Goal: Information Seeking & Learning: Check status

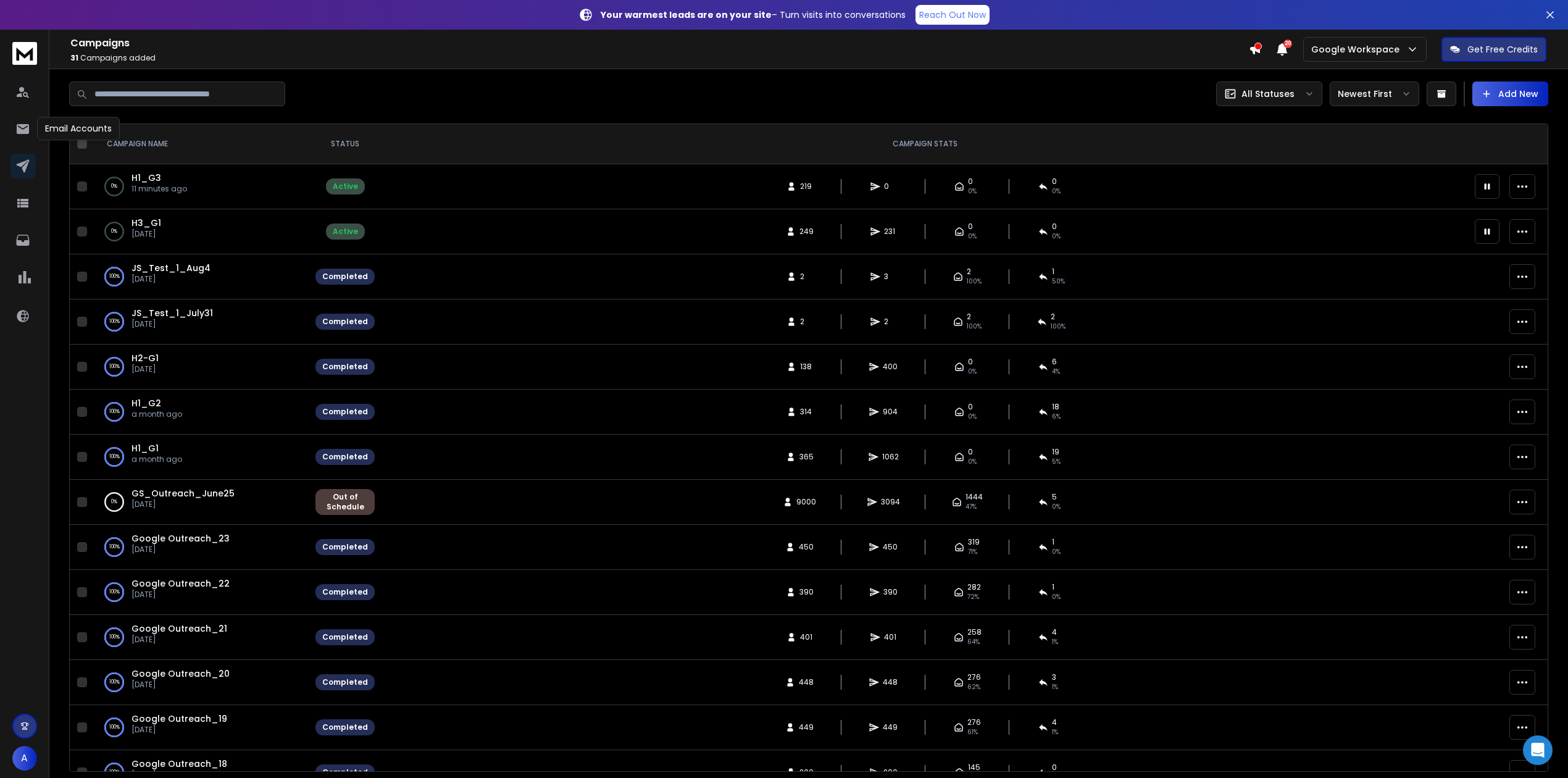
click at [18, 133] on icon at bounding box center [23, 129] width 12 height 10
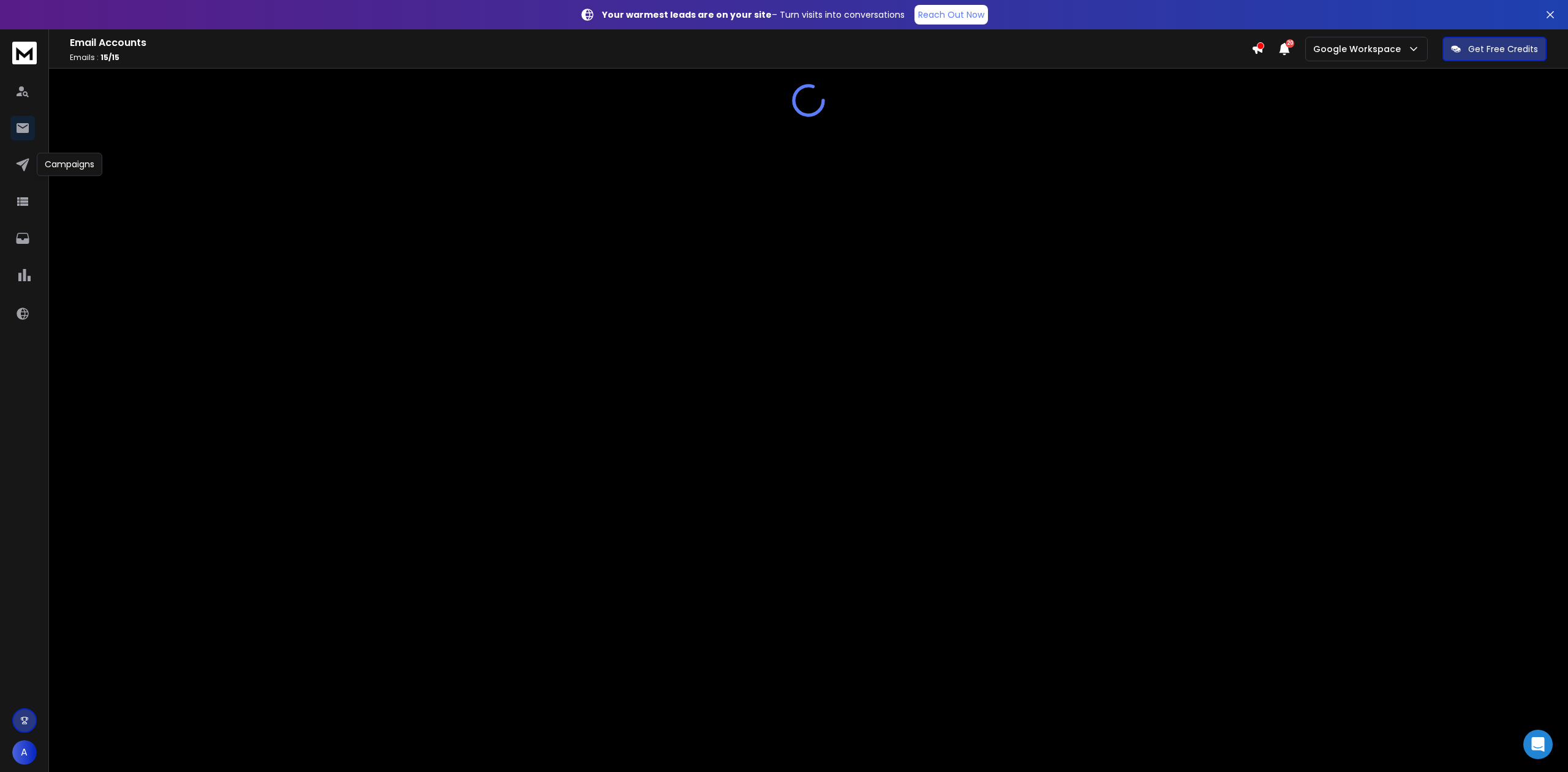
click at [21, 172] on link at bounding box center [23, 165] width 25 height 25
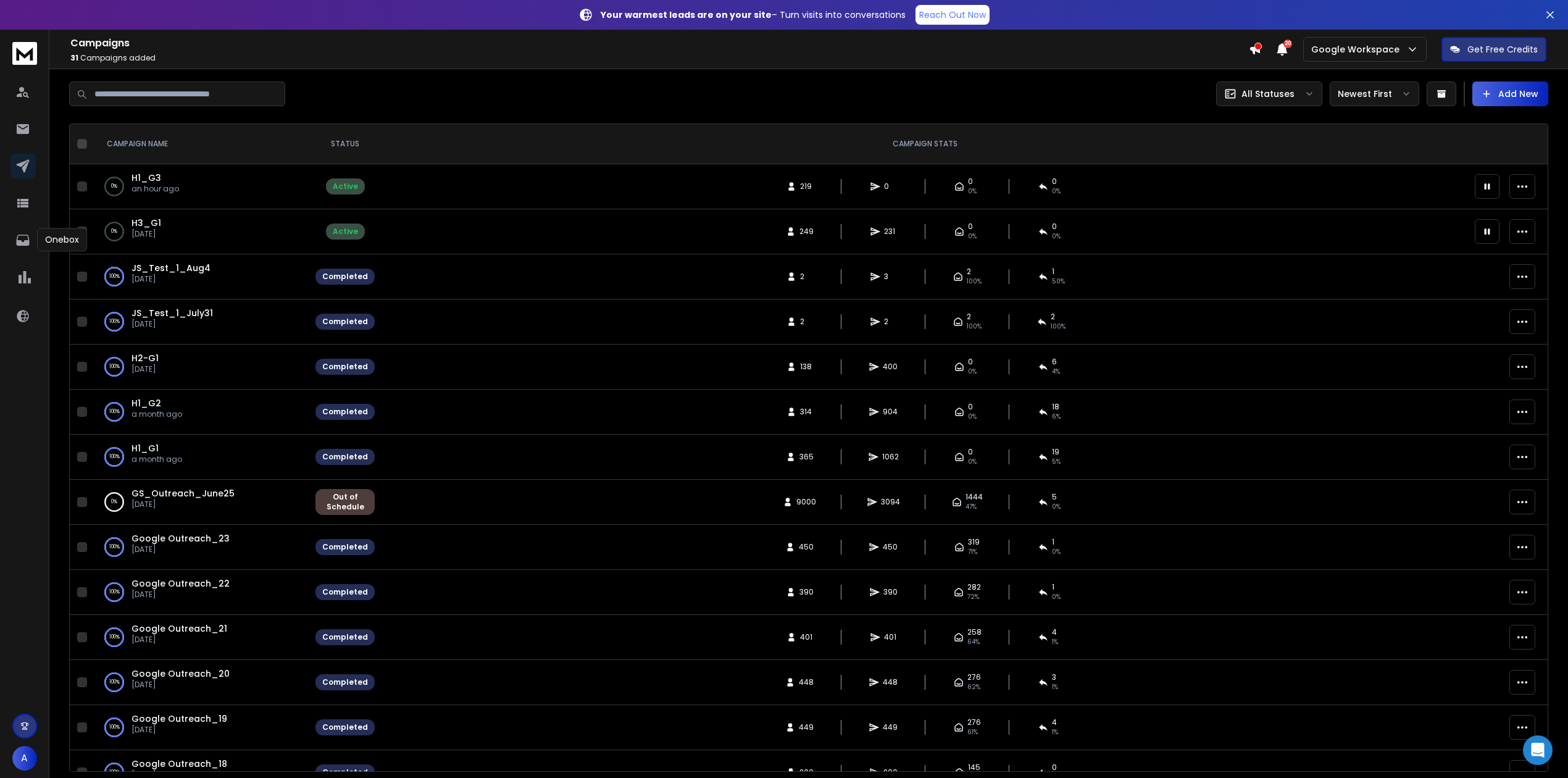
click at [16, 248] on link at bounding box center [23, 240] width 25 height 25
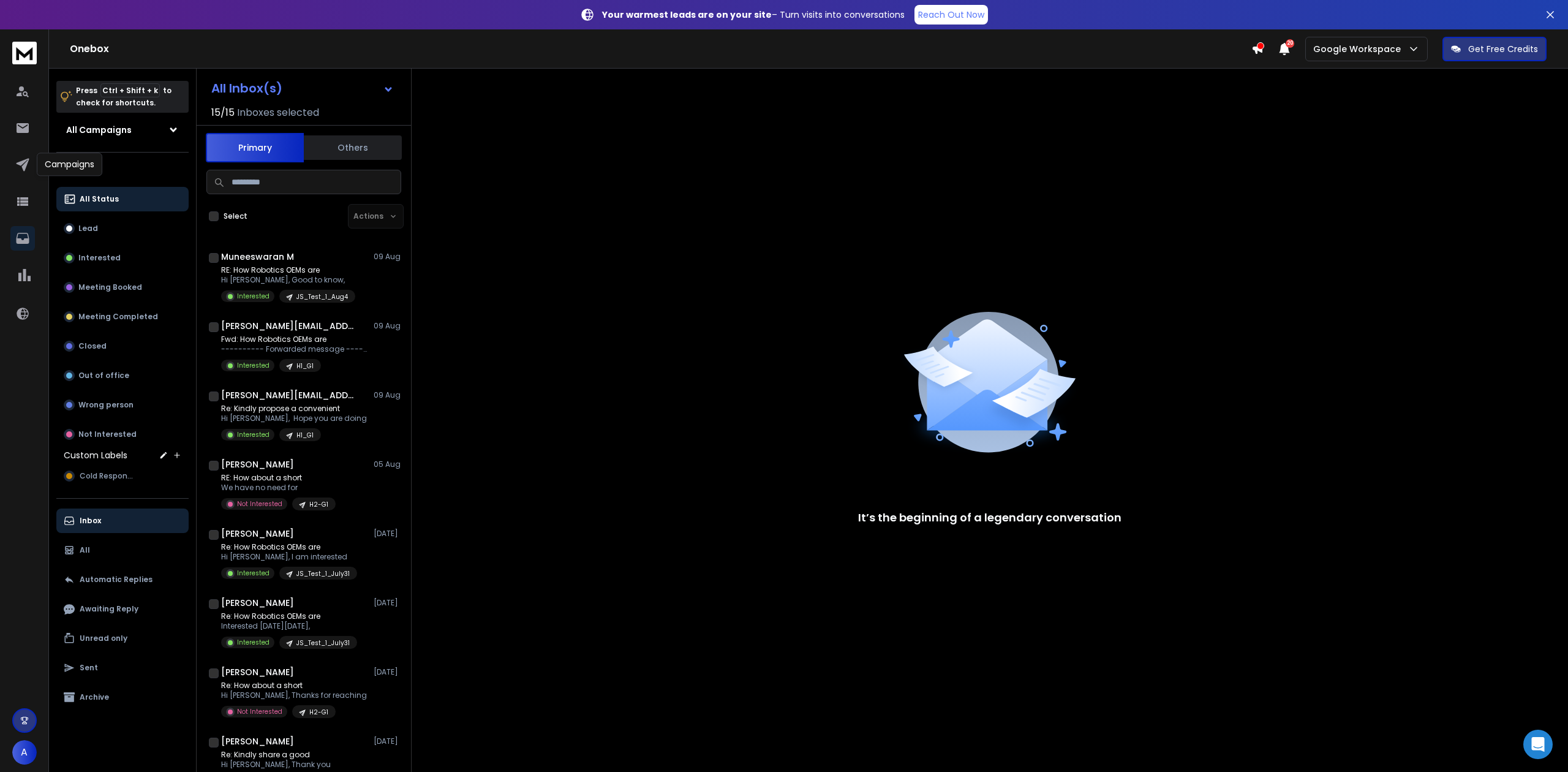
click at [18, 163] on icon at bounding box center [22, 164] width 13 height 13
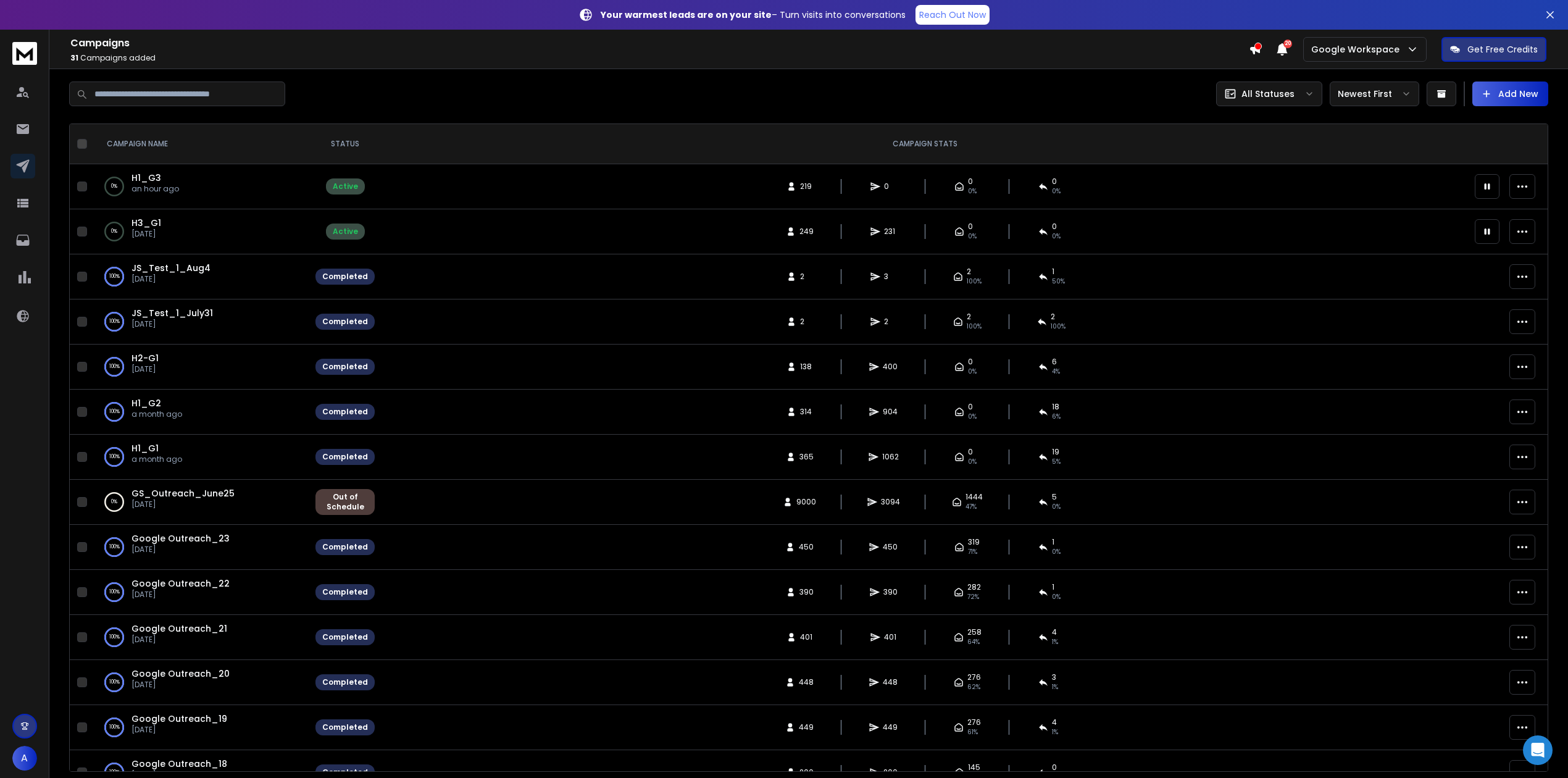
click at [210, 460] on div "100 % H1_G1 a month ago" at bounding box center [200, 456] width 192 height 30
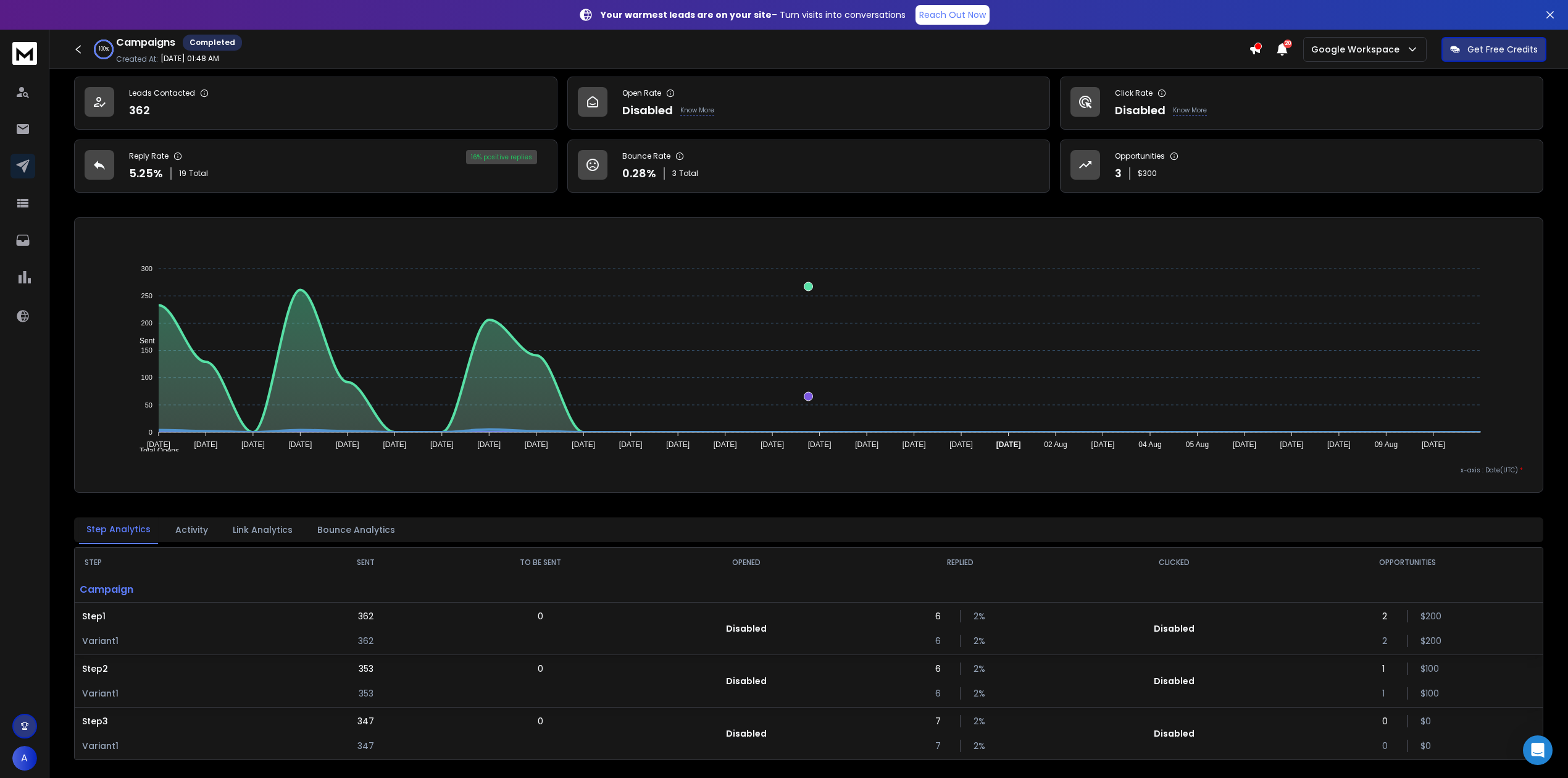
scroll to position [131, 0]
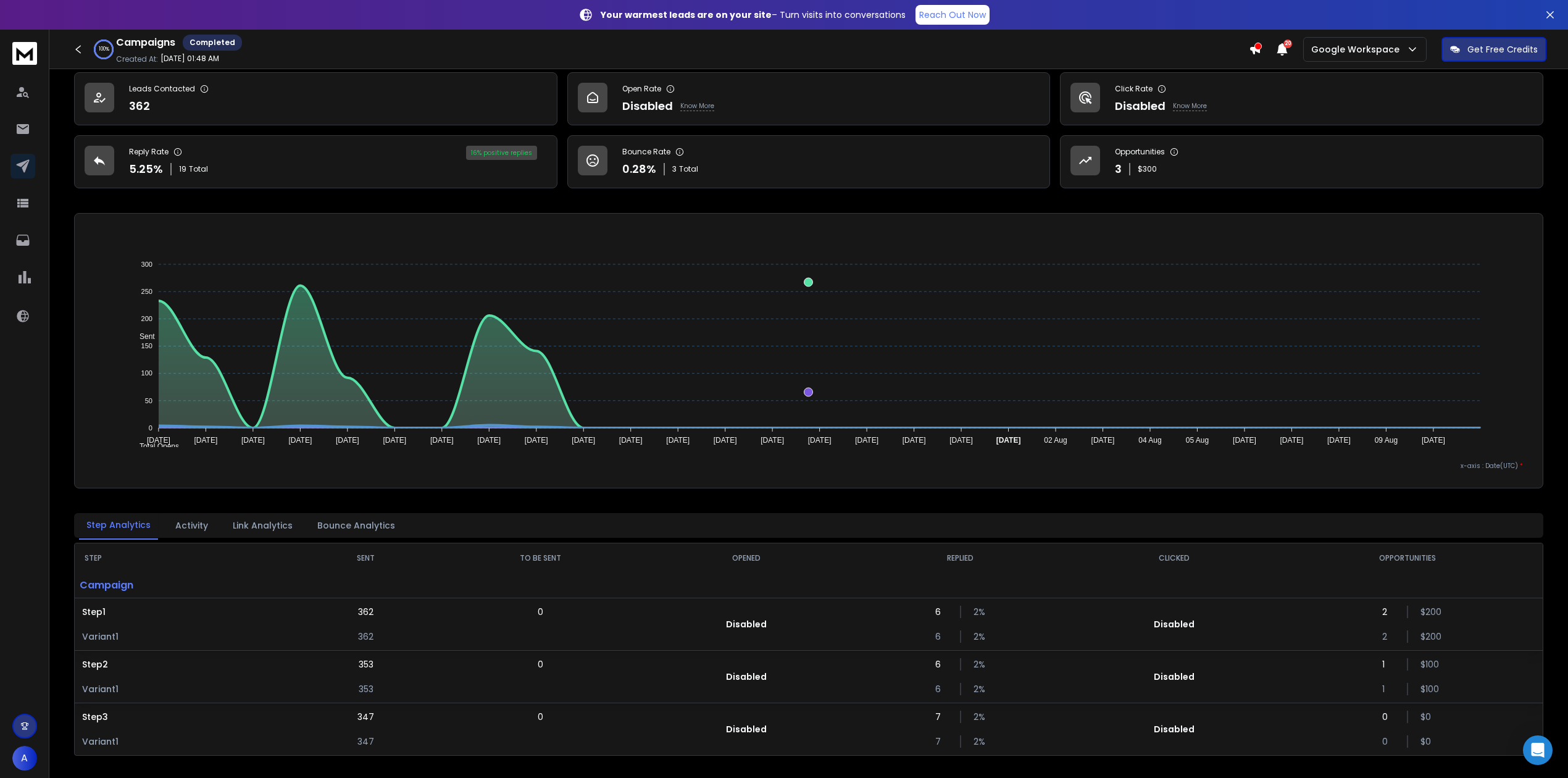
click at [203, 524] on button "Activity" at bounding box center [192, 525] width 48 height 27
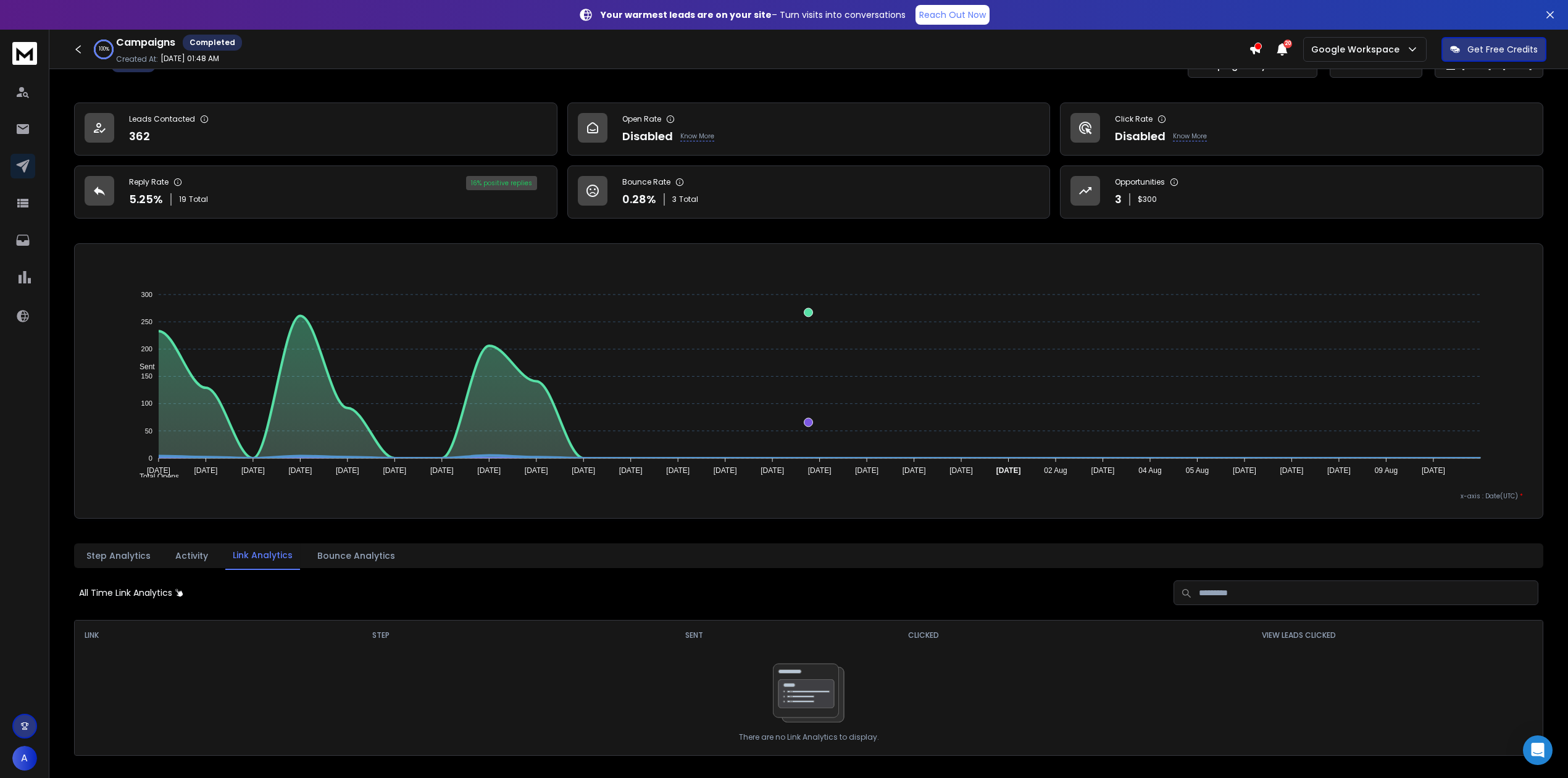
scroll to position [100, 0]
click at [121, 553] on button "Step Analytics" at bounding box center [118, 555] width 79 height 27
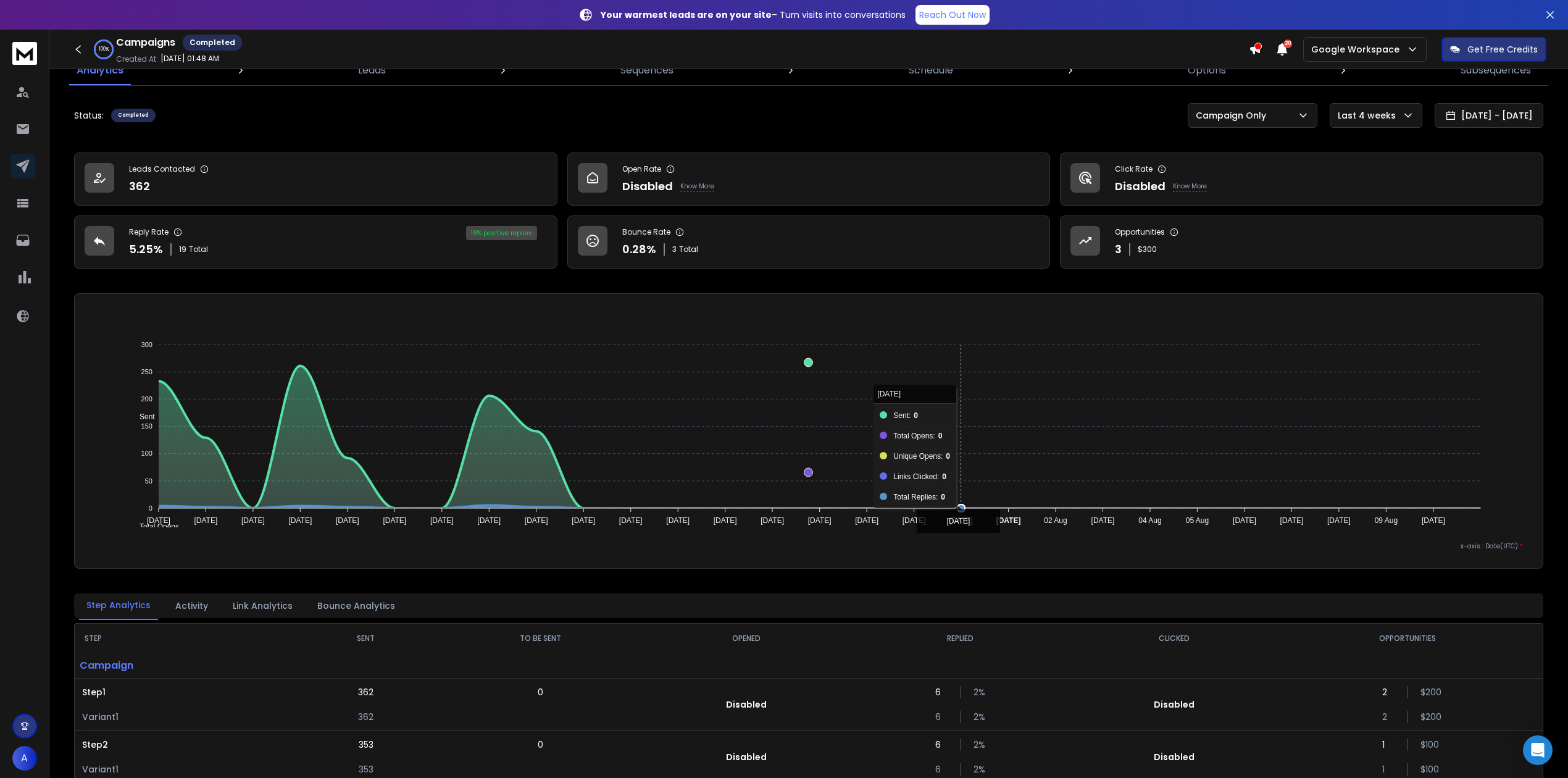
scroll to position [0, 0]
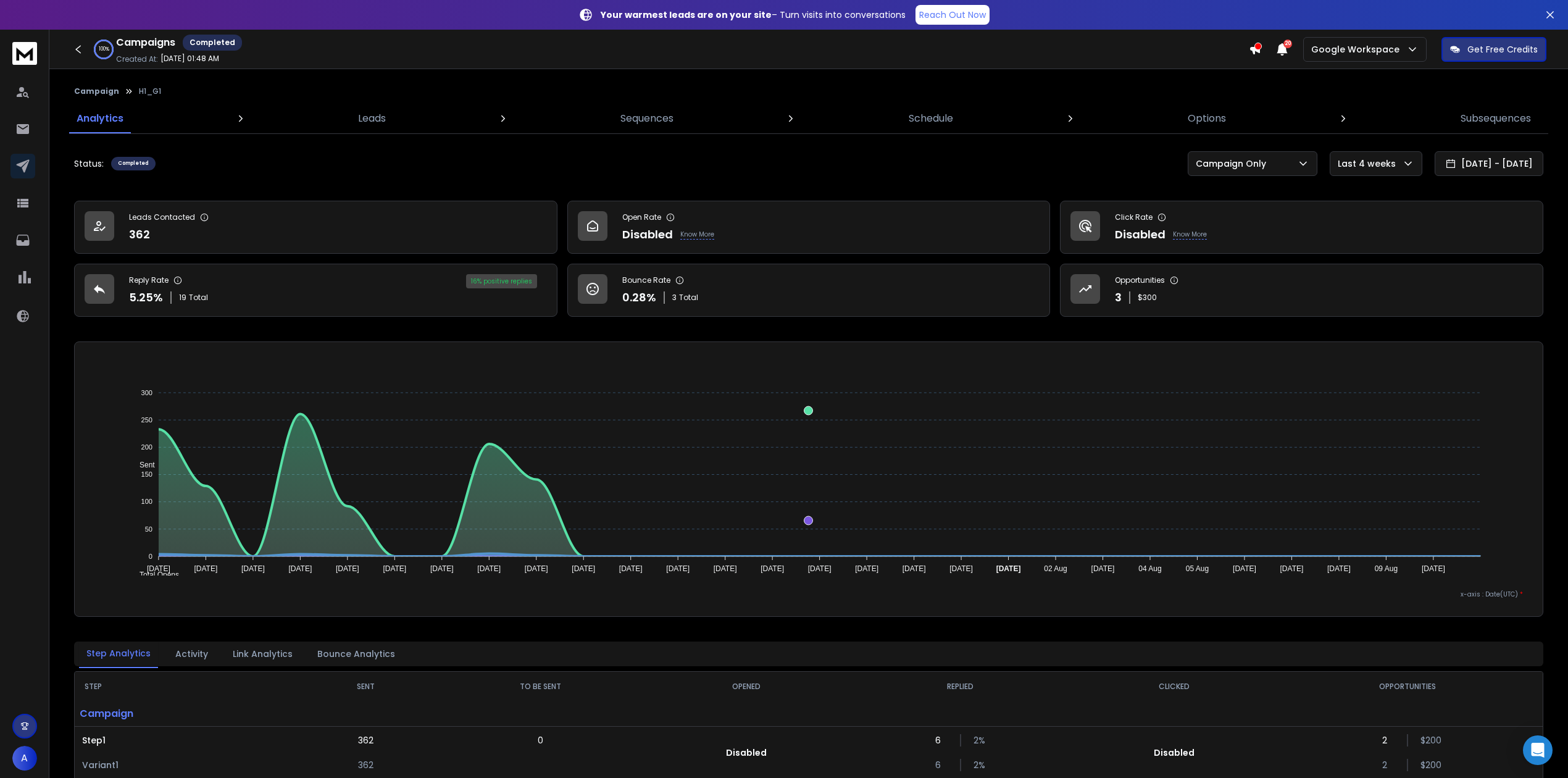
click at [1352, 163] on p "Last 4 weeks" at bounding box center [1369, 164] width 63 height 12
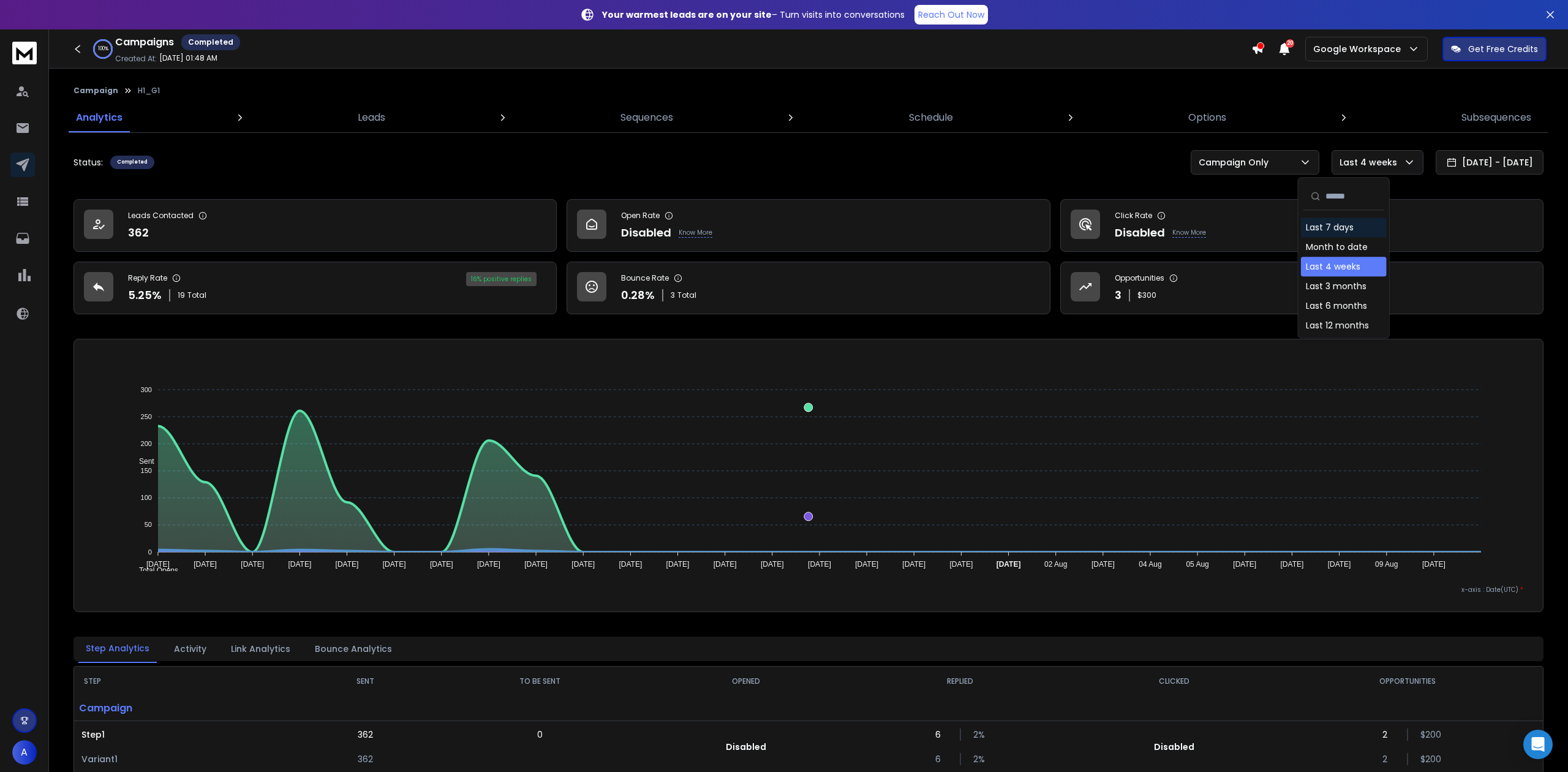
click at [1476, 163] on button "[DATE] - [DATE]" at bounding box center [1489, 163] width 108 height 25
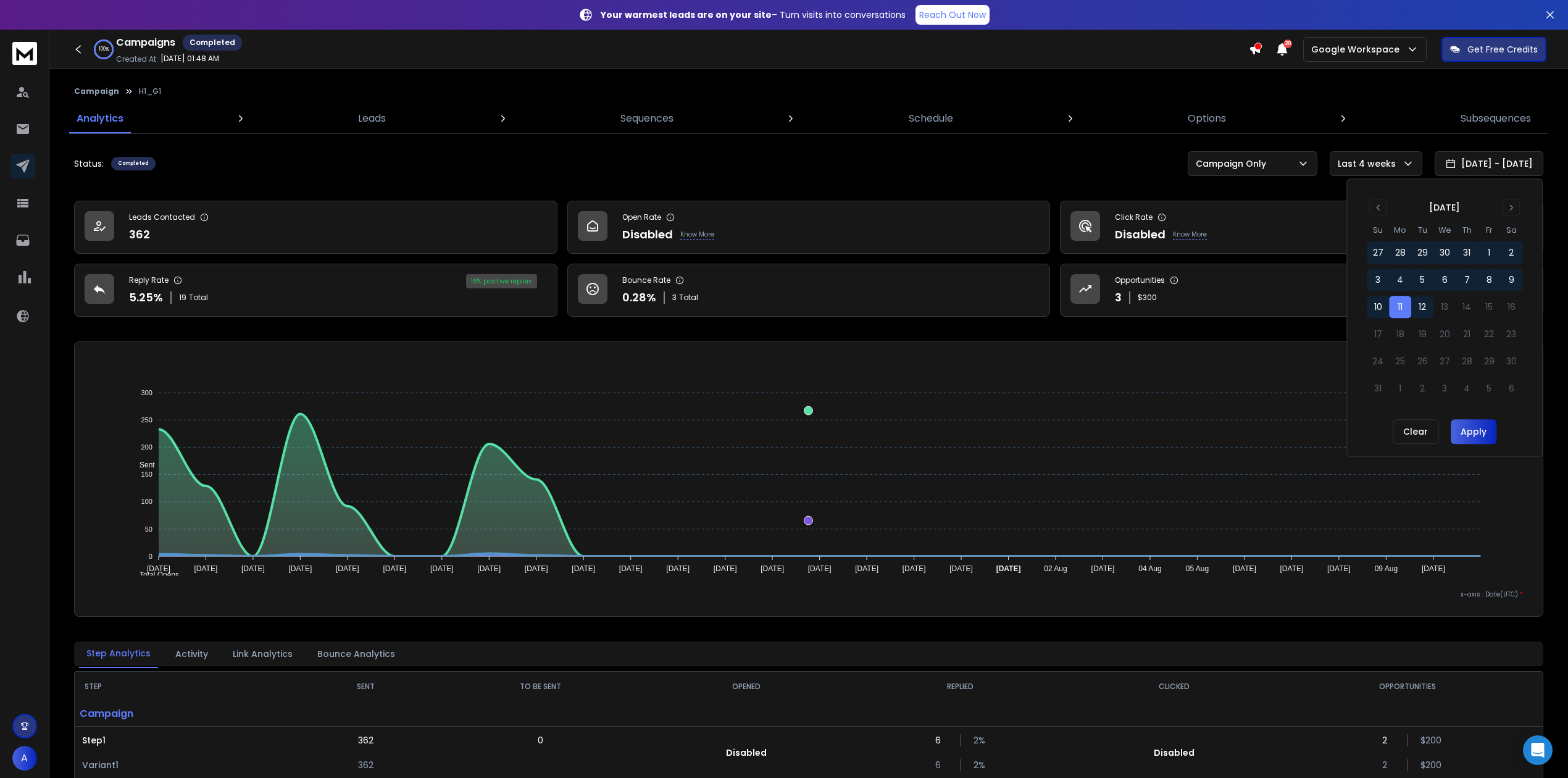
click at [1380, 209] on icon "Go to previous month" at bounding box center [1378, 207] width 10 height 10
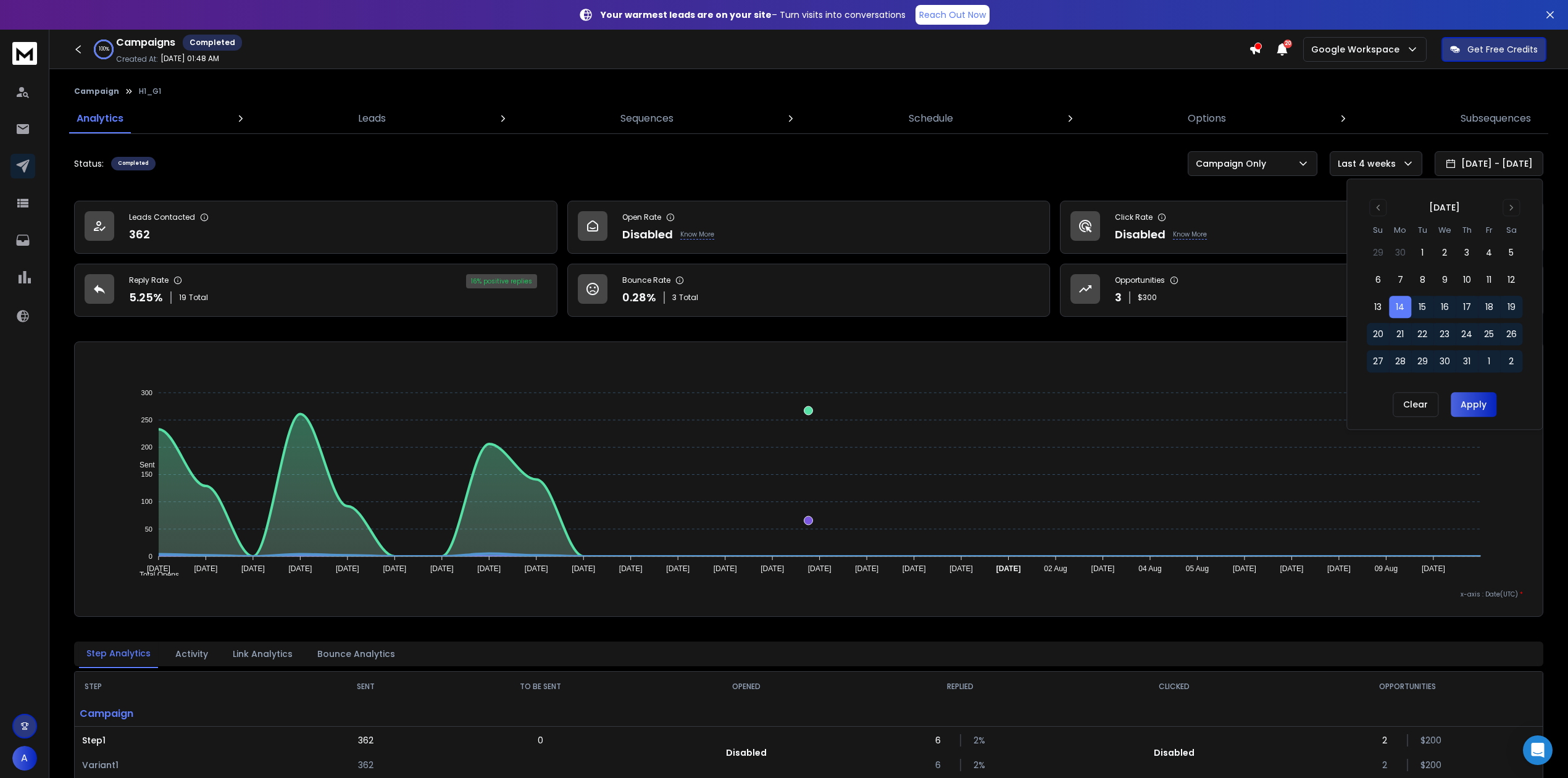
click at [1401, 308] on button "14" at bounding box center [1400, 308] width 22 height 22
click at [1403, 310] on button "14" at bounding box center [1400, 308] width 22 height 22
click at [1512, 309] on button "19" at bounding box center [1511, 308] width 22 height 22
click at [1472, 406] on button "Apply" at bounding box center [1473, 405] width 46 height 25
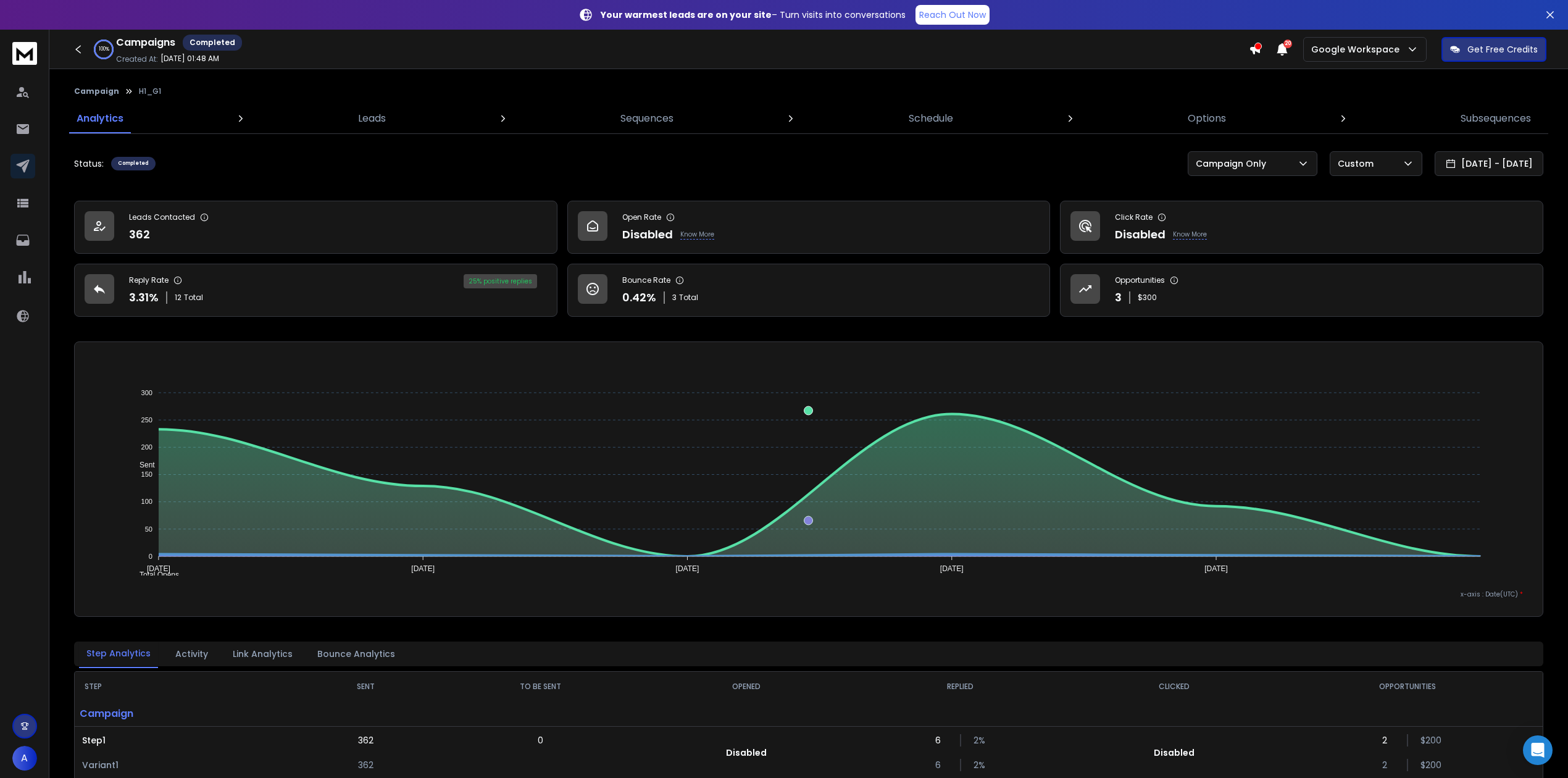
scroll to position [77, 0]
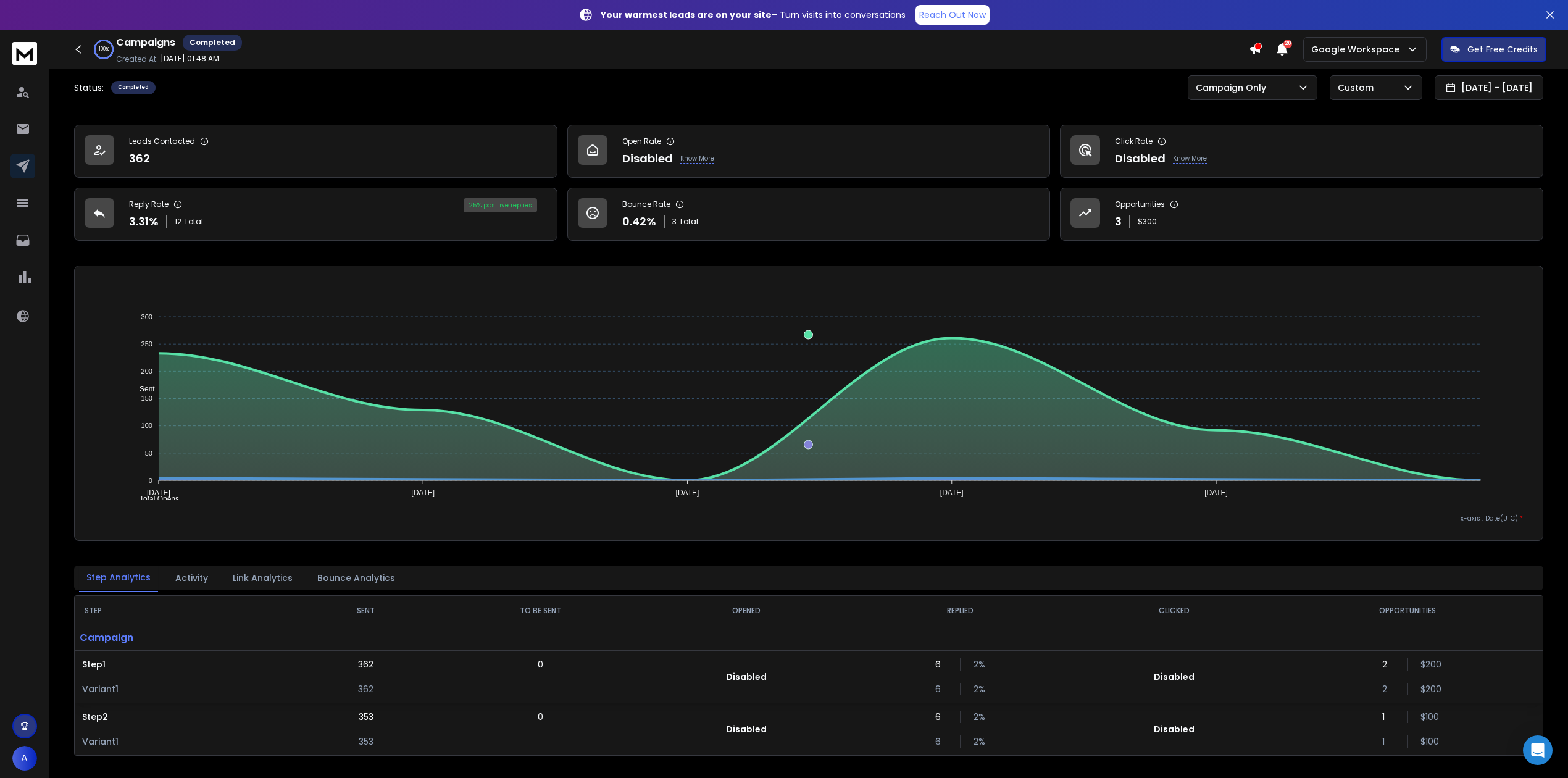
click at [1475, 92] on button "[DATE] - [DATE]" at bounding box center [1488, 88] width 109 height 25
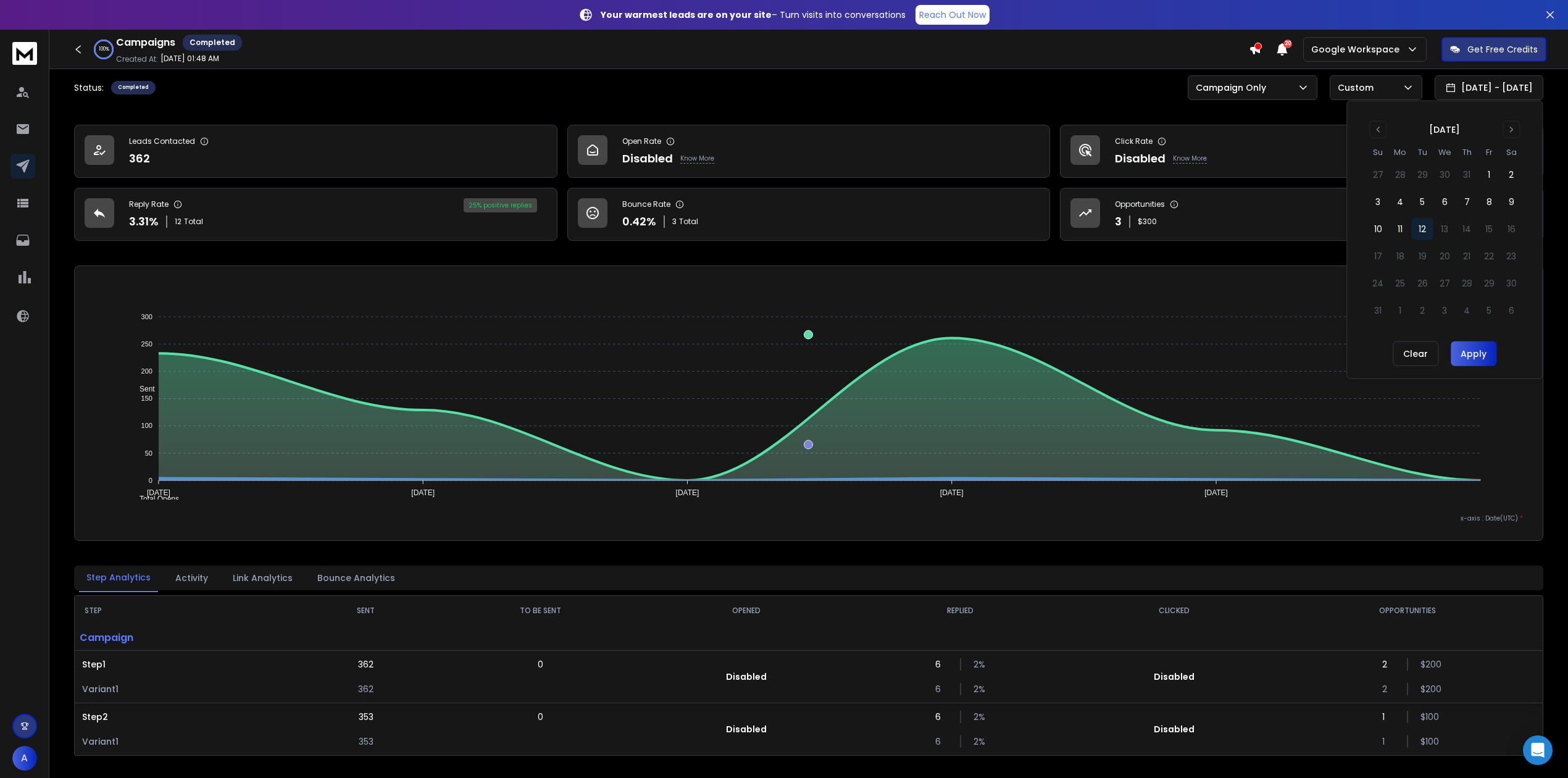
click at [1379, 131] on icon "Go to previous month" at bounding box center [1378, 129] width 10 height 10
click at [1394, 254] on button "21" at bounding box center [1400, 256] width 22 height 22
click at [1509, 257] on button "26" at bounding box center [1511, 256] width 22 height 22
click at [1391, 255] on button "21" at bounding box center [1400, 256] width 22 height 22
click at [1509, 254] on button "26" at bounding box center [1511, 256] width 22 height 22
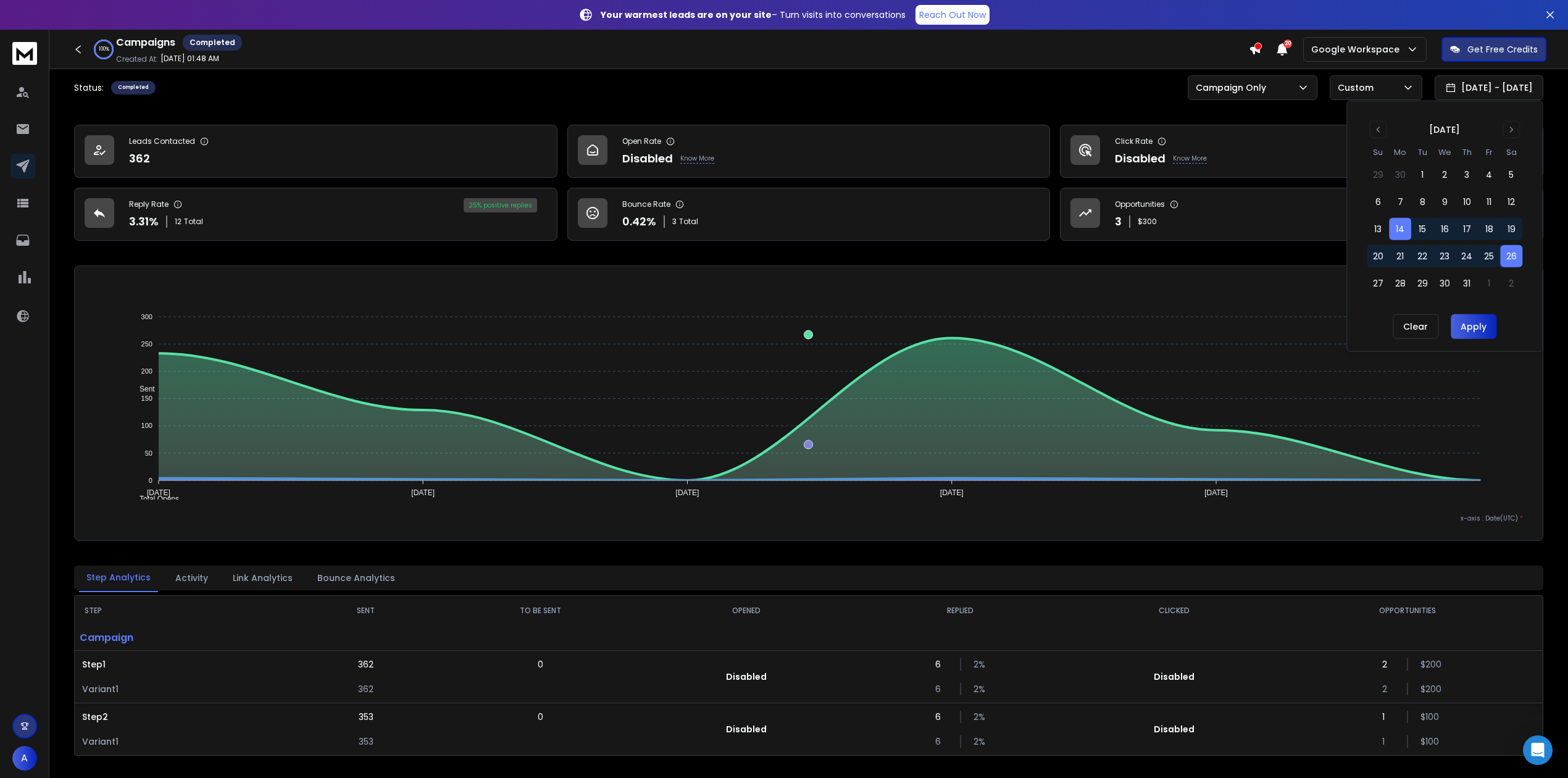
click at [1482, 326] on button "Apply" at bounding box center [1473, 326] width 46 height 25
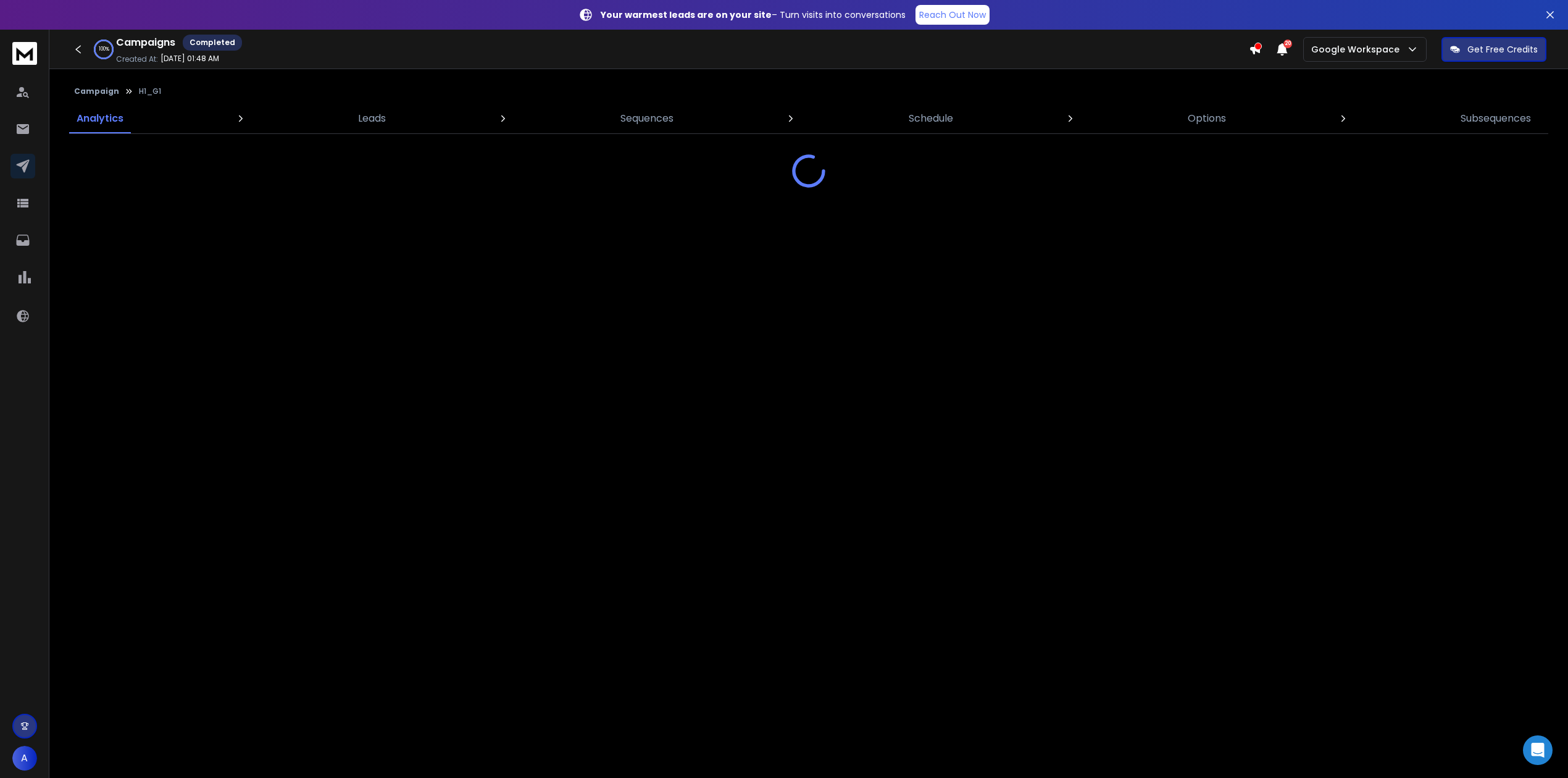
scroll to position [0, 0]
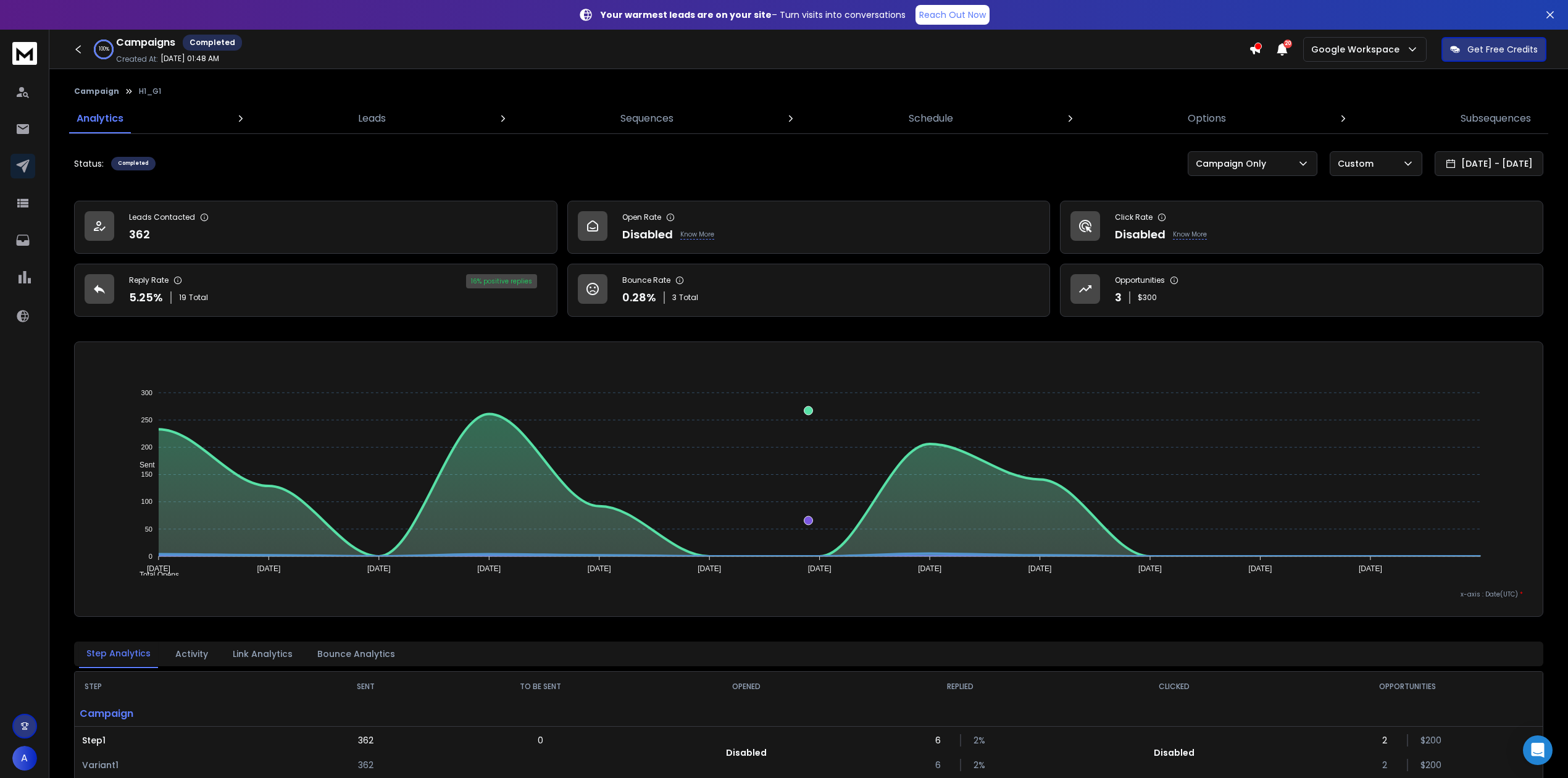
click at [1484, 159] on button "[DATE] - [DATE]" at bounding box center [1488, 164] width 109 height 25
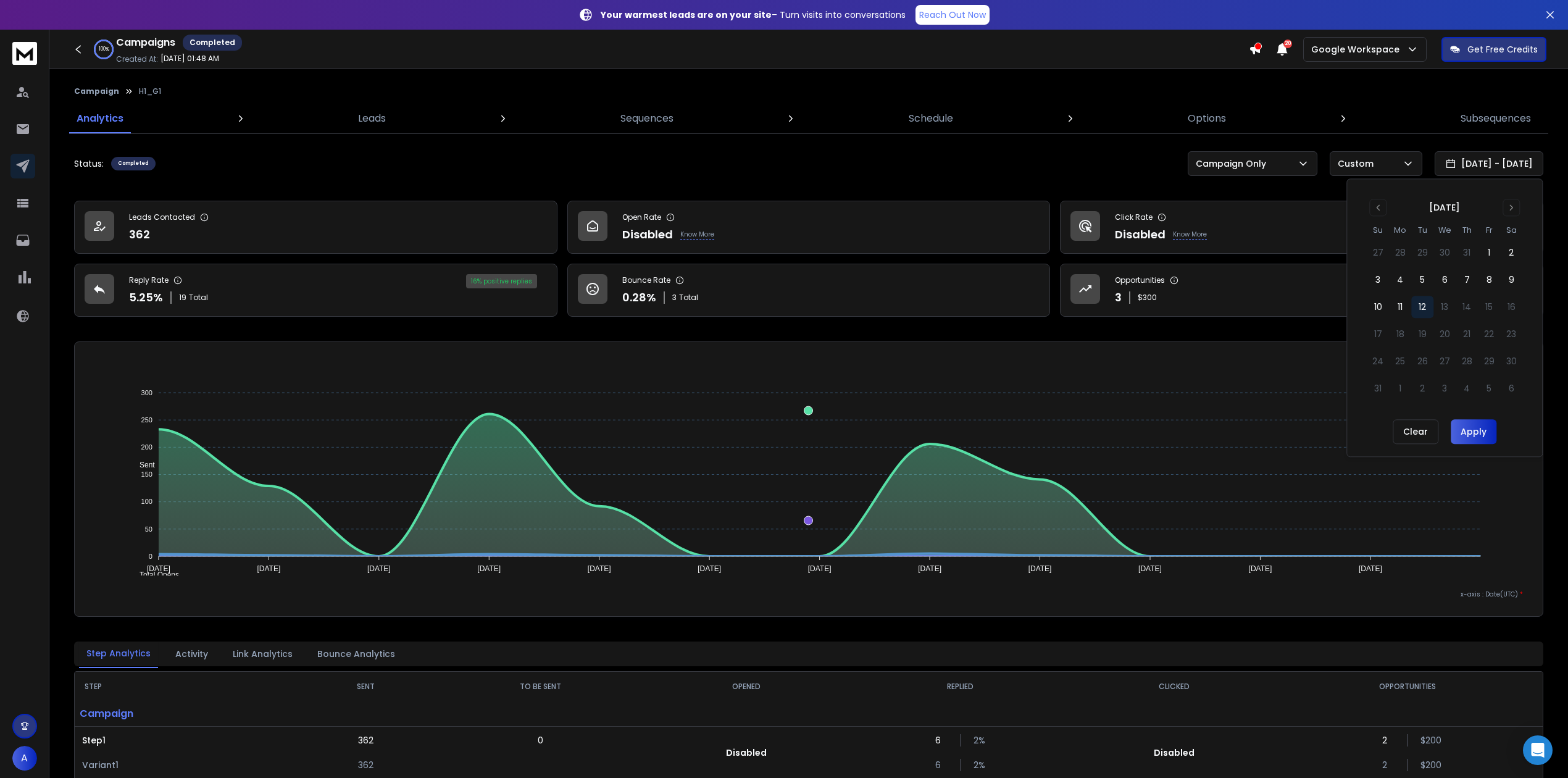
click at [1378, 206] on icon "Go to previous month" at bounding box center [1378, 207] width 3 height 5
click at [1398, 337] on button "21" at bounding box center [1400, 335] width 22 height 22
click at [1399, 308] on button "14" at bounding box center [1400, 308] width 22 height 22
click at [1399, 330] on button "21" at bounding box center [1400, 335] width 22 height 22
click at [1509, 337] on button "26" at bounding box center [1511, 335] width 22 height 22
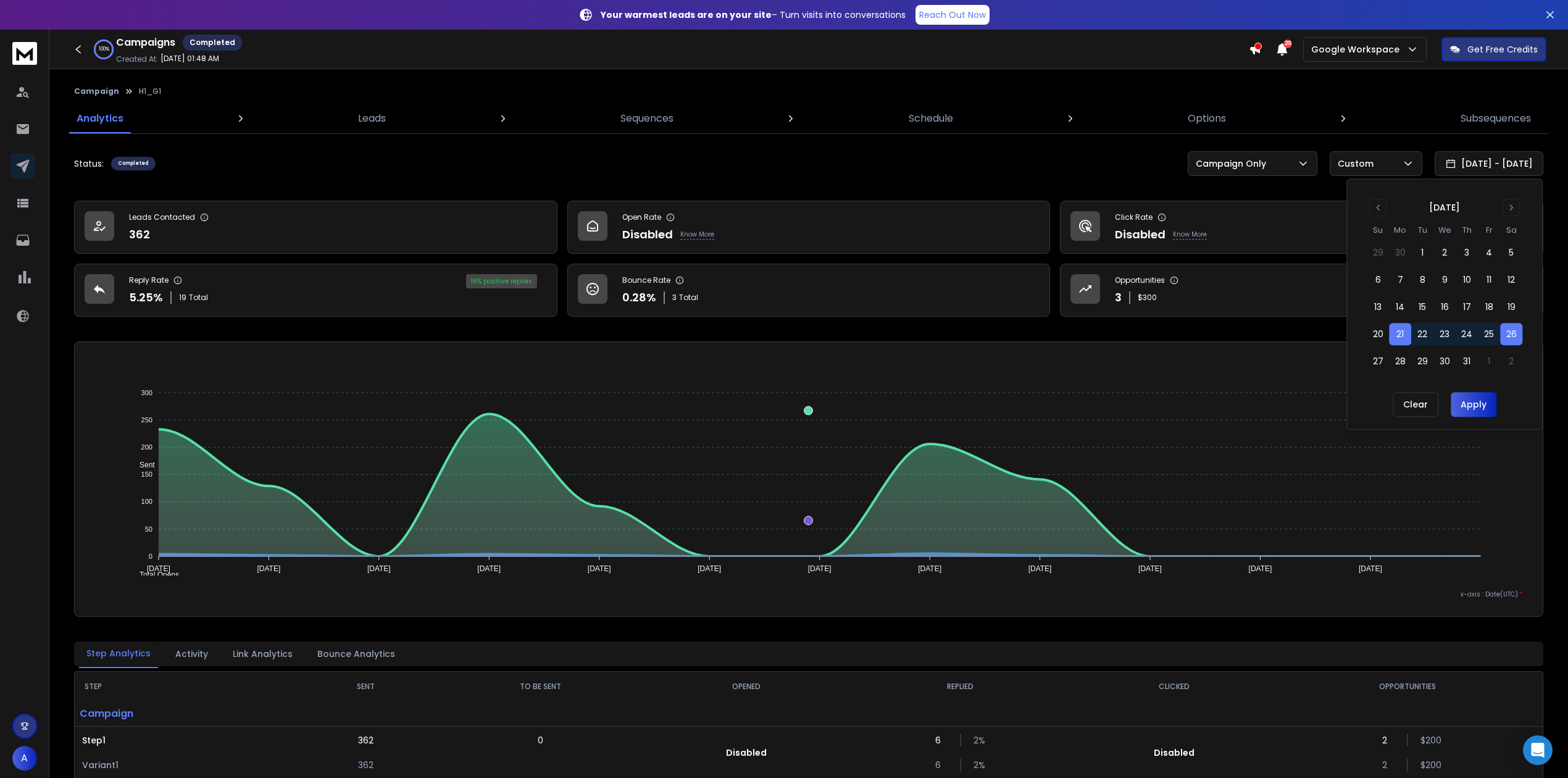
click at [1469, 402] on button "Apply" at bounding box center [1473, 405] width 46 height 25
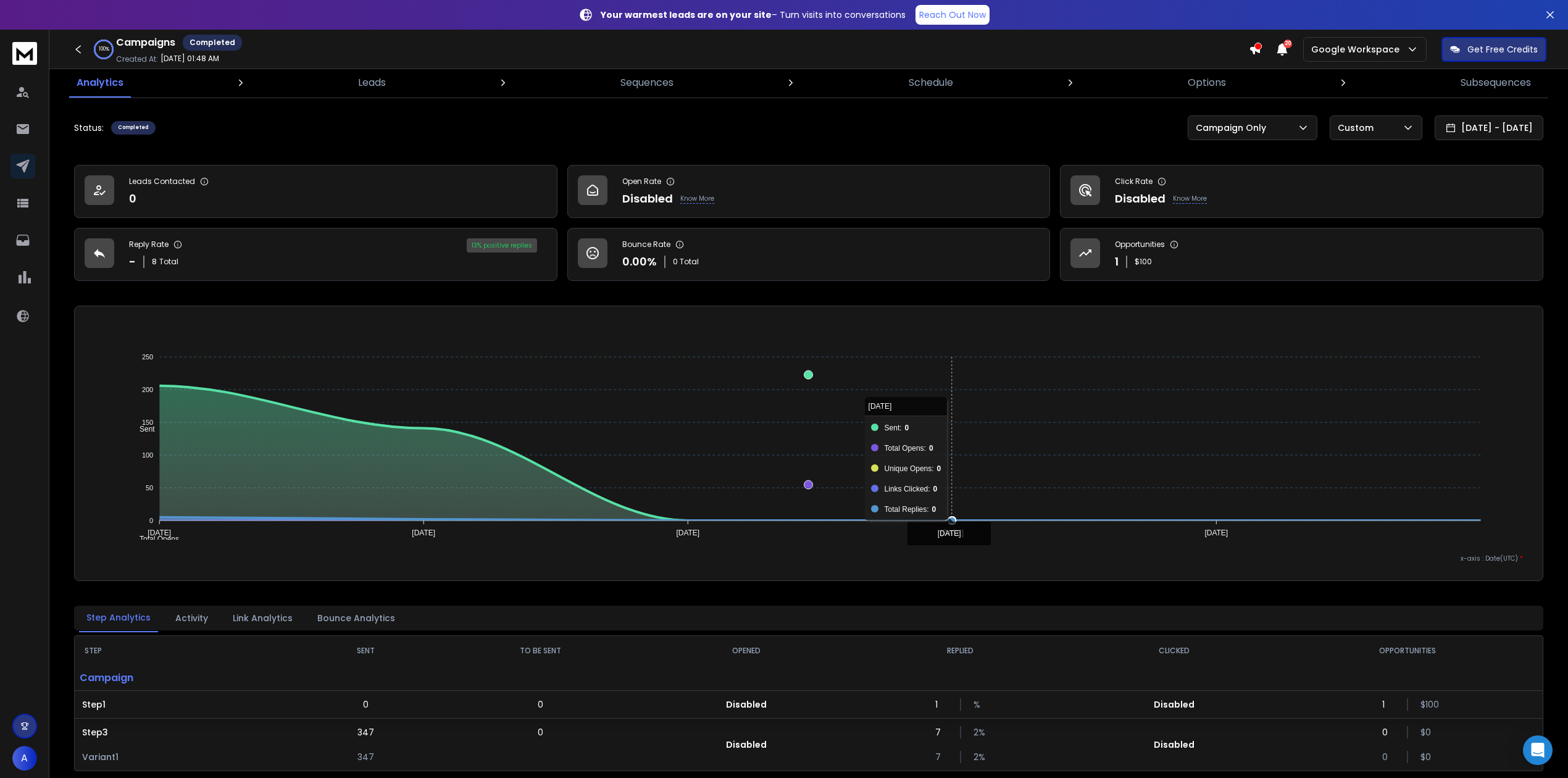
scroll to position [53, 0]
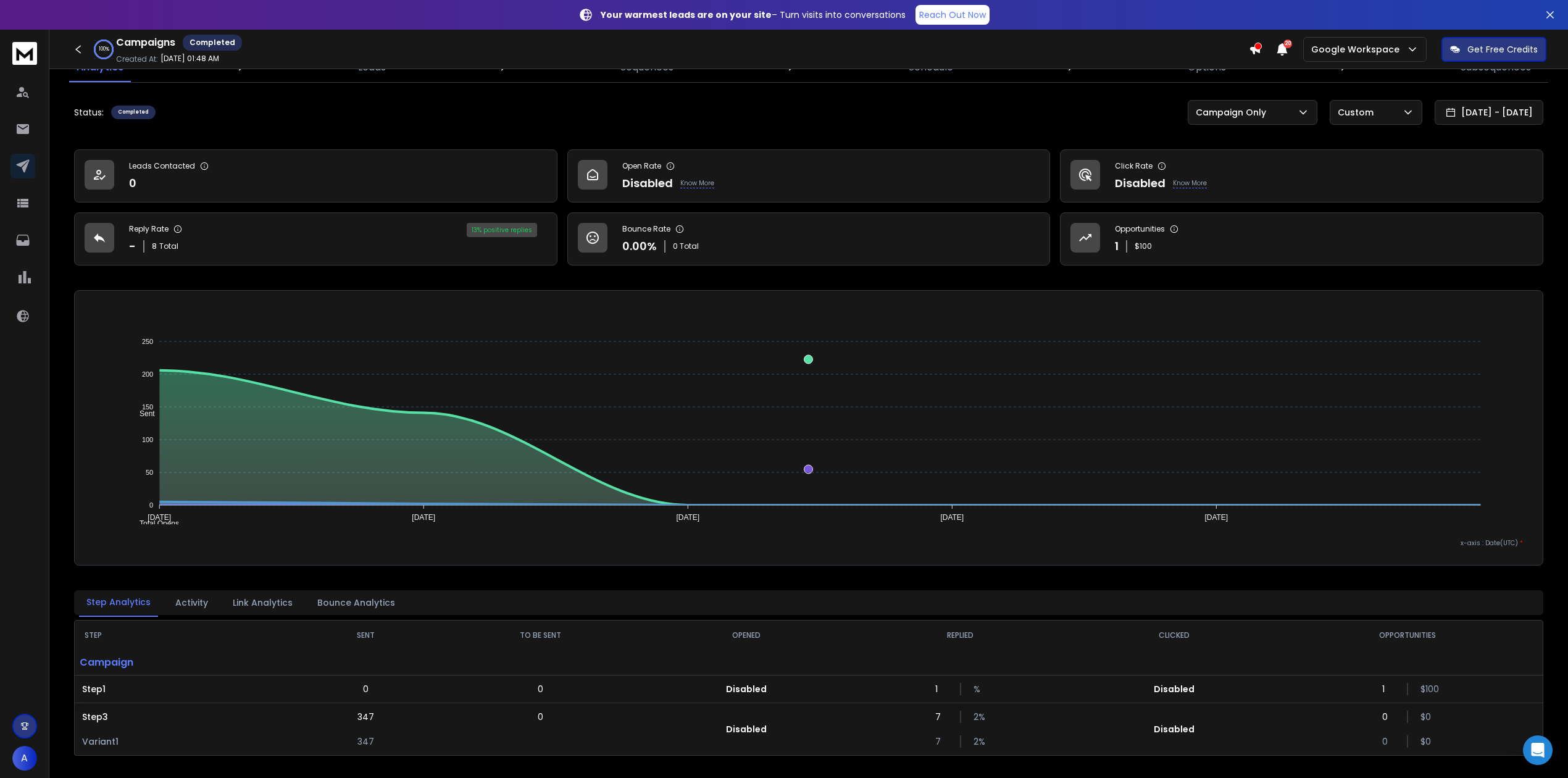
click at [1450, 109] on button "[DATE] - [DATE]" at bounding box center [1488, 113] width 109 height 25
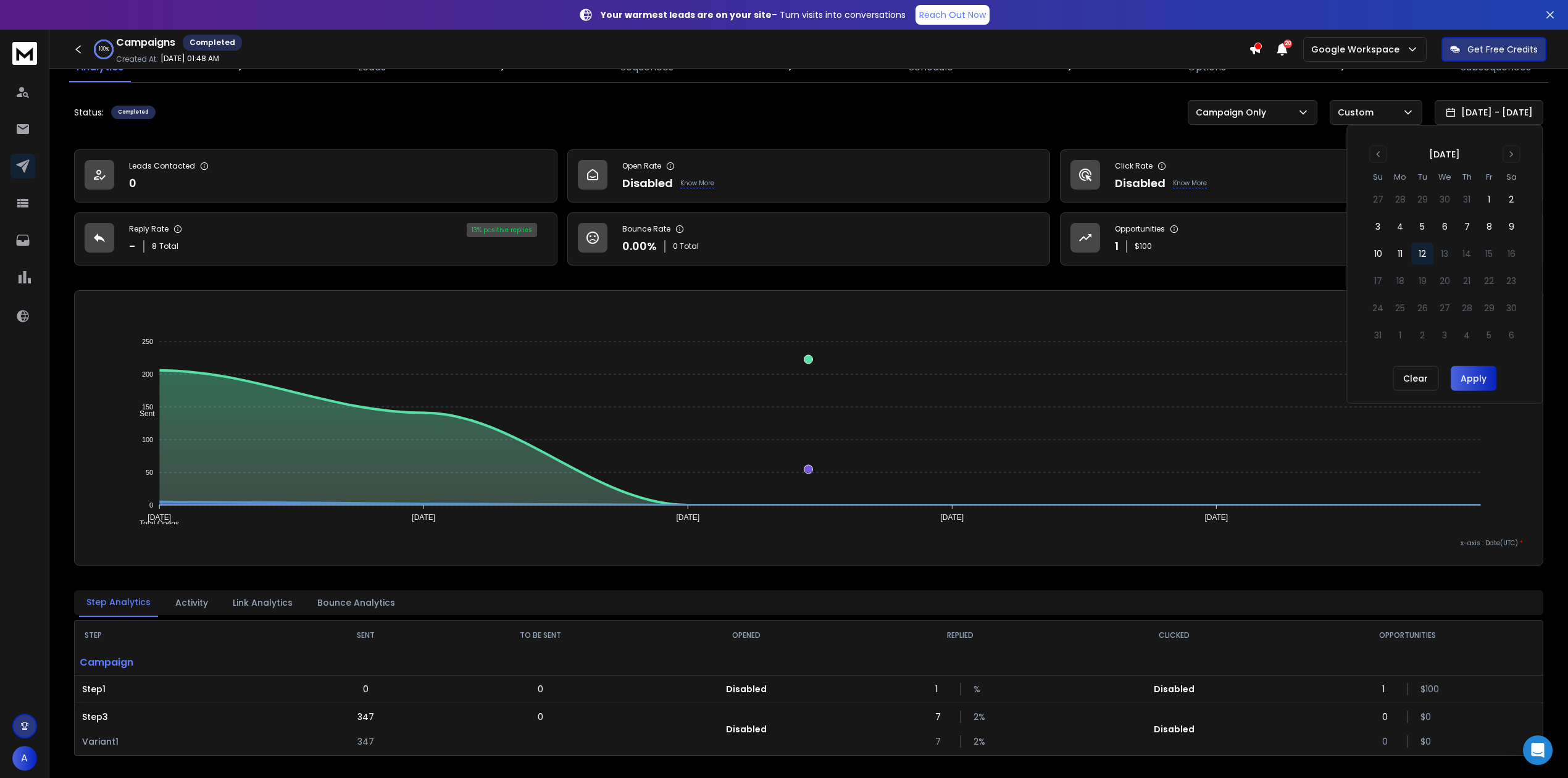
click at [1380, 152] on icon "Go to previous month" at bounding box center [1378, 154] width 10 height 10
click at [1396, 308] on button "28" at bounding box center [1400, 308] width 22 height 22
click at [1398, 308] on button "28" at bounding box center [1400, 308] width 22 height 22
click at [1493, 308] on button "1" at bounding box center [1488, 308] width 22 height 22
click at [1516, 308] on button "2" at bounding box center [1511, 308] width 22 height 22
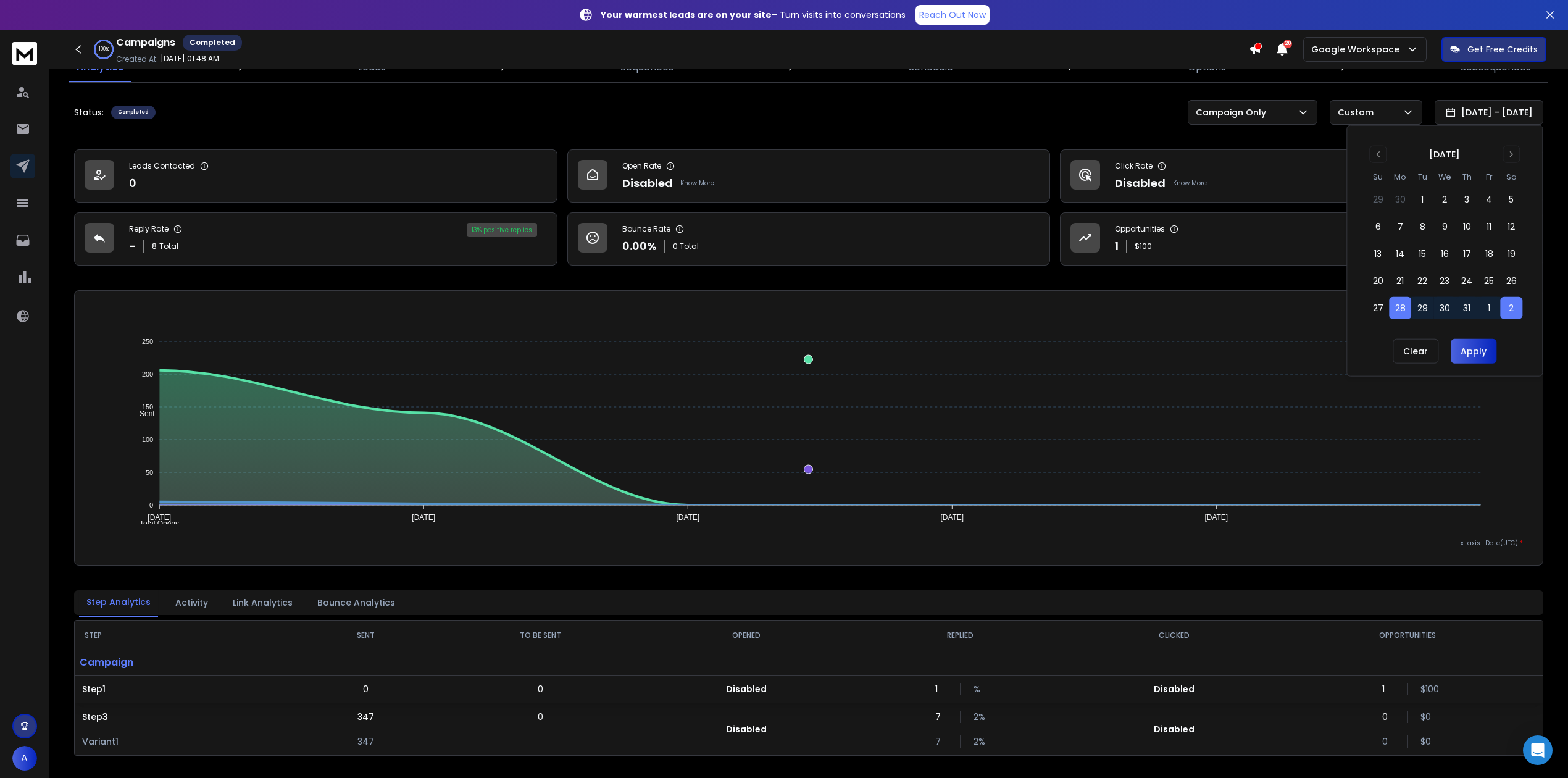
click at [1479, 361] on button "Apply" at bounding box center [1473, 351] width 46 height 25
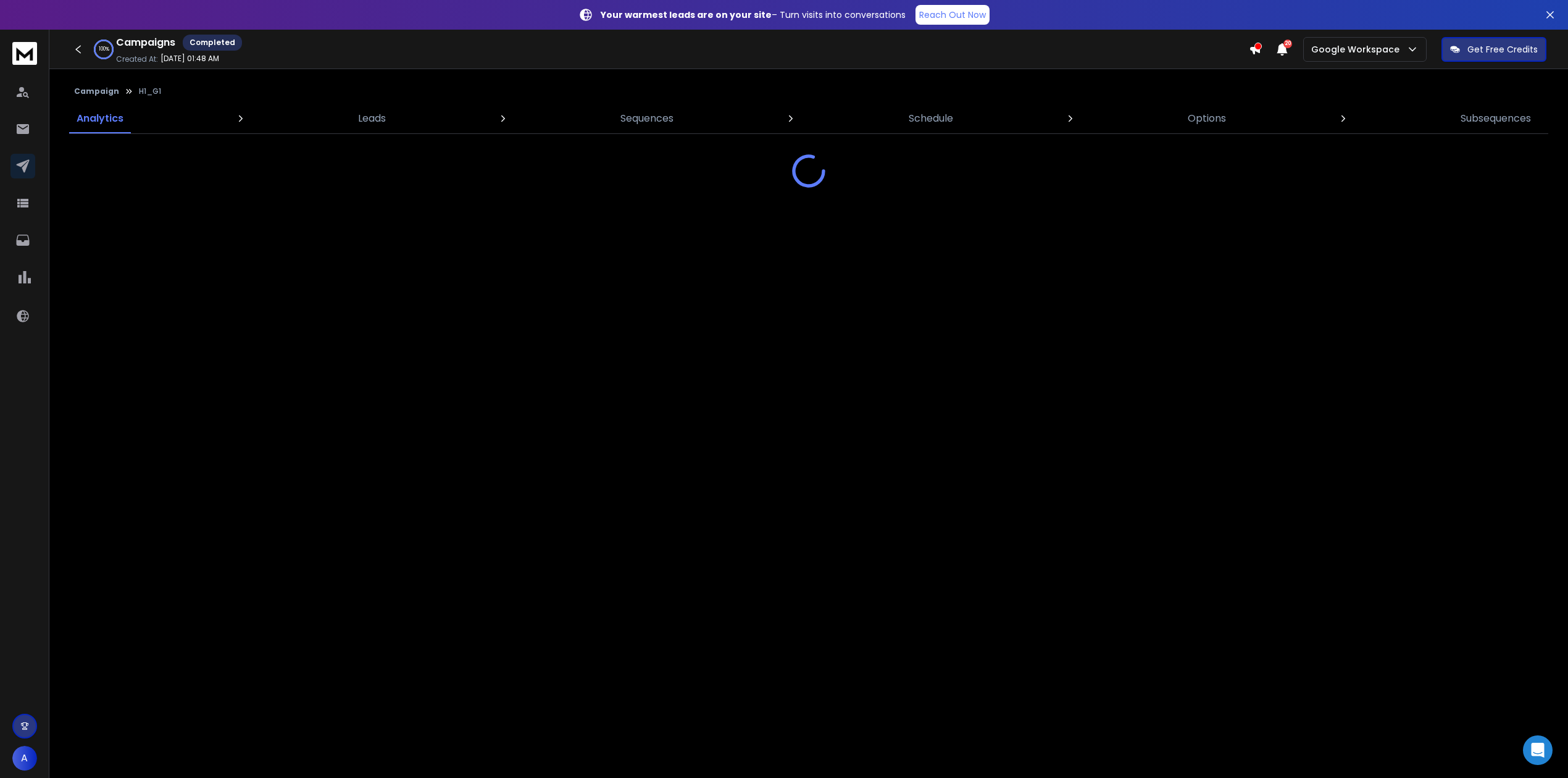
scroll to position [0, 0]
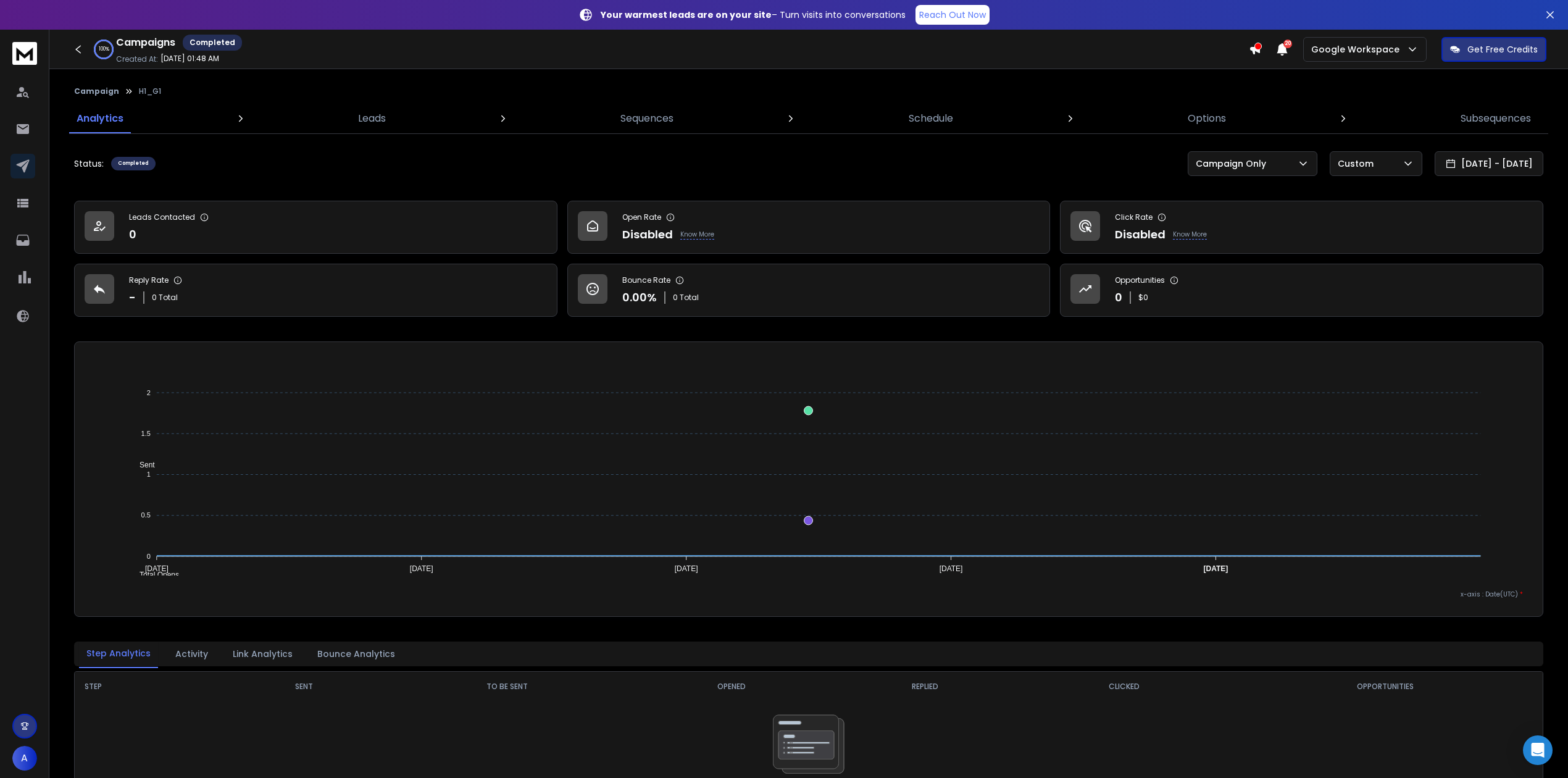
click at [1441, 157] on button "[DATE] - [DATE]" at bounding box center [1488, 164] width 109 height 25
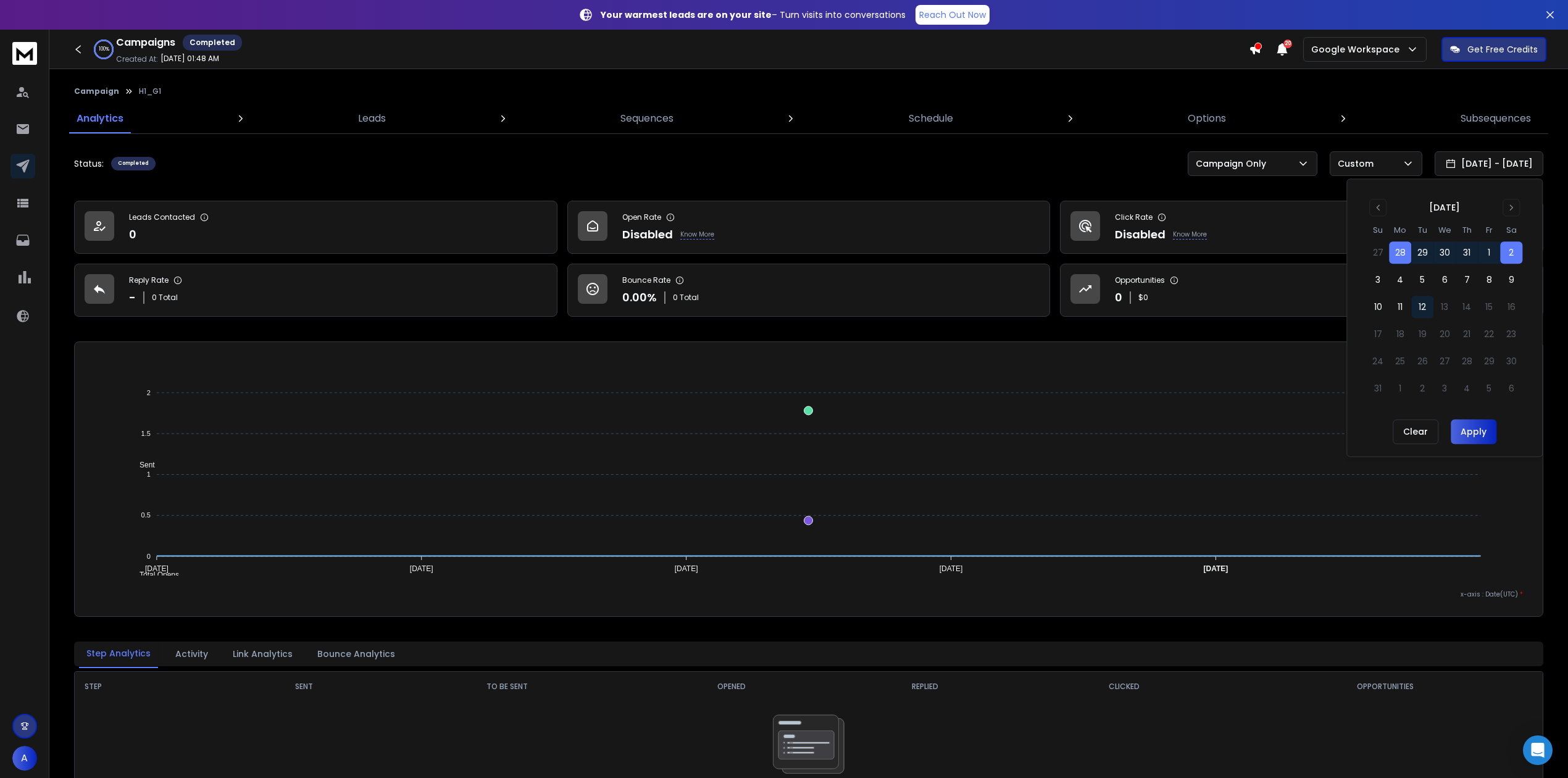
click at [1369, 200] on button "Go to previous month" at bounding box center [1377, 207] width 17 height 17
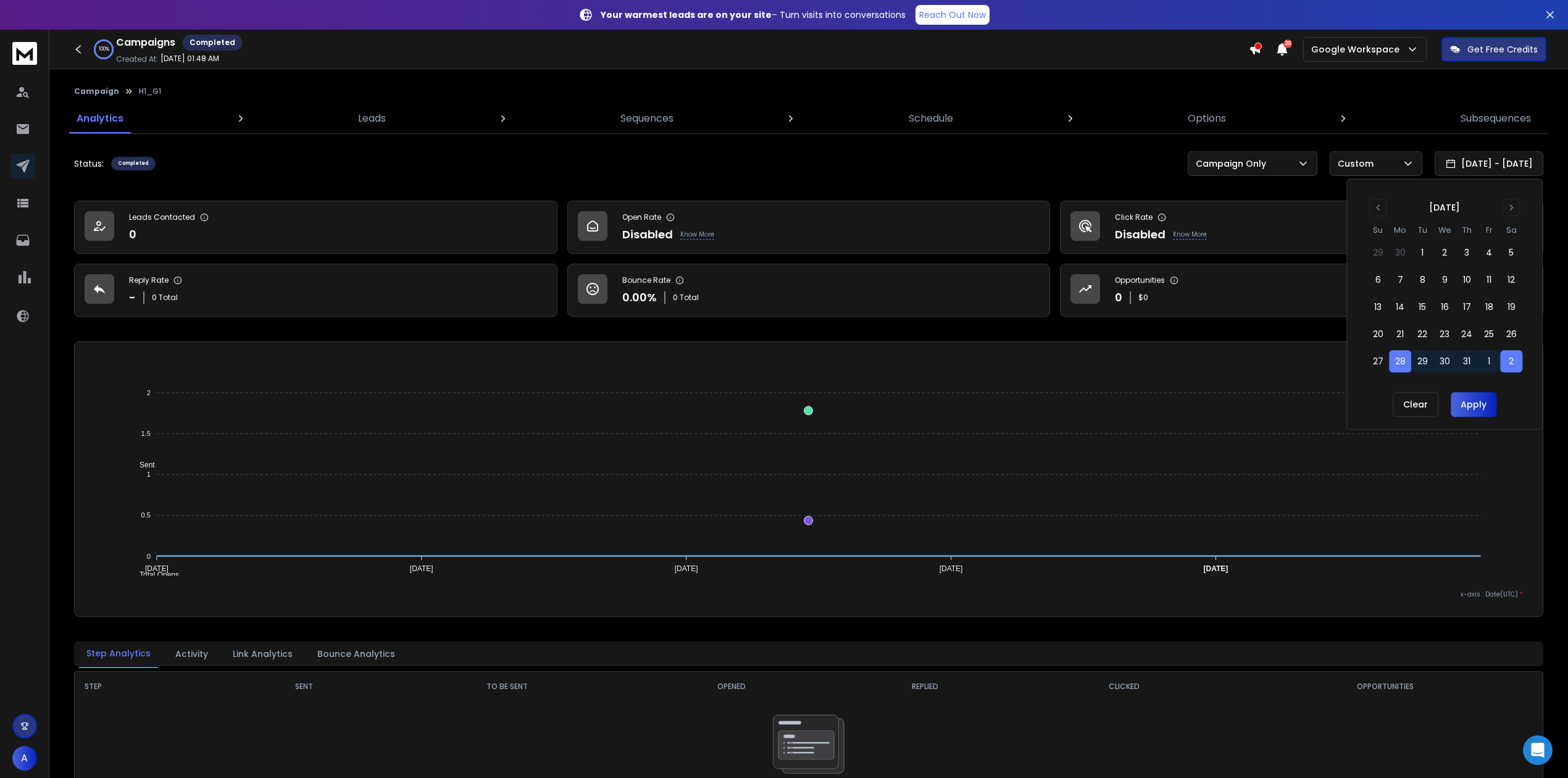
click at [1398, 310] on button "14" at bounding box center [1400, 308] width 22 height 22
click at [1470, 407] on button "Apply" at bounding box center [1473, 405] width 46 height 25
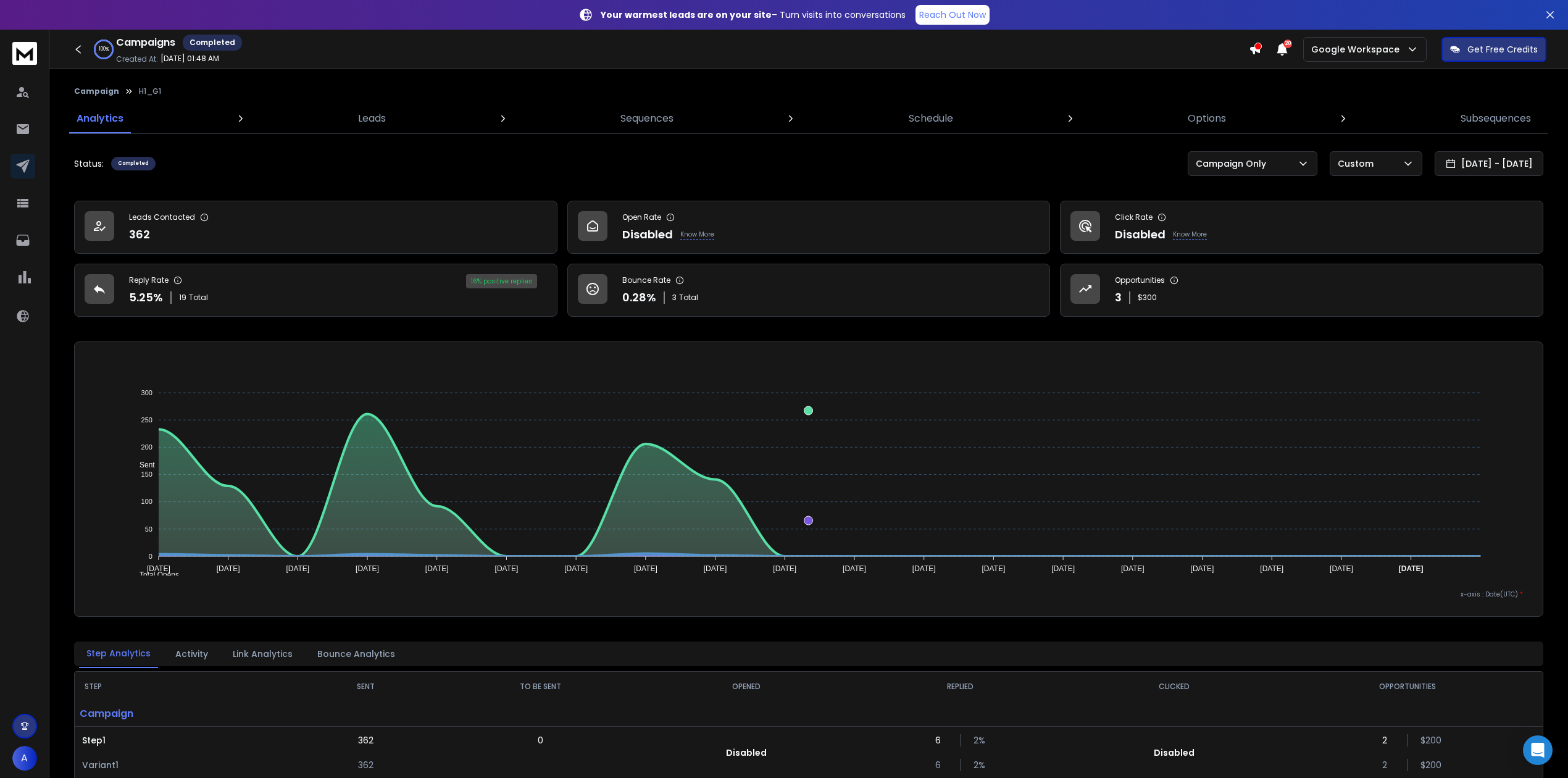
click at [1124, 288] on div "Opportunities 3 $ 300" at bounding box center [1146, 290] width 64 height 32
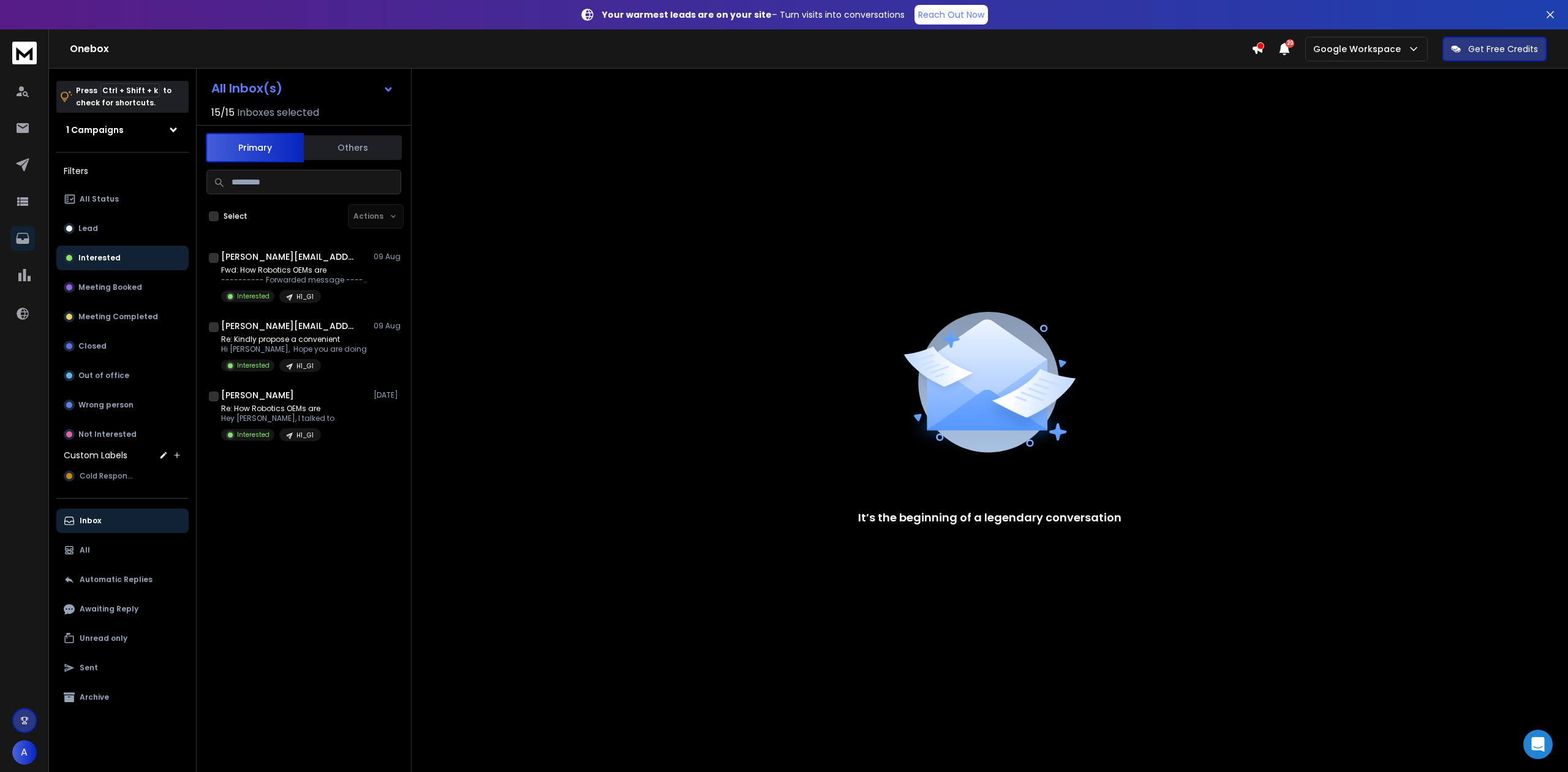
click at [282, 263] on div "[PERSON_NAME][EMAIL_ADDRESS][DOMAIN_NAME] +1 [DATE] Fwd: How Robotics OEMs are …" at bounding box center [311, 277] width 180 height 52
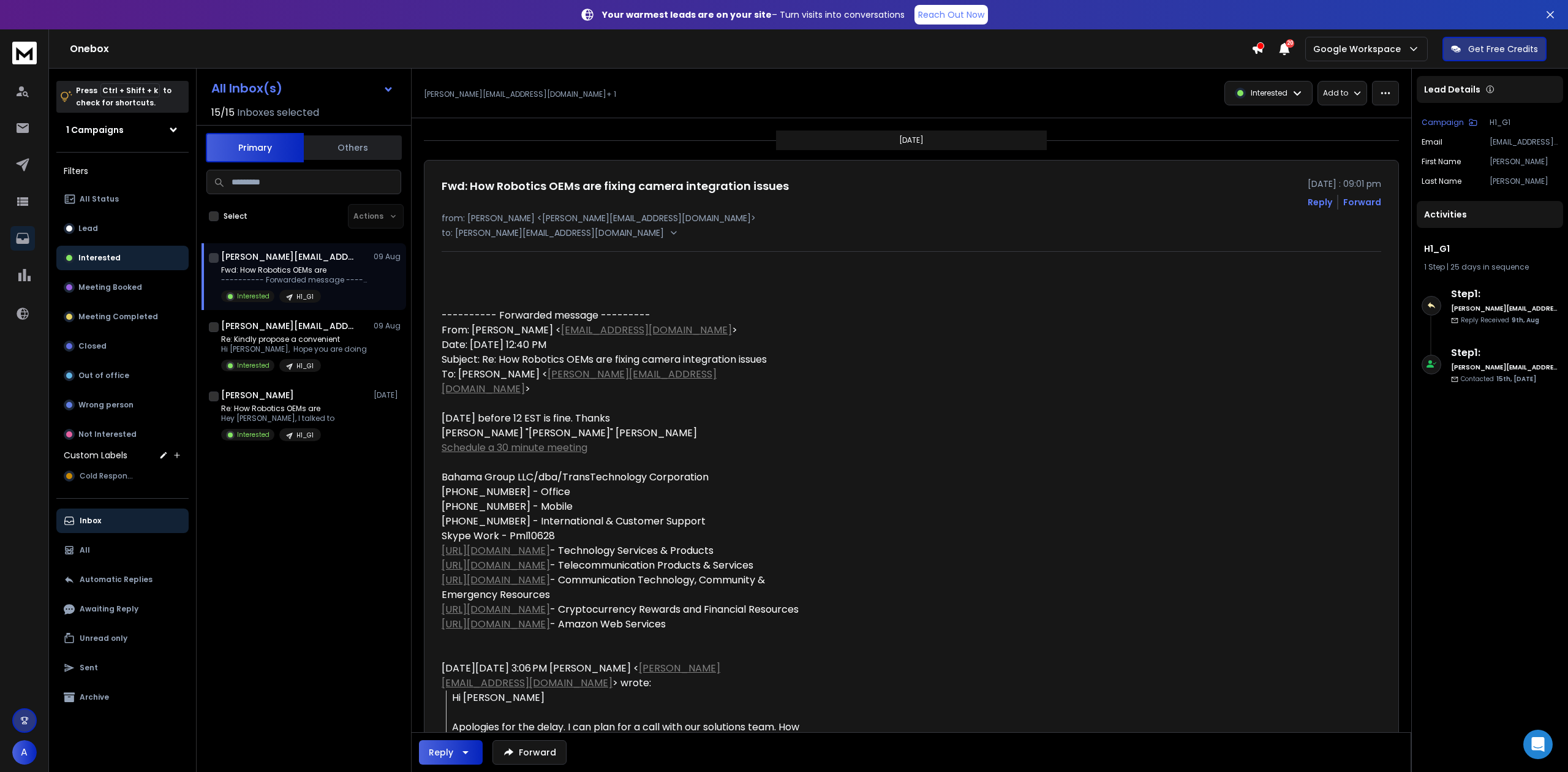
click at [260, 322] on h1 "[PERSON_NAME][EMAIL_ADDRESS][DOMAIN_NAME]" at bounding box center [288, 326] width 134 height 12
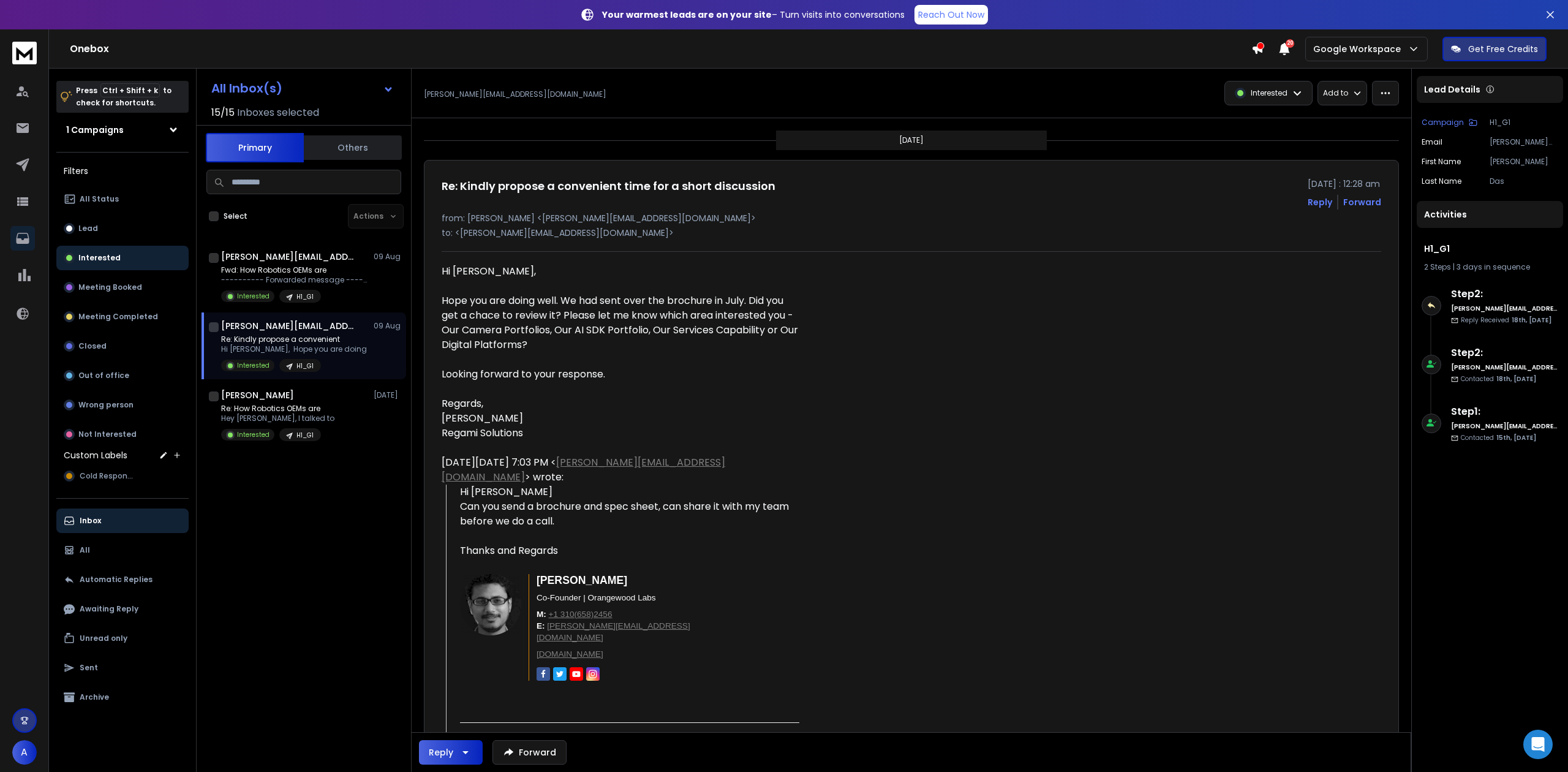
click at [1323, 202] on button "Reply" at bounding box center [1320, 202] width 25 height 12
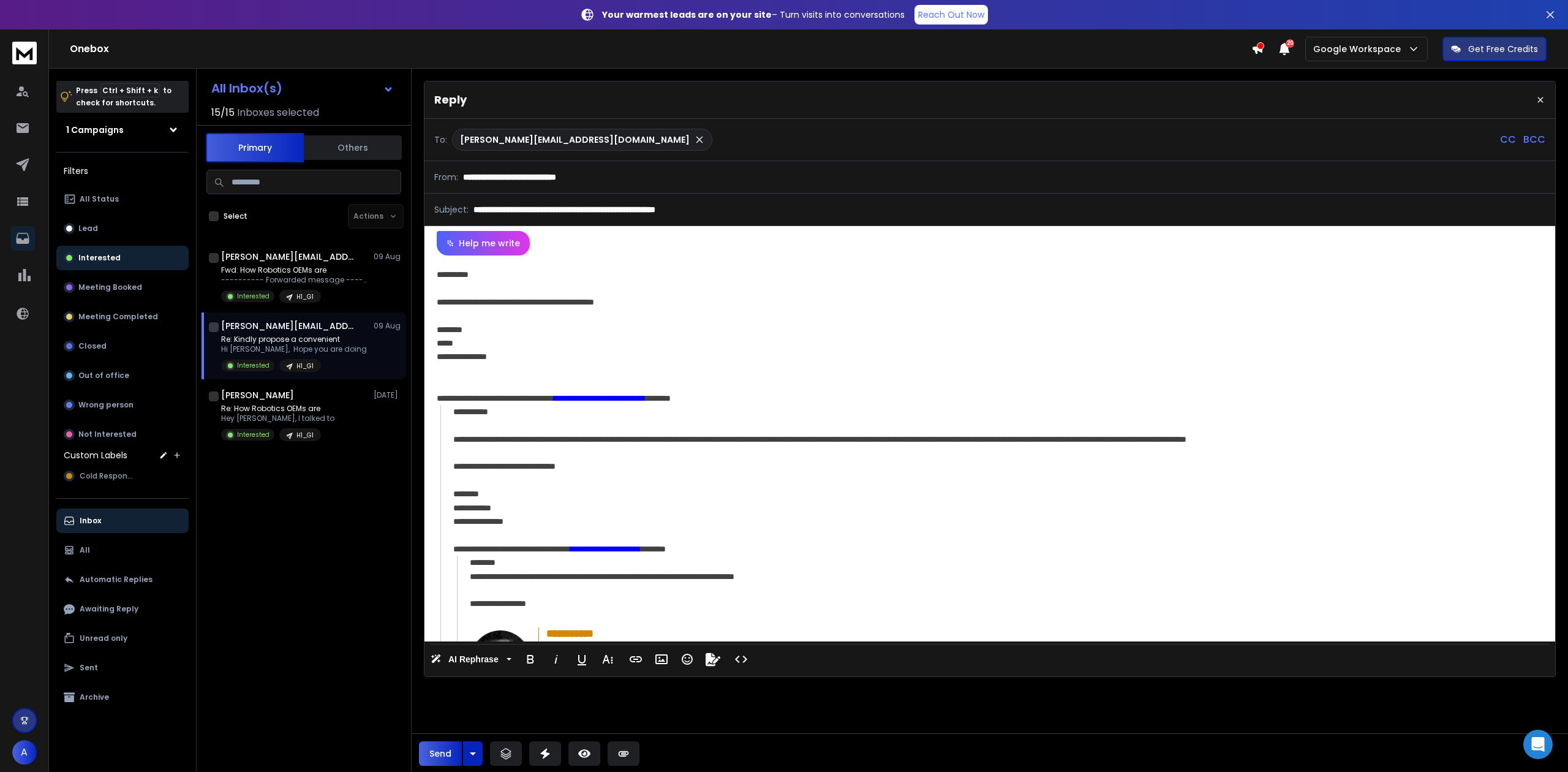
click at [441, 753] on button "Send" at bounding box center [440, 753] width 43 height 25
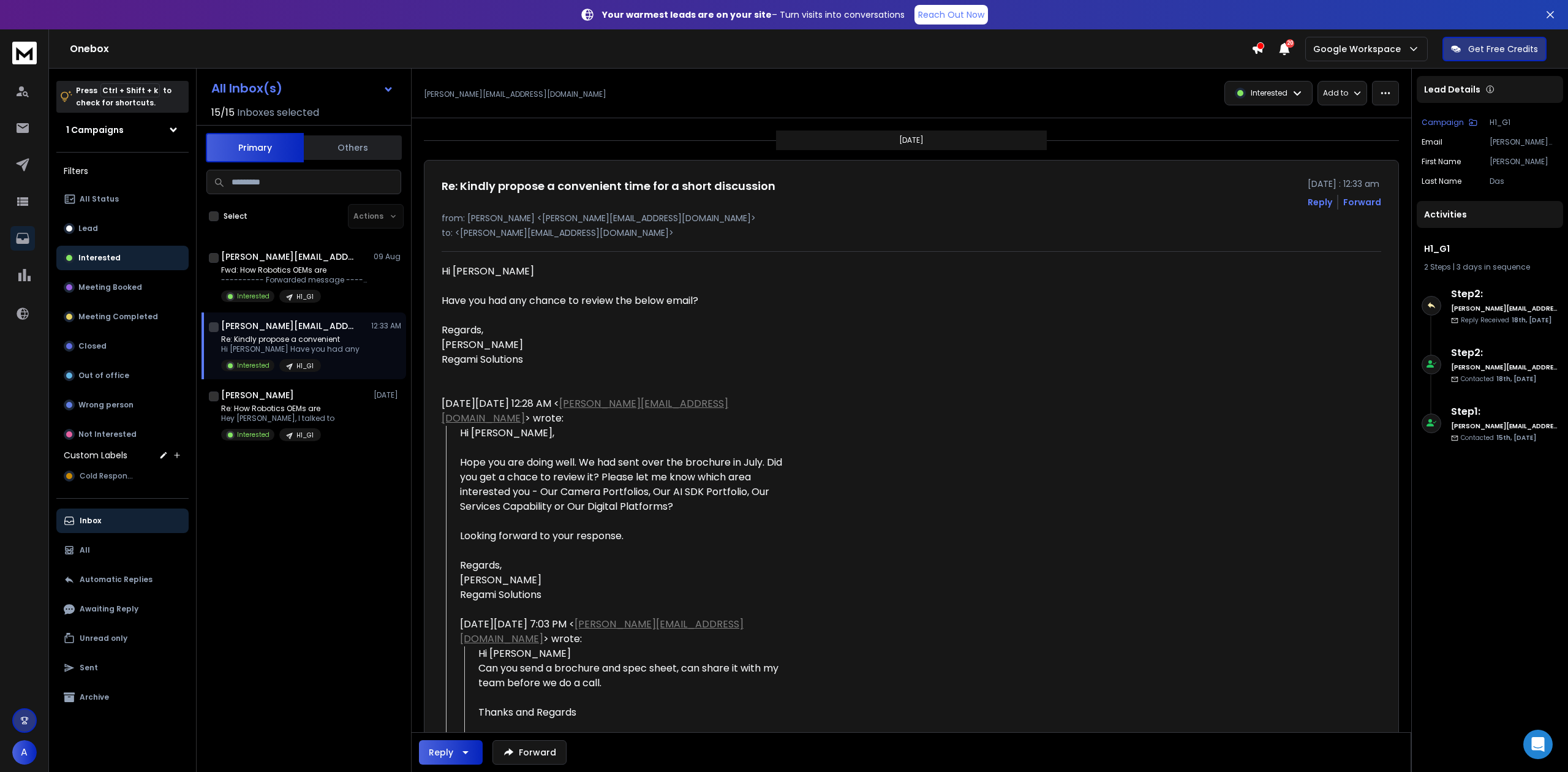
click at [255, 396] on h1 "[PERSON_NAME]" at bounding box center [257, 395] width 73 height 12
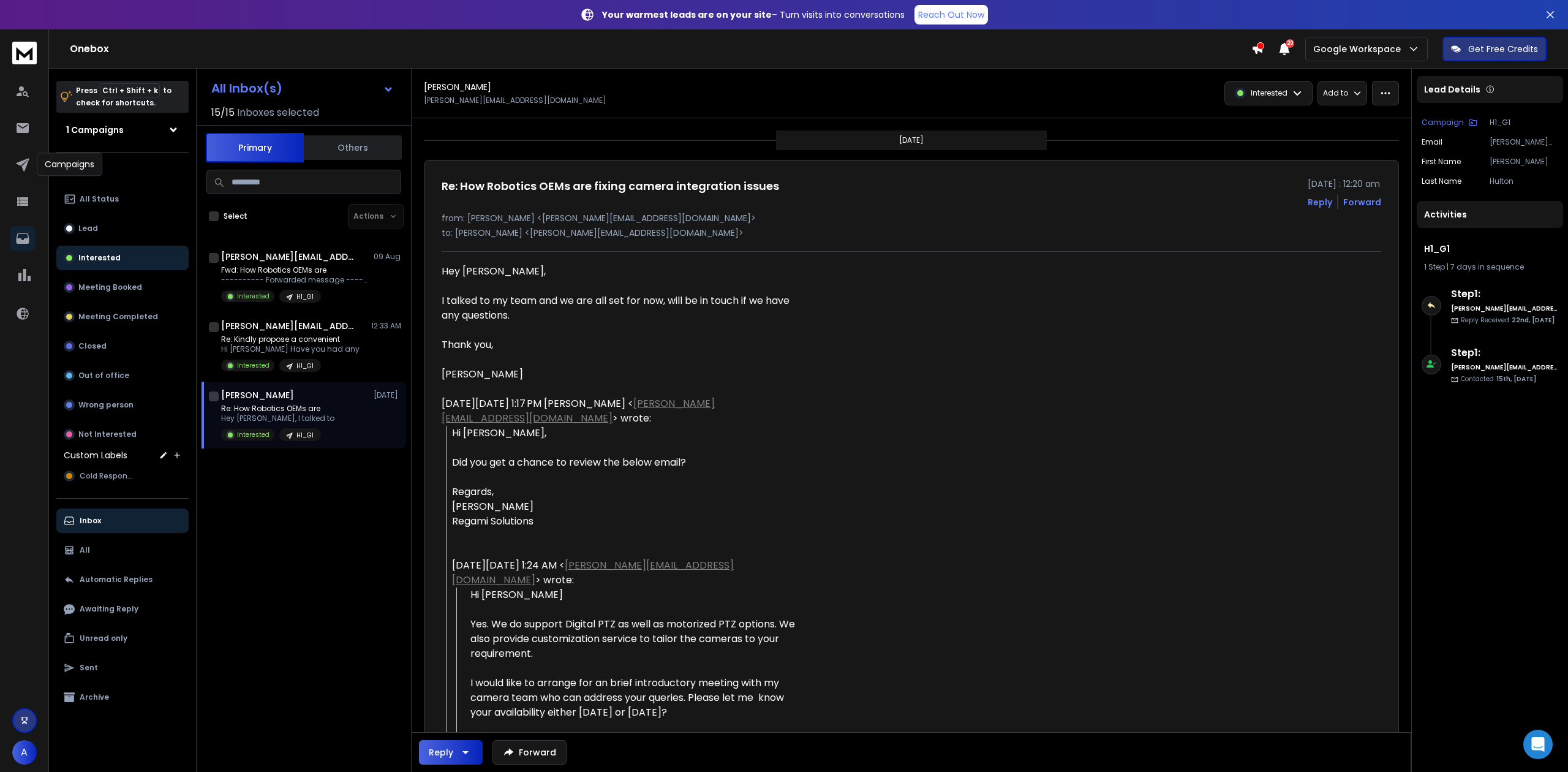
click at [20, 172] on link at bounding box center [23, 165] width 25 height 25
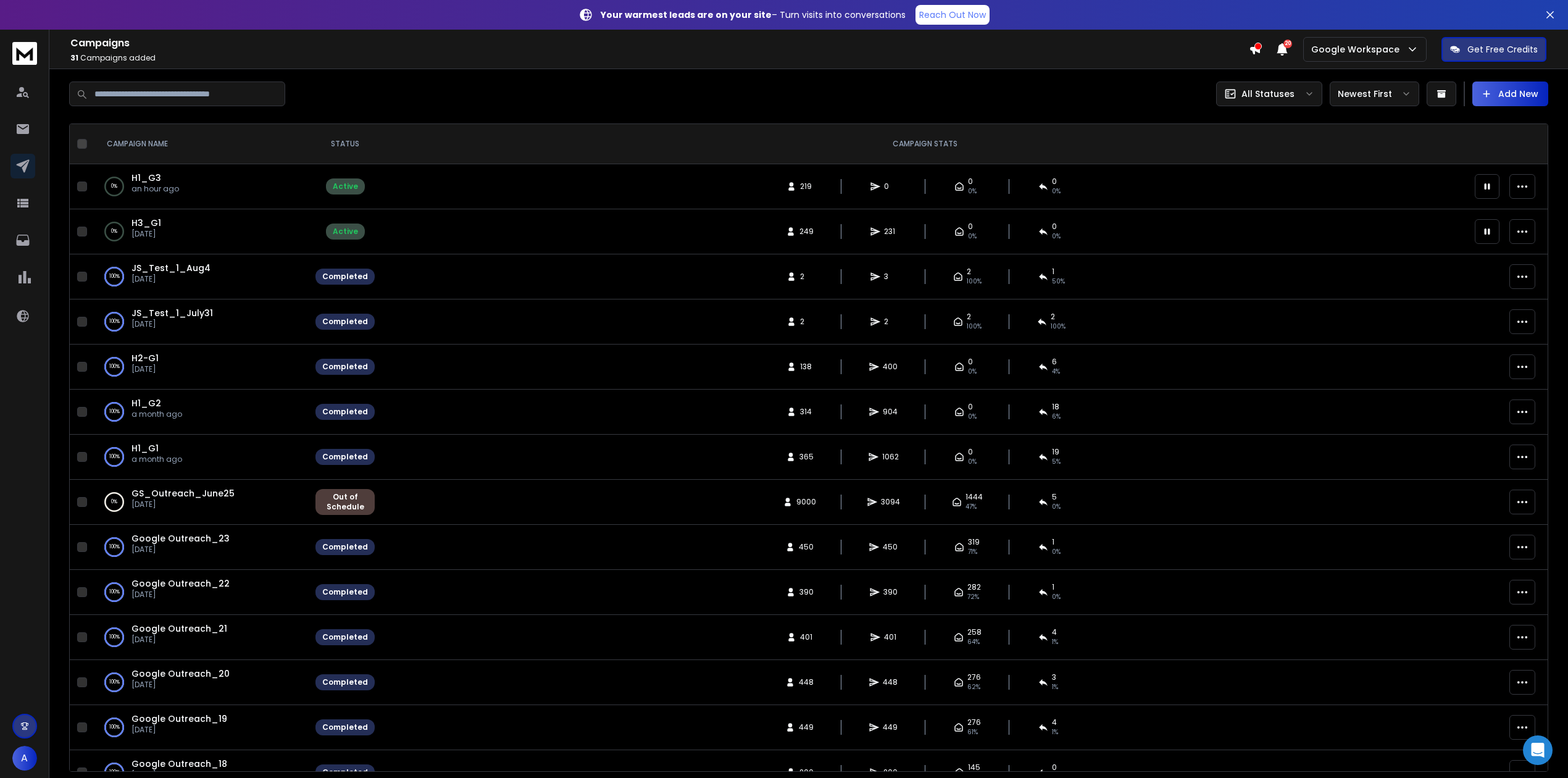
click at [161, 403] on h1 "H1_G2" at bounding box center [156, 403] width 50 height 12
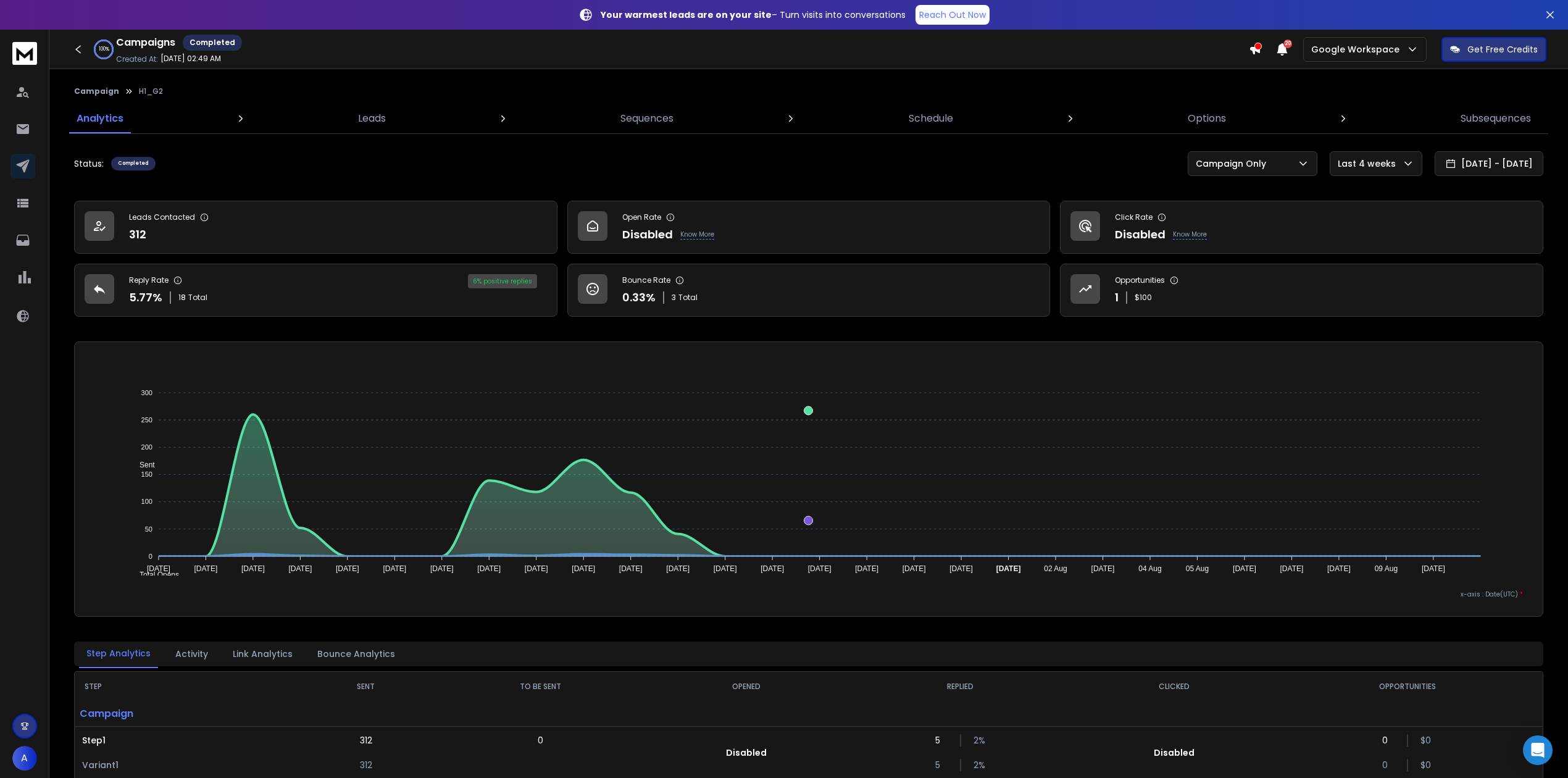
click at [1500, 163] on button "[DATE] - [DATE]" at bounding box center [1488, 164] width 109 height 25
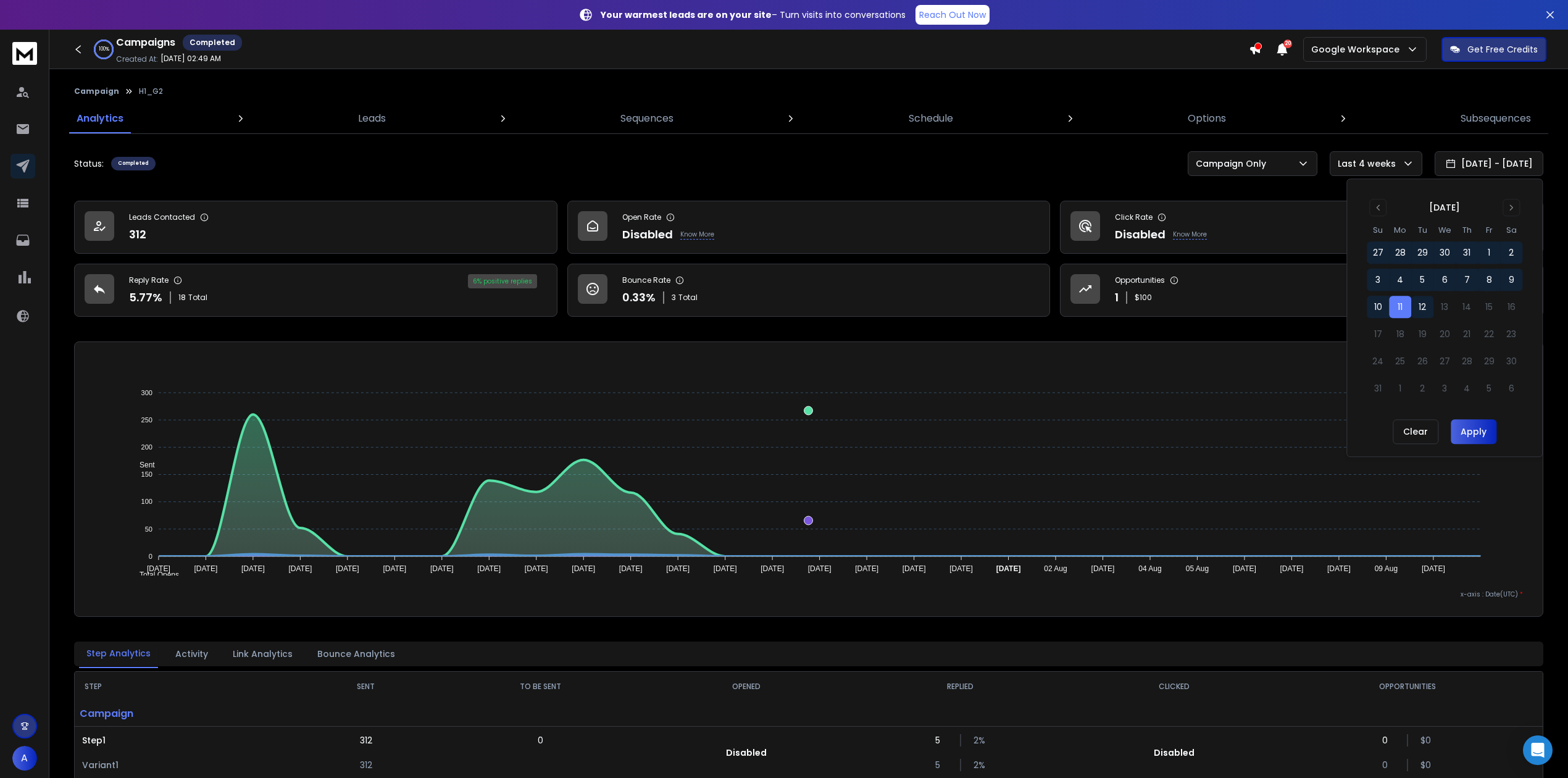
click at [1381, 209] on icon "Go to previous month" at bounding box center [1378, 207] width 10 height 10
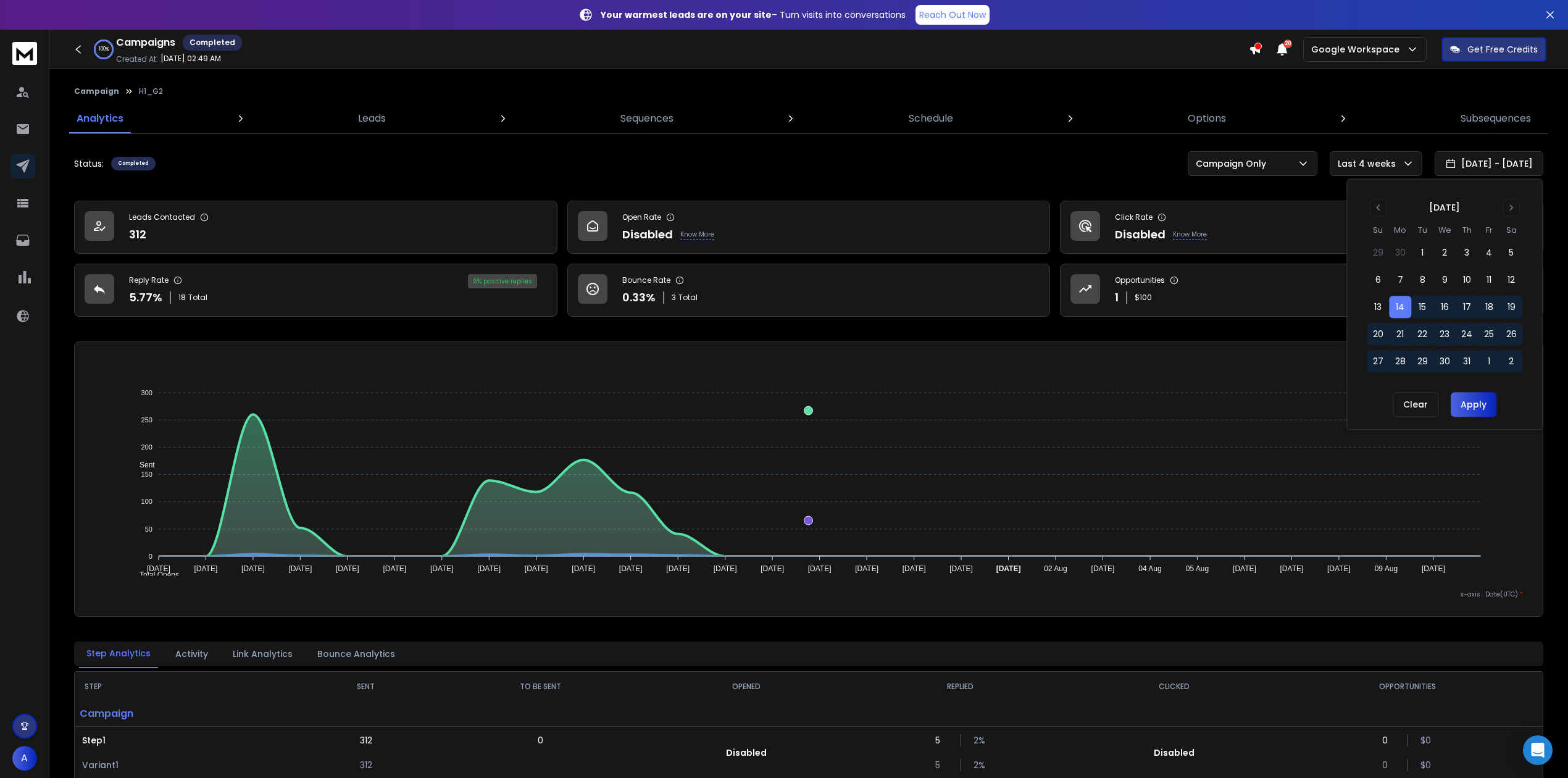
click at [1398, 306] on button "14" at bounding box center [1400, 308] width 22 height 22
click at [1398, 304] on button "14" at bounding box center [1400, 308] width 22 height 22
click at [1518, 309] on button "19" at bounding box center [1511, 308] width 22 height 22
click at [1475, 406] on button "Apply" at bounding box center [1473, 405] width 46 height 25
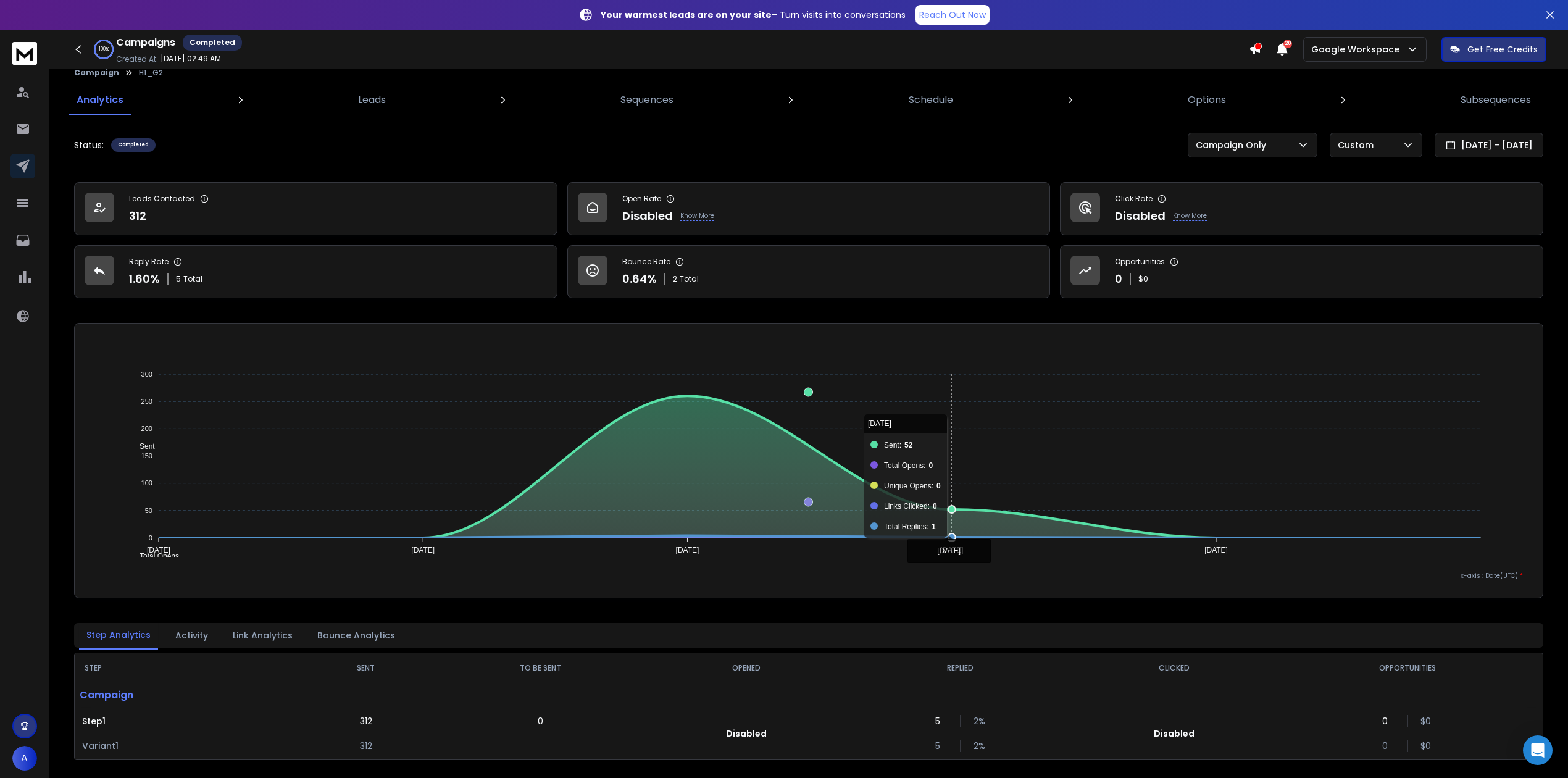
scroll to position [25, 0]
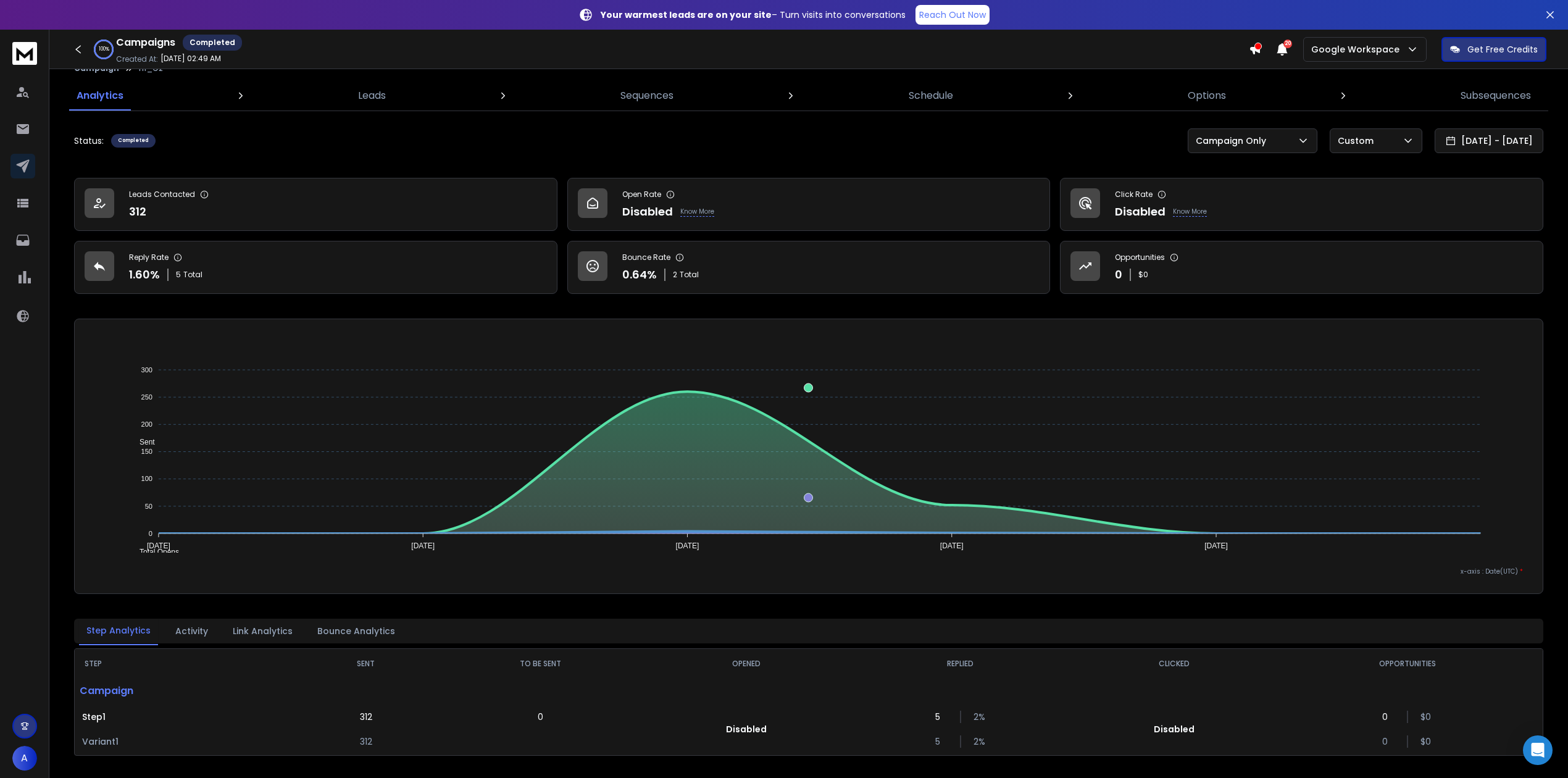
click at [1435, 139] on button "[DATE] - [DATE]" at bounding box center [1488, 141] width 109 height 25
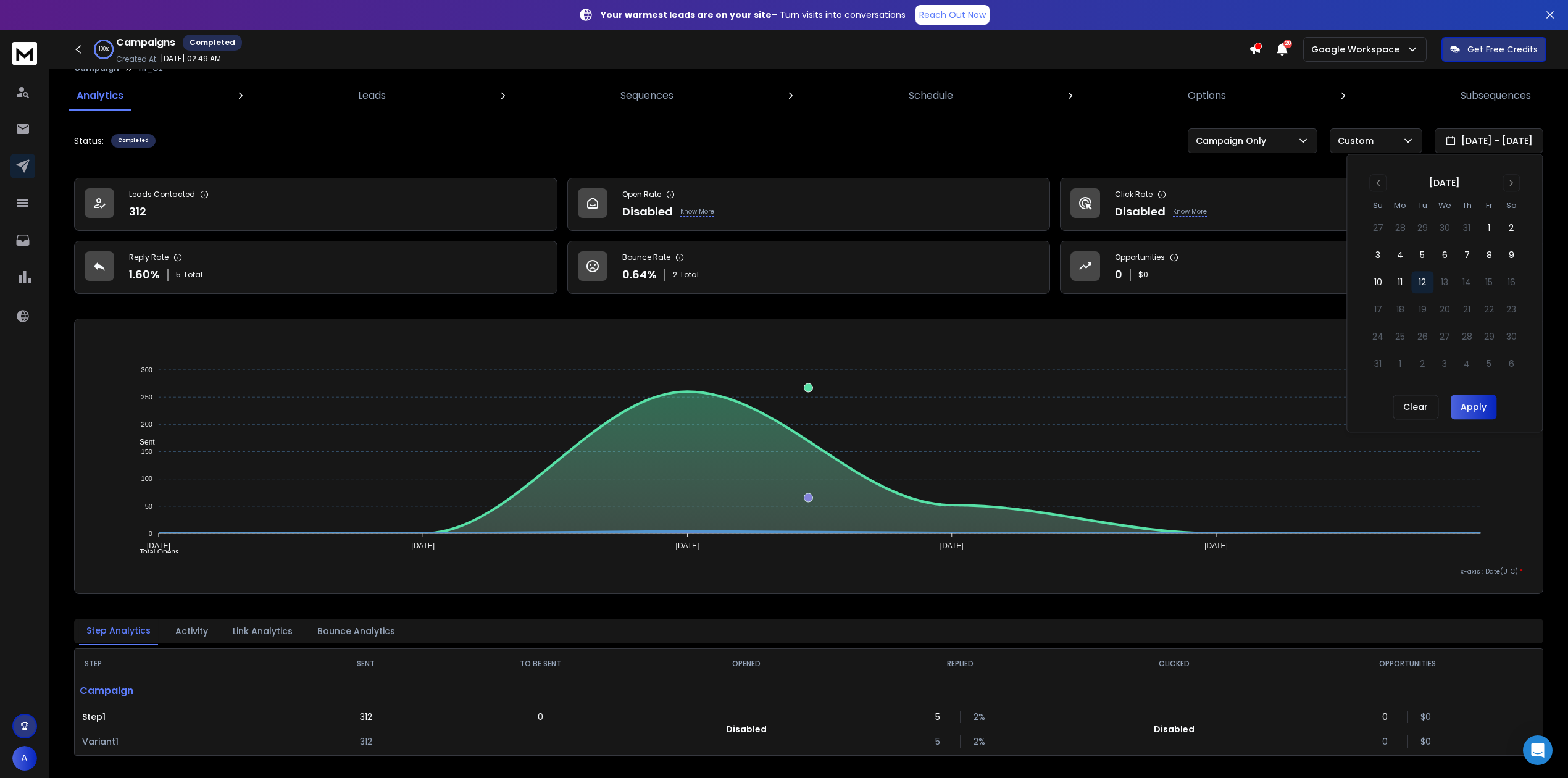
click at [1381, 186] on icon "Go to previous month" at bounding box center [1378, 183] width 10 height 10
click at [1401, 307] on button "21" at bounding box center [1400, 310] width 22 height 22
click at [1395, 308] on button "21" at bounding box center [1400, 310] width 22 height 22
click at [1511, 309] on button "26" at bounding box center [1511, 310] width 22 height 22
click at [1477, 389] on button "Apply" at bounding box center [1473, 380] width 46 height 25
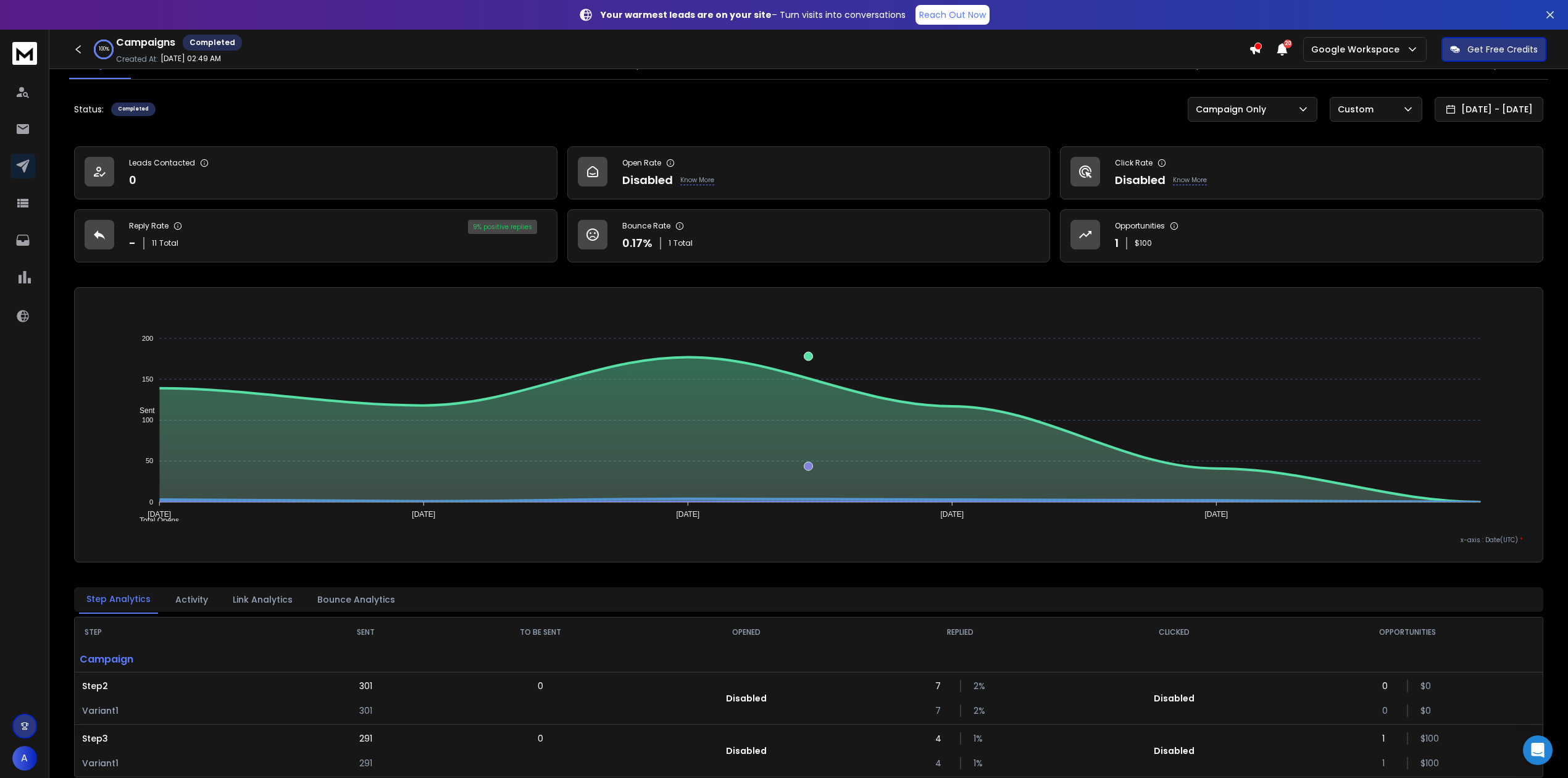
scroll to position [77, 0]
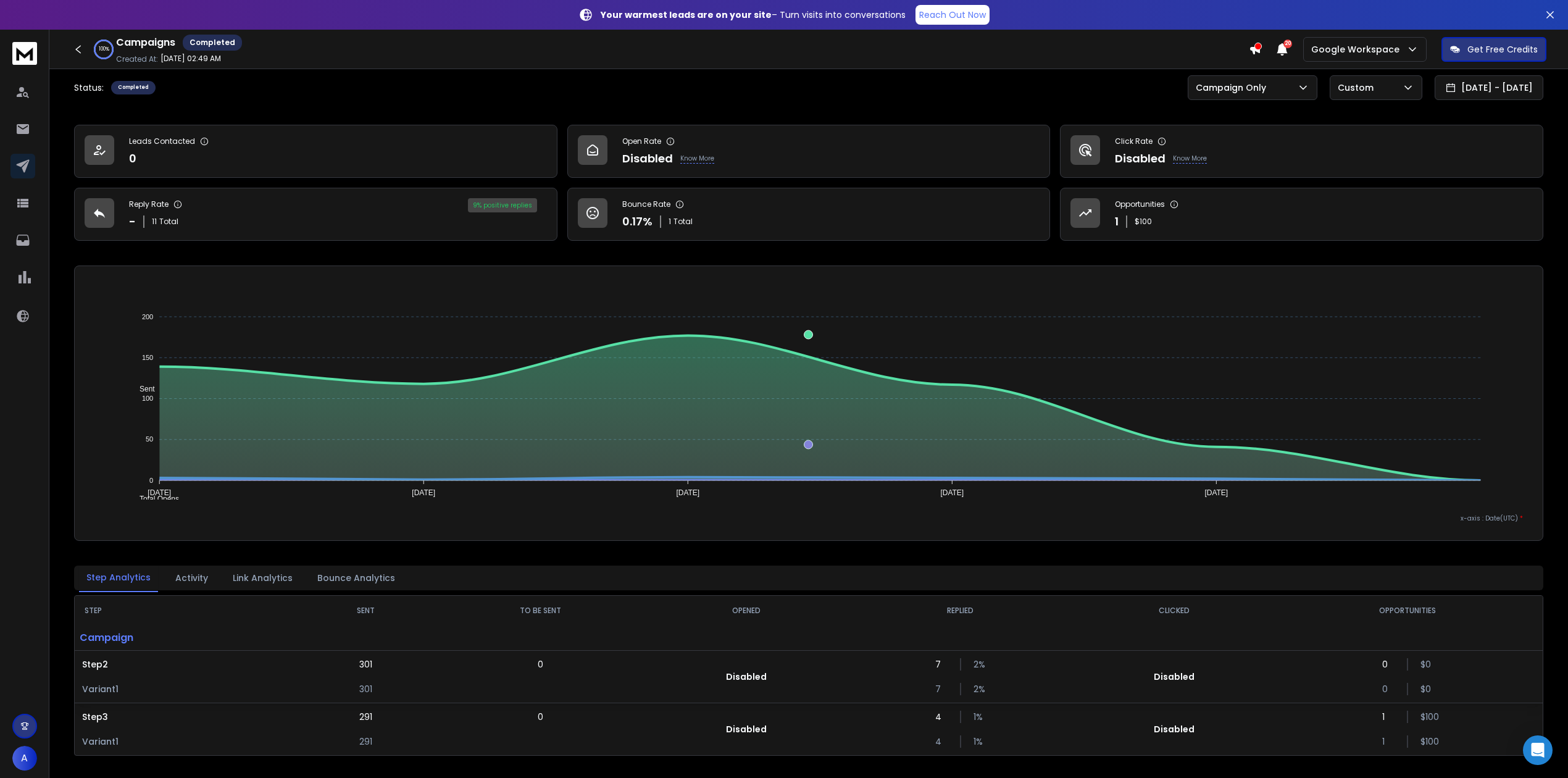
click at [1110, 217] on link "Opportunities 1 $ 100" at bounding box center [1301, 214] width 483 height 53
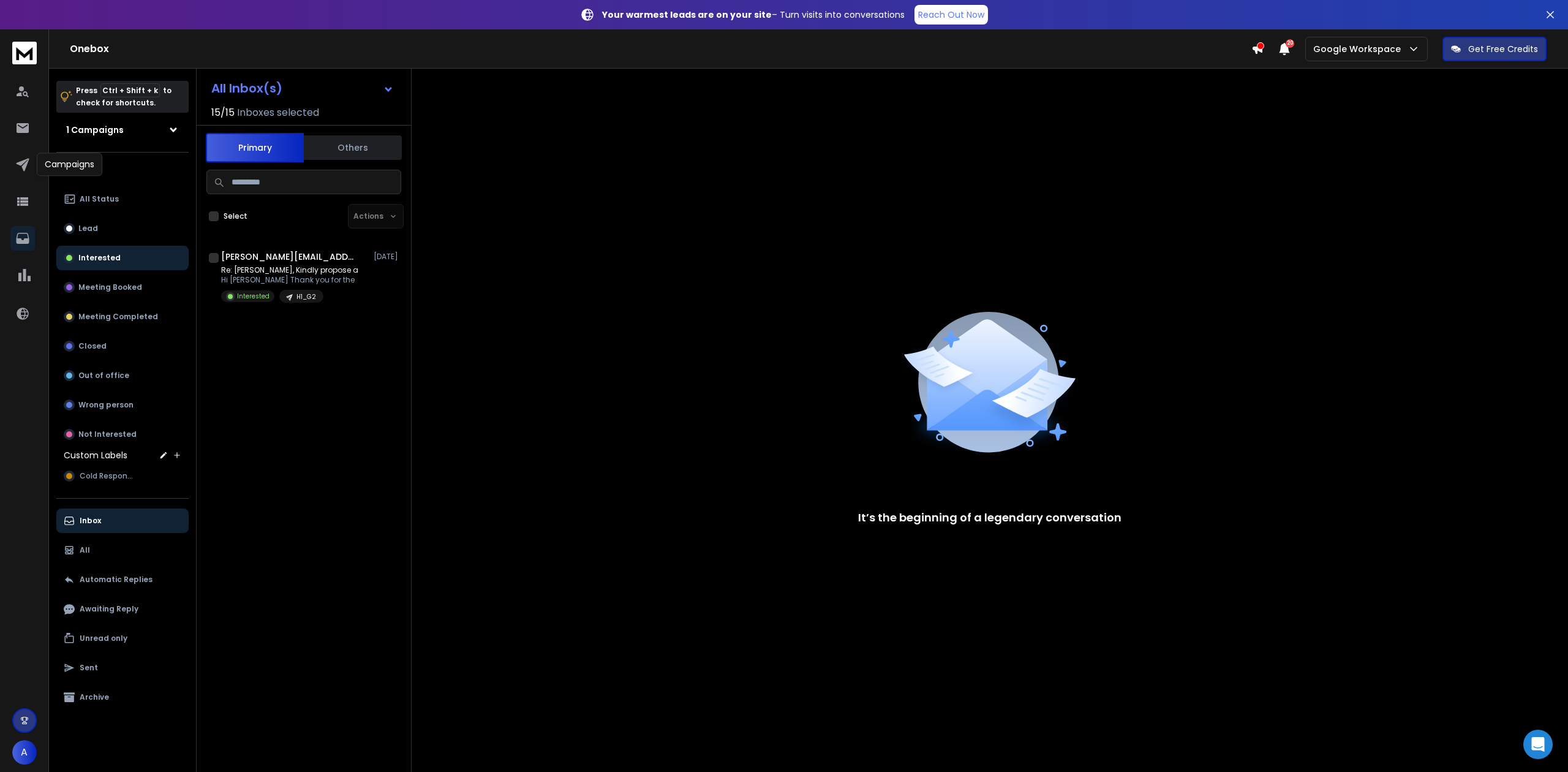
click at [33, 162] on body "Your warmest leads are on your site – Turn visits into conversations Reach Out …" at bounding box center [784, 386] width 1568 height 772
click at [8, 163] on div "A" at bounding box center [24, 403] width 49 height 747
click at [20, 163] on icon at bounding box center [22, 164] width 13 height 13
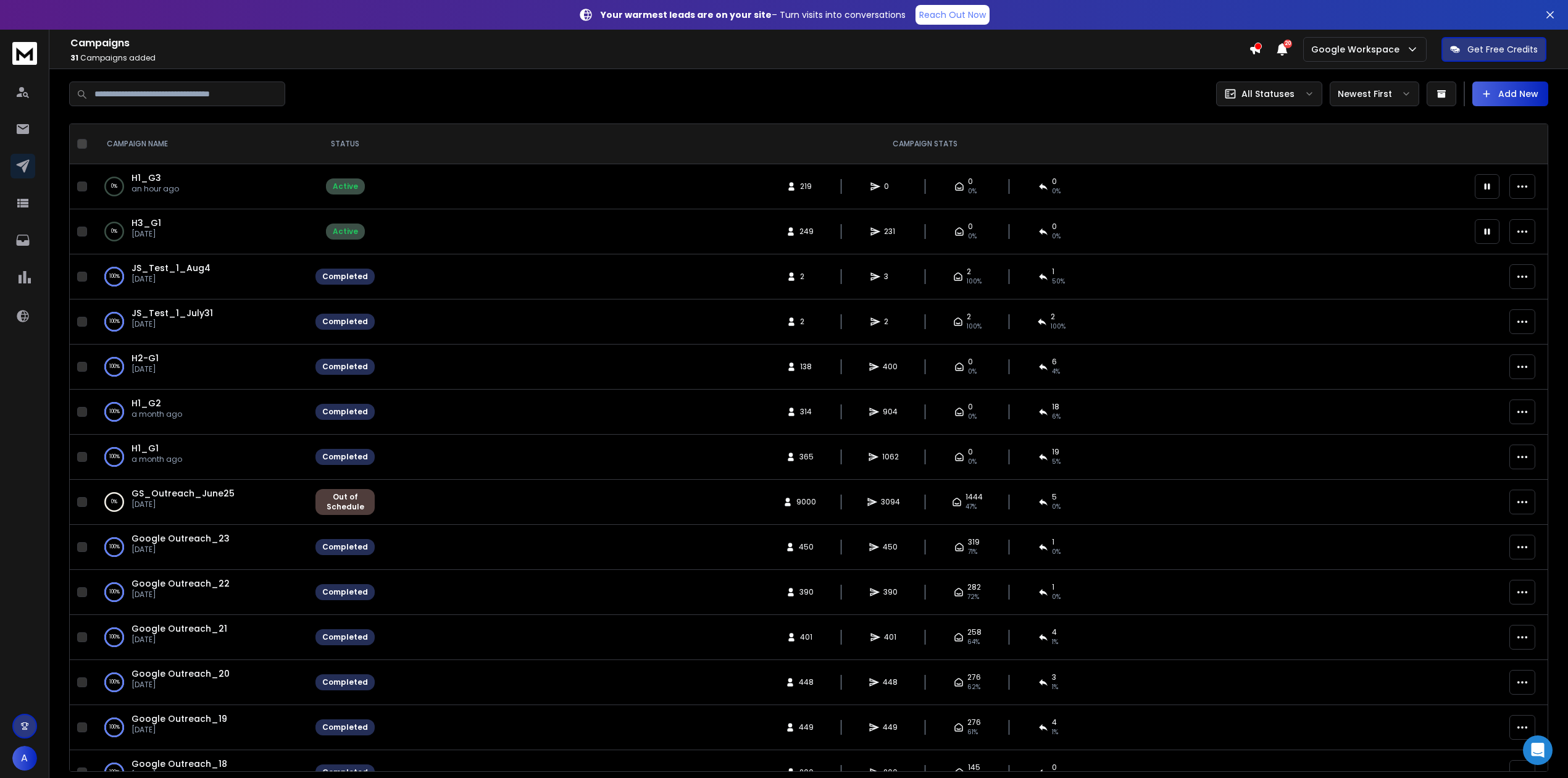
click at [256, 367] on div "100 % H2-G1 [DATE]" at bounding box center [200, 367] width 192 height 30
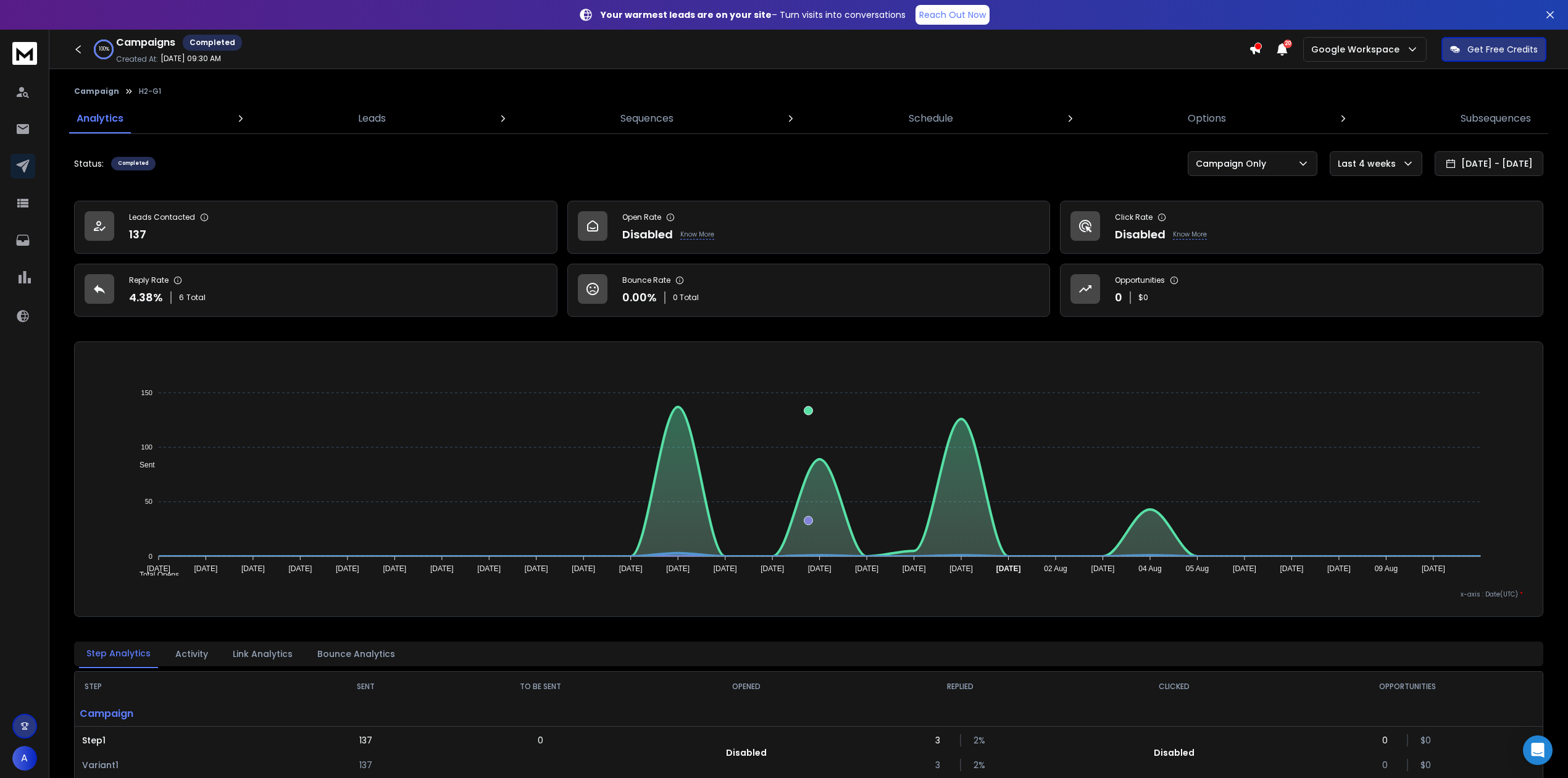
click at [1435, 160] on button "[DATE] - [DATE]" at bounding box center [1488, 164] width 109 height 25
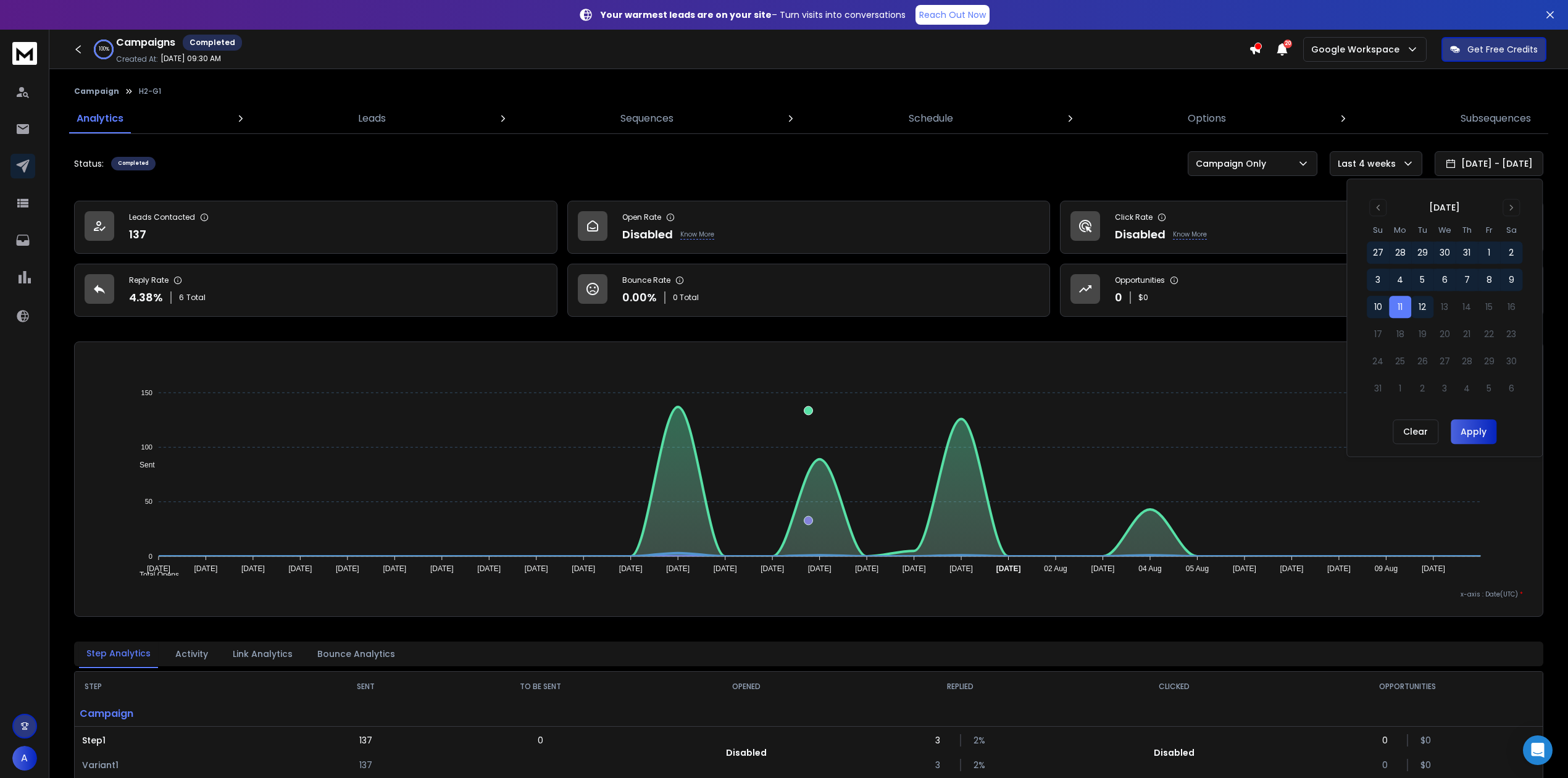
click at [1381, 210] on icon "Go to previous month" at bounding box center [1378, 207] width 10 height 10
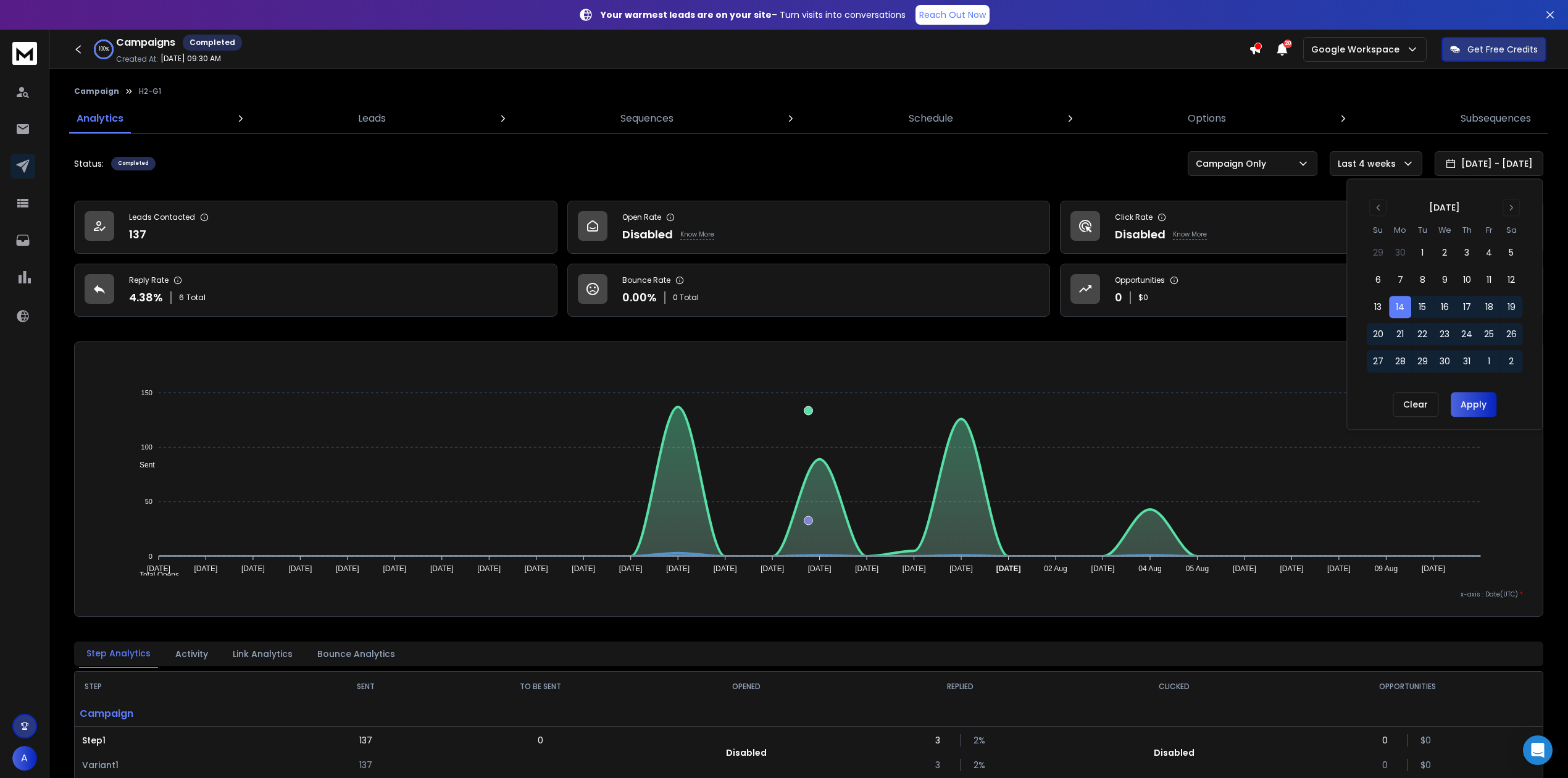
click at [1399, 335] on button "21" at bounding box center [1400, 335] width 22 height 22
click at [1514, 332] on button "26" at bounding box center [1511, 335] width 22 height 22
click at [1397, 326] on button "21" at bounding box center [1400, 335] width 22 height 22
click at [1394, 335] on button "21" at bounding box center [1400, 335] width 22 height 22
click at [1512, 337] on button "26" at bounding box center [1511, 335] width 22 height 22
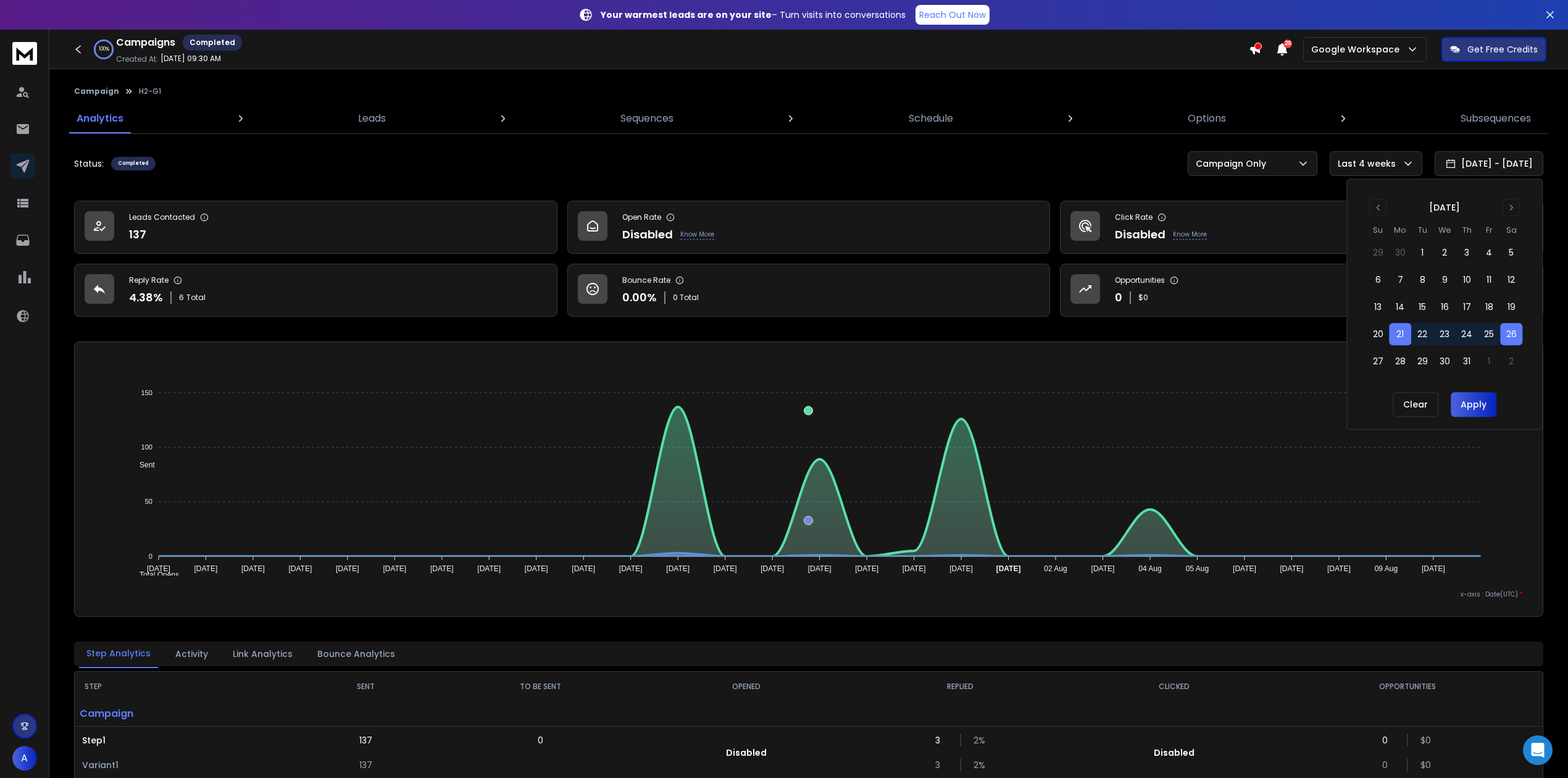
click at [1479, 400] on button "Apply" at bounding box center [1473, 405] width 46 height 25
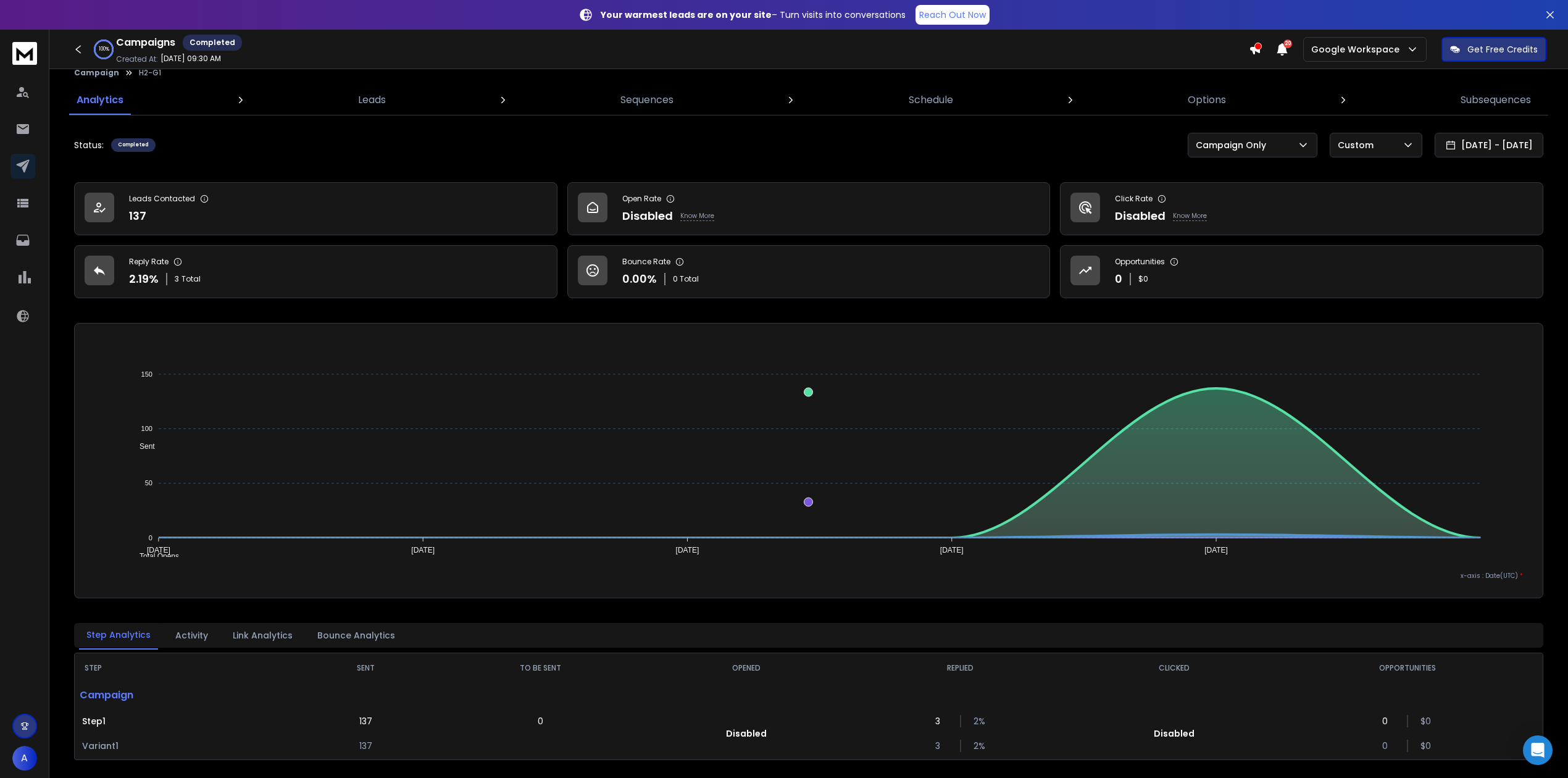
scroll to position [25, 0]
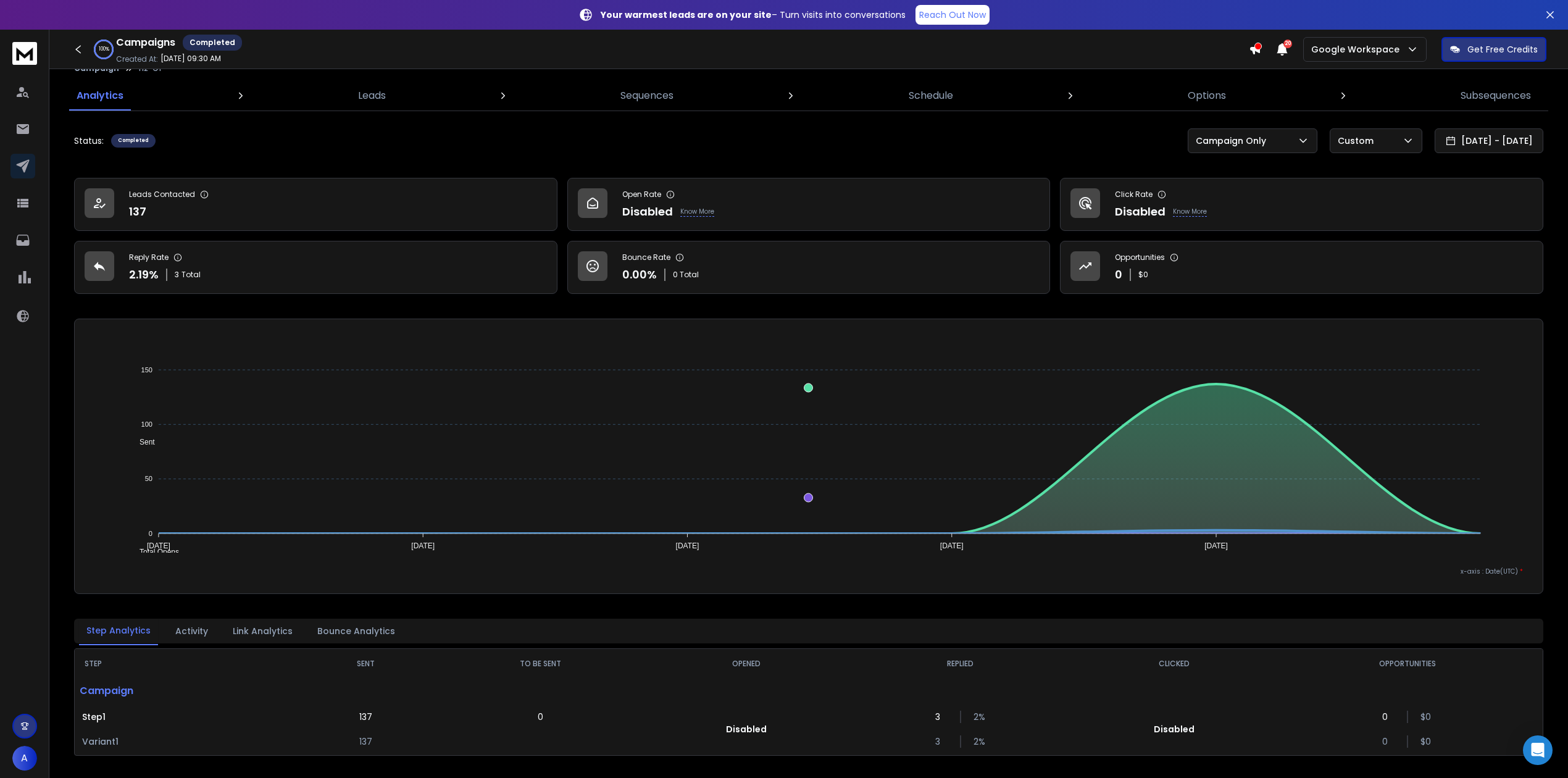
click at [1493, 131] on button "[DATE] - [DATE]" at bounding box center [1488, 141] width 109 height 25
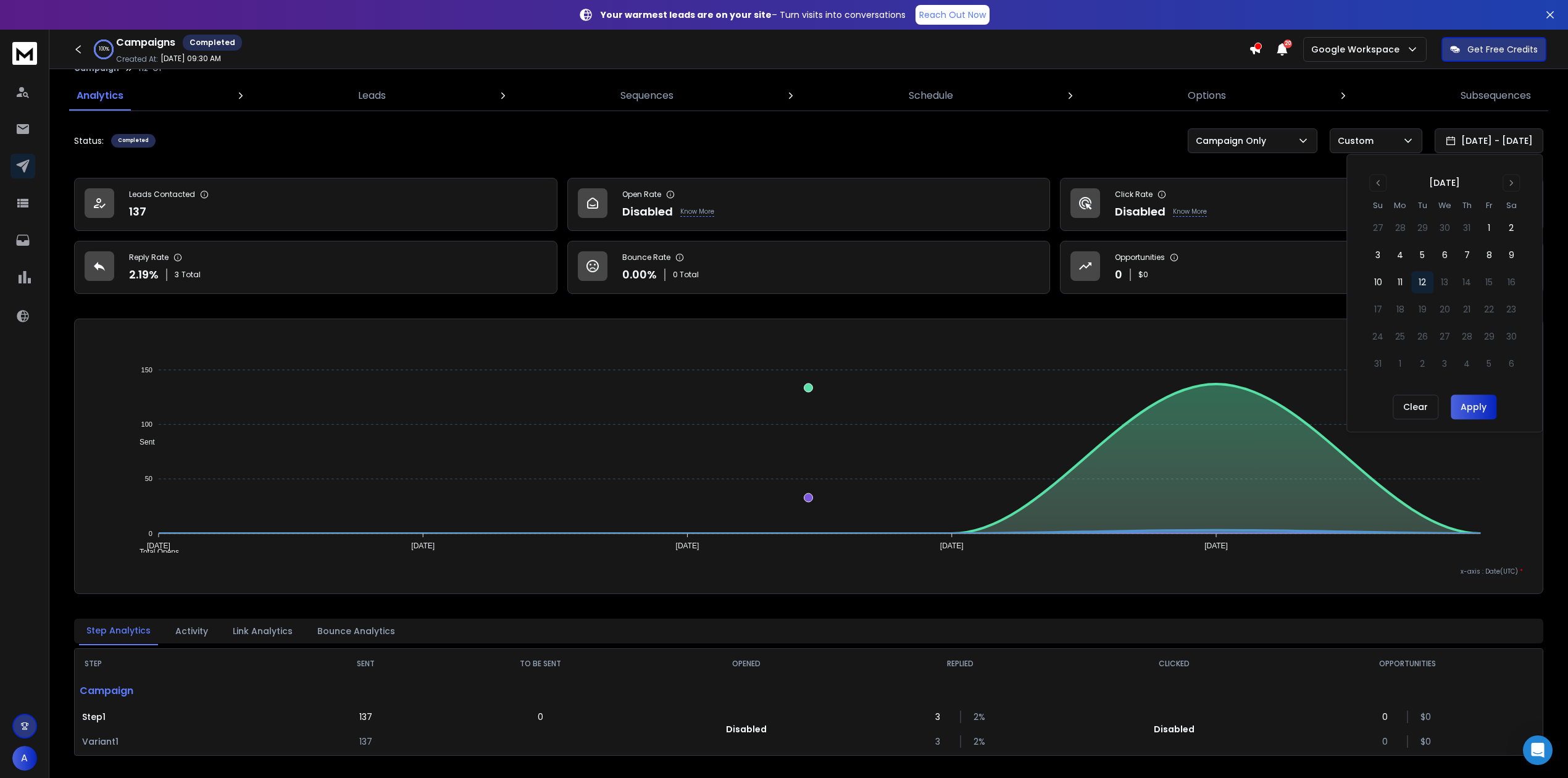
click at [1379, 183] on icon "Go to previous month" at bounding box center [1378, 183] width 10 height 10
click at [1401, 337] on button "28" at bounding box center [1400, 337] width 22 height 22
click at [1507, 337] on button "2" at bounding box center [1511, 337] width 22 height 22
click at [1396, 338] on button "28" at bounding box center [1400, 337] width 22 height 22
click at [1397, 338] on button "28" at bounding box center [1400, 337] width 22 height 22
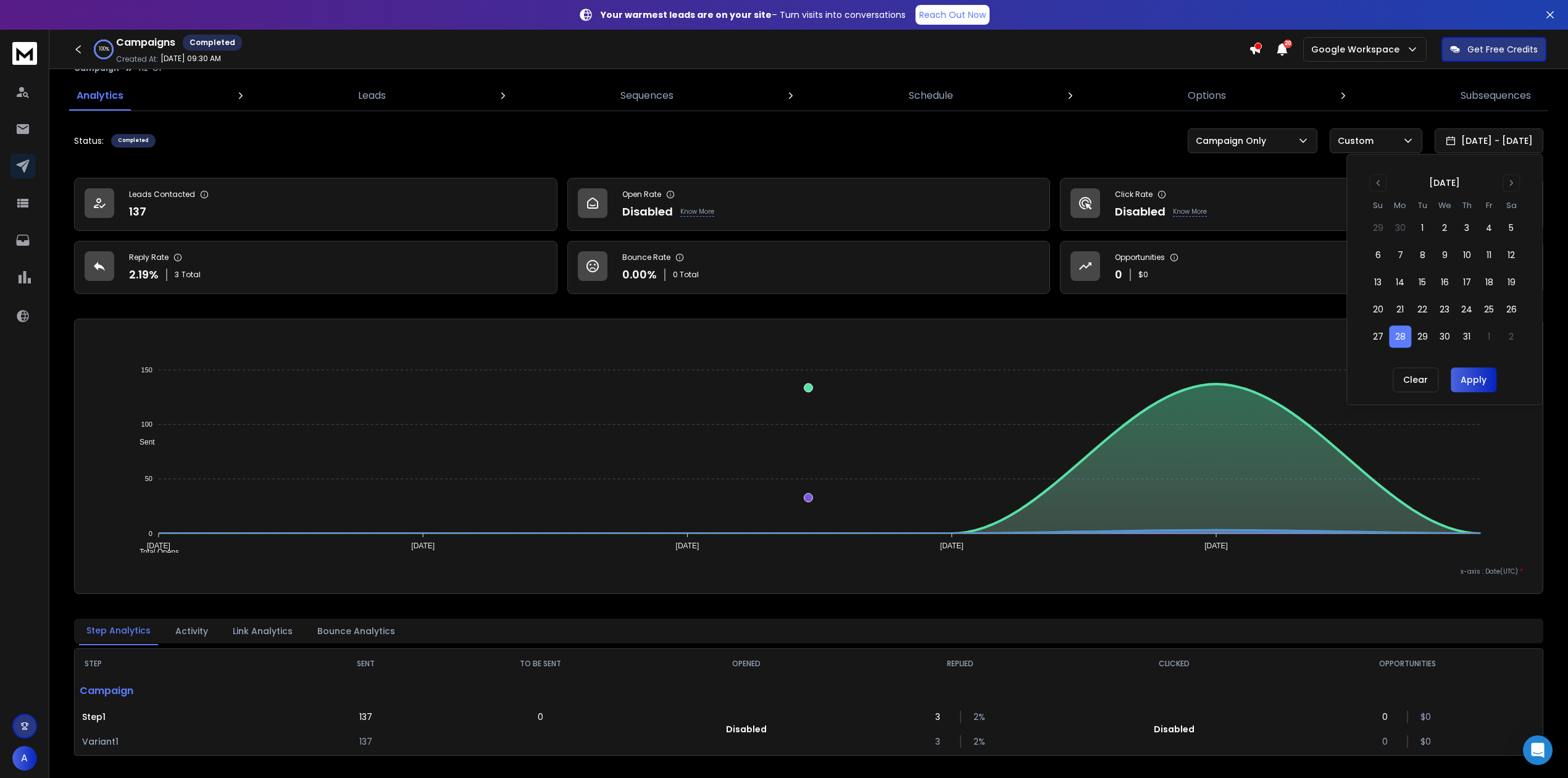
click at [1513, 339] on button "2" at bounding box center [1511, 337] width 22 height 22
click at [1479, 382] on button "Apply" at bounding box center [1473, 380] width 46 height 25
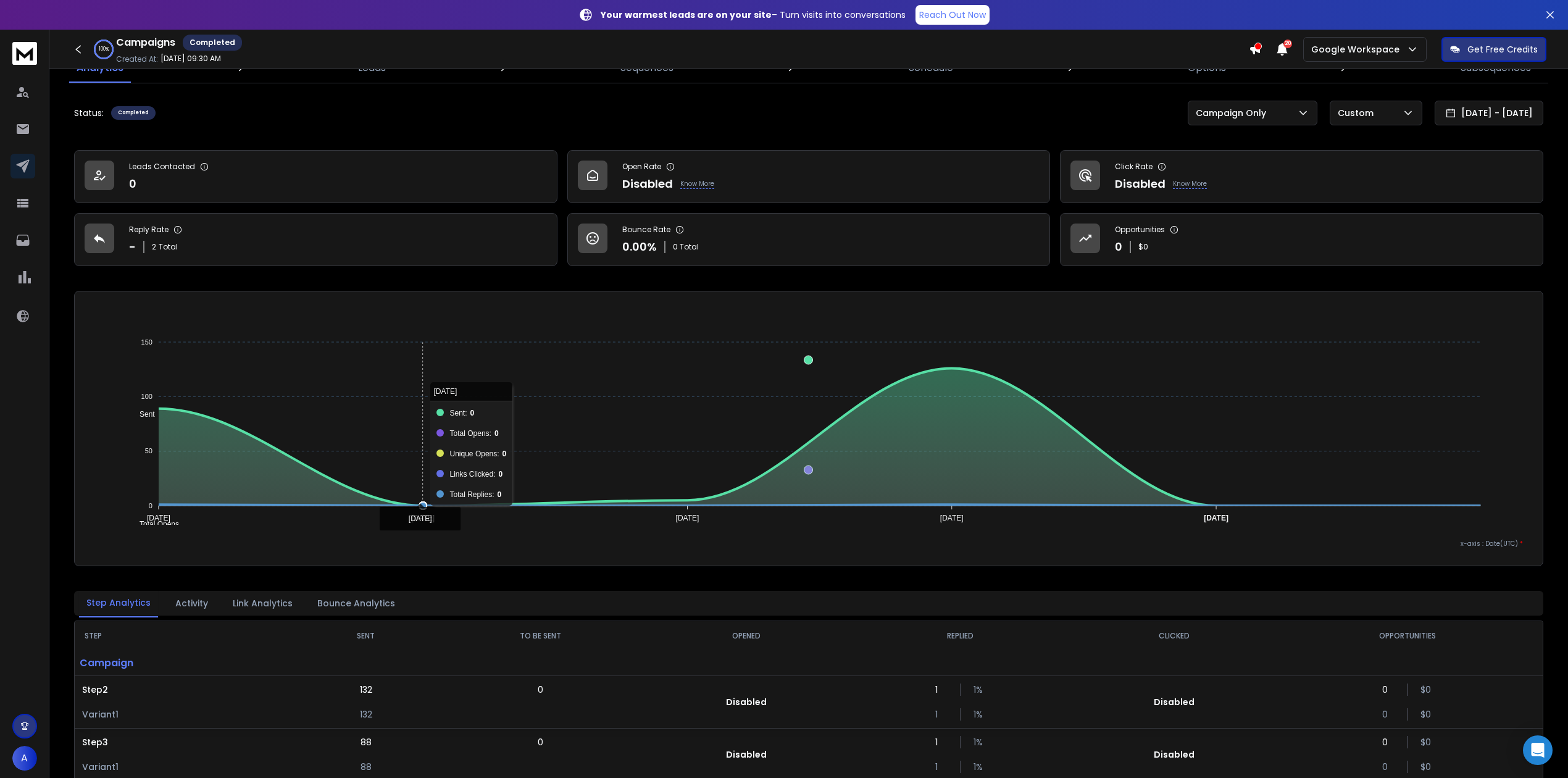
scroll to position [77, 0]
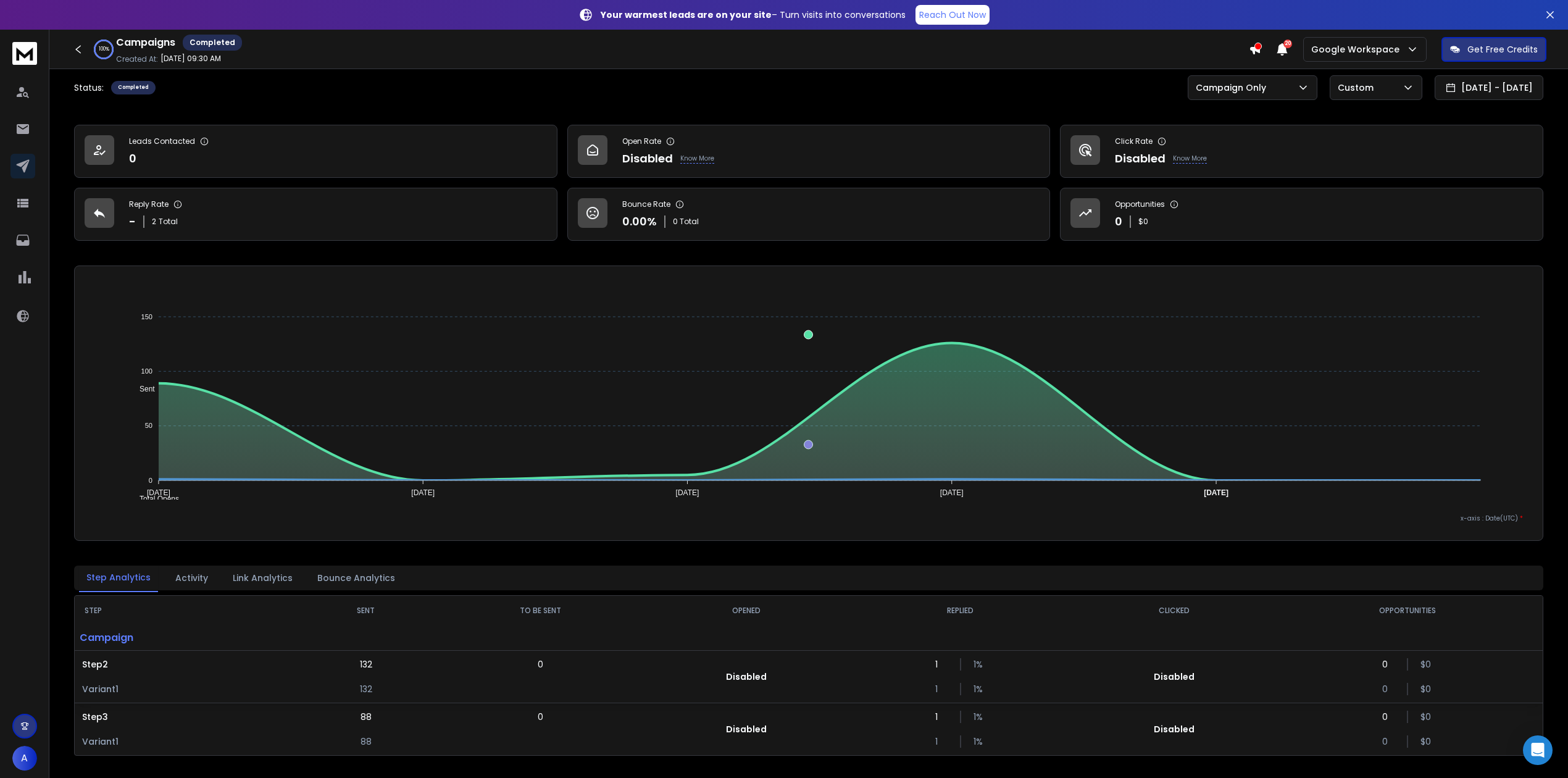
drag, startPoint x: 1471, startPoint y: 80, endPoint x: 1472, endPoint y: 88, distance: 8.1
click at [1471, 80] on button "[DATE] - [DATE]" at bounding box center [1488, 88] width 109 height 25
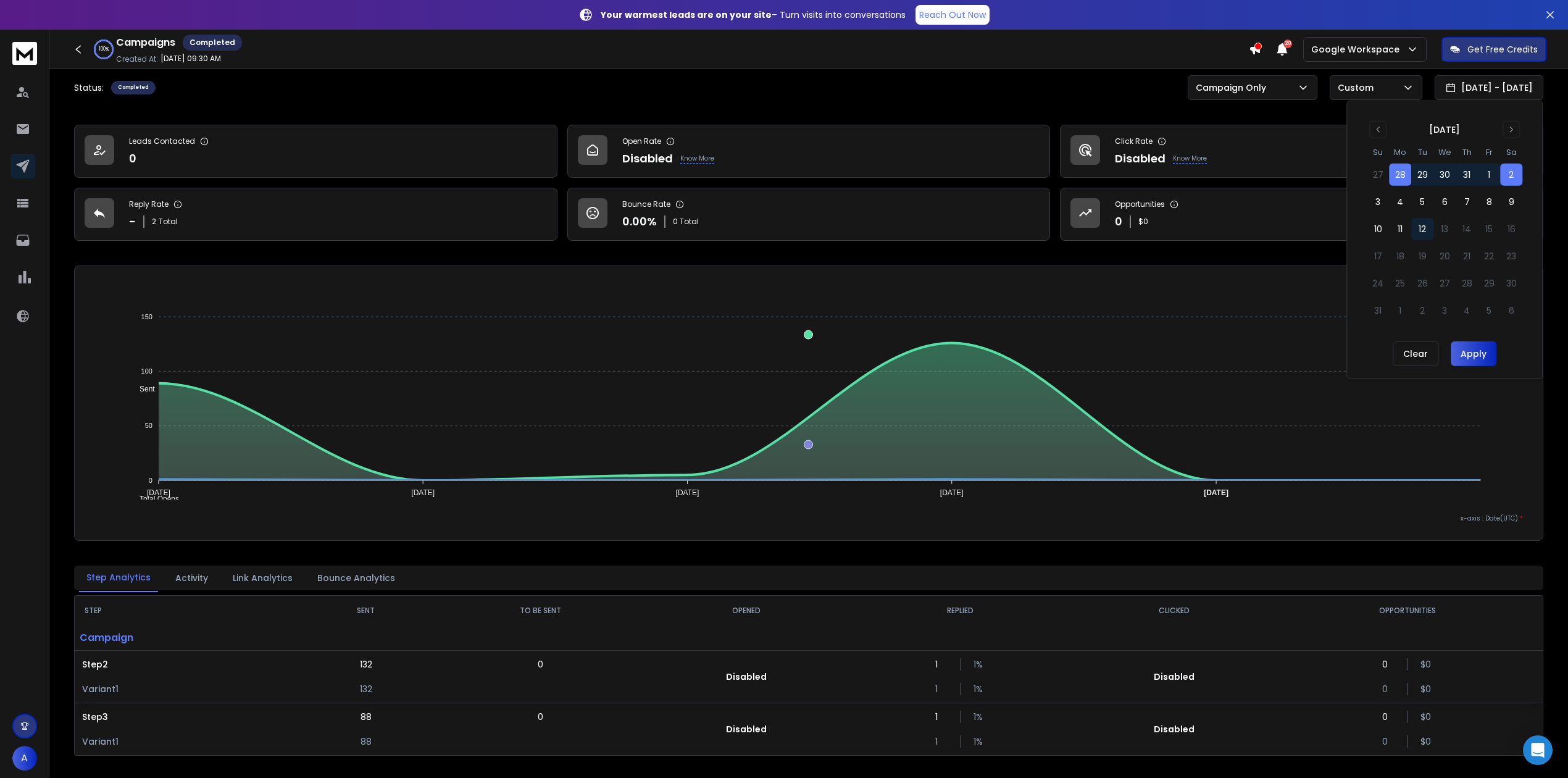
click at [1399, 201] on button "4" at bounding box center [1400, 202] width 22 height 22
click at [1399, 200] on button "4" at bounding box center [1400, 202] width 22 height 22
click at [1506, 201] on button "9" at bounding box center [1511, 202] width 22 height 22
click at [1473, 356] on button "Apply" at bounding box center [1473, 354] width 46 height 25
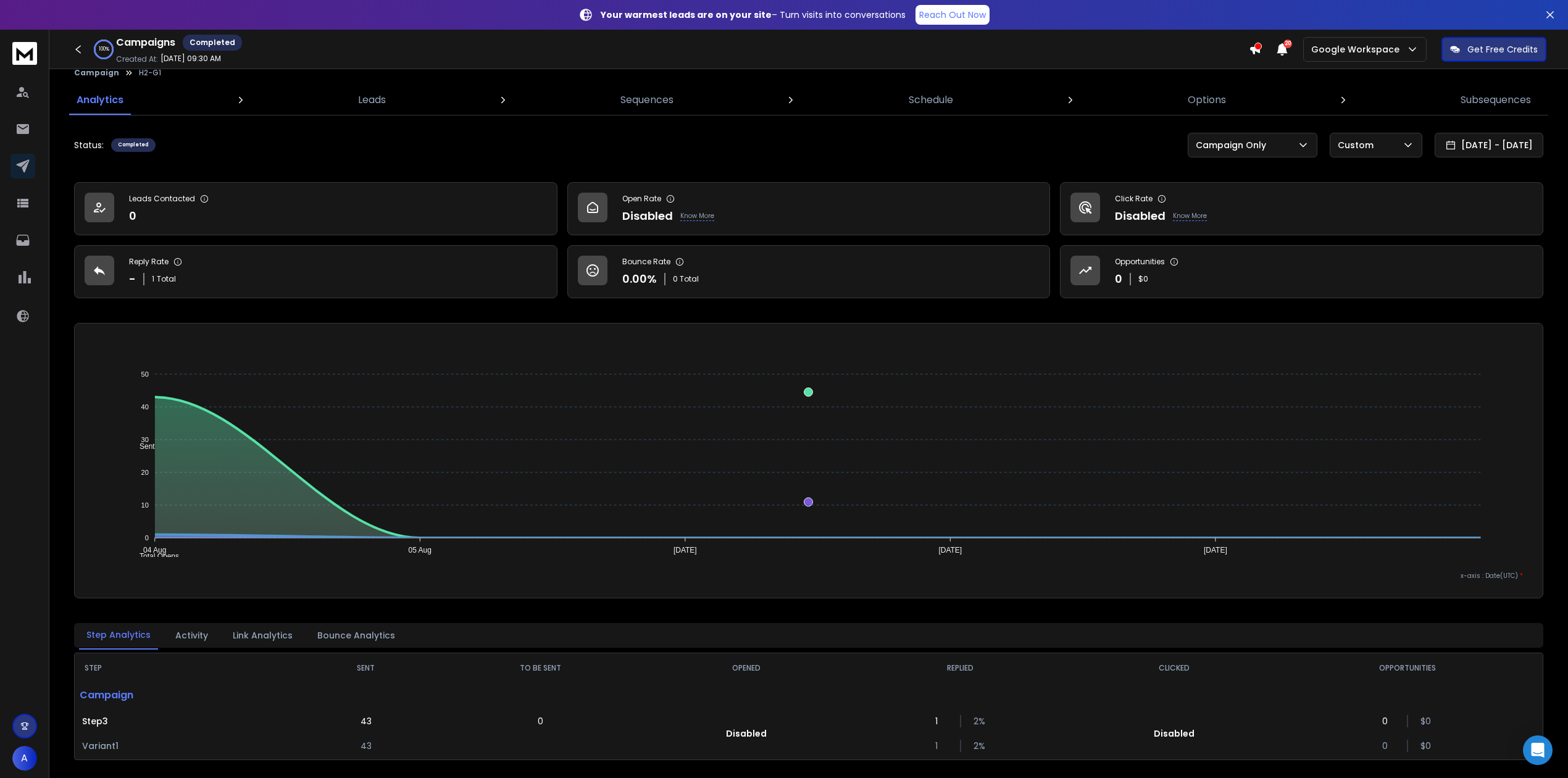
scroll to position [25, 0]
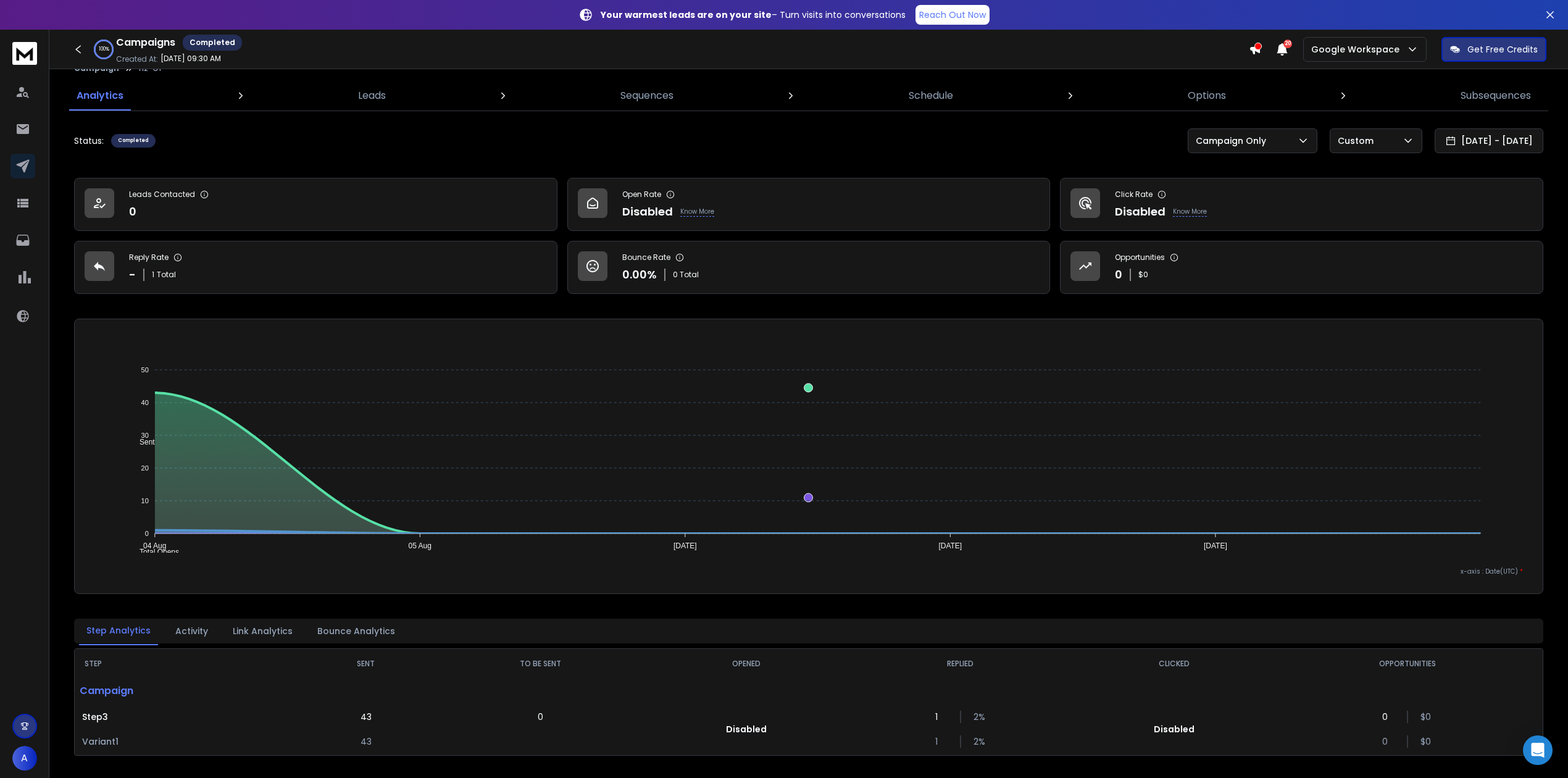
drag, startPoint x: 1015, startPoint y: 356, endPoint x: 1000, endPoint y: 346, distance: 18.0
click at [1015, 356] on foreignobject "Sent Total Opens Unique Opens Links Clicked Total Replies" at bounding box center [808, 445] width 1356 height 216
drag, startPoint x: 12, startPoint y: 164, endPoint x: 41, endPoint y: 162, distance: 29.1
click at [12, 164] on link at bounding box center [23, 166] width 25 height 25
